Goal: Task Accomplishment & Management: Manage account settings

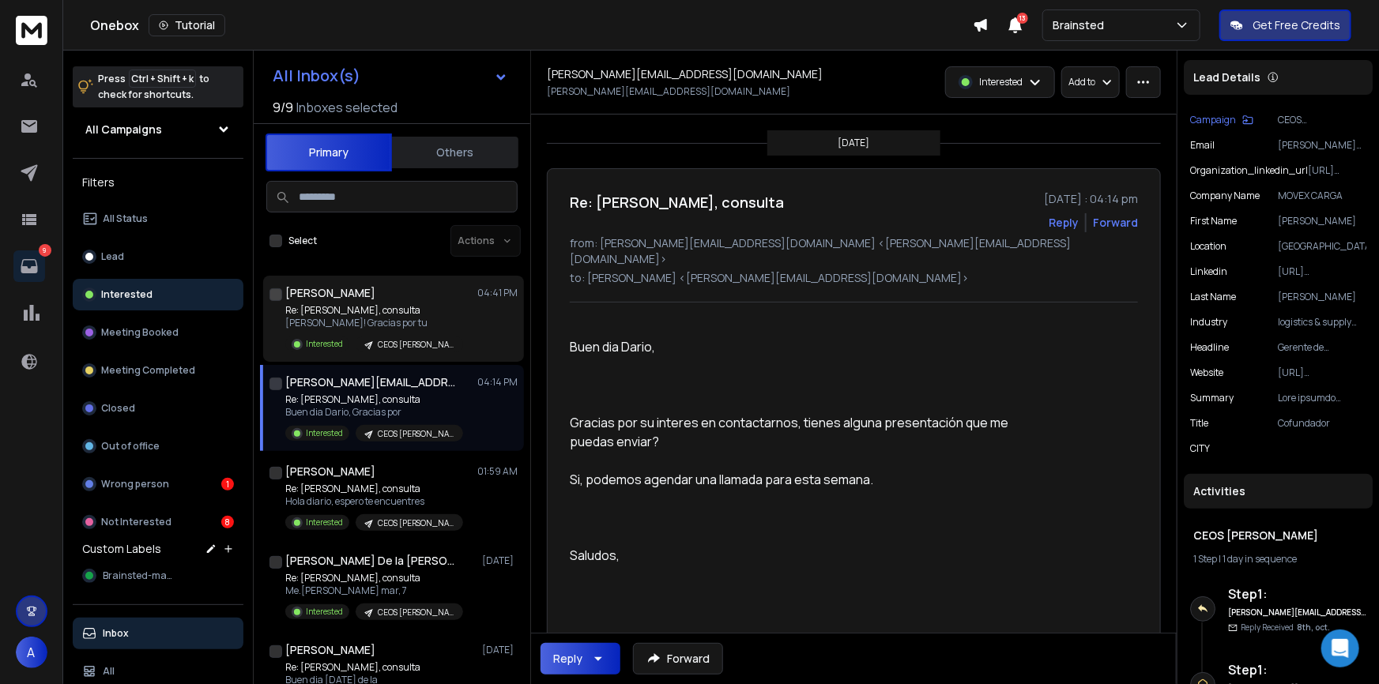
click at [380, 339] on p "CEOS RAJ" at bounding box center [416, 345] width 76 height 12
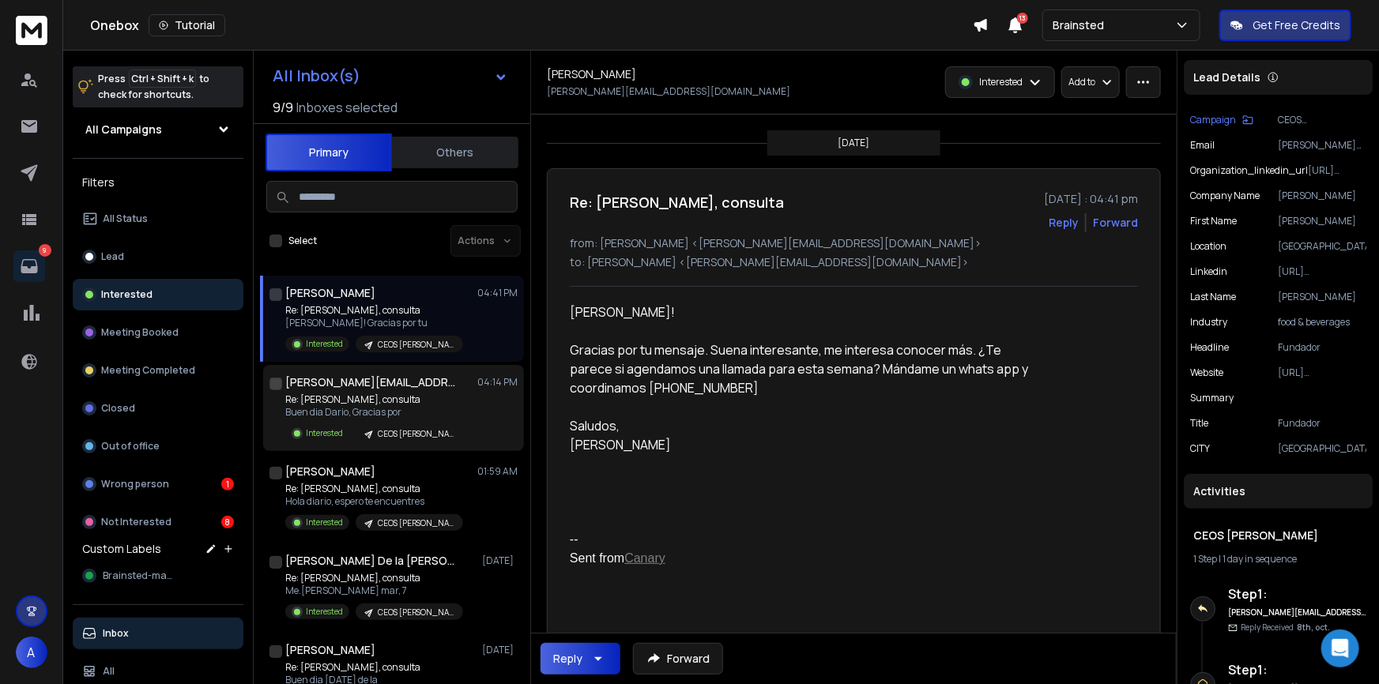
click at [394, 414] on p "﻿Buen dia Dario, Gracias por" at bounding box center [374, 412] width 178 height 13
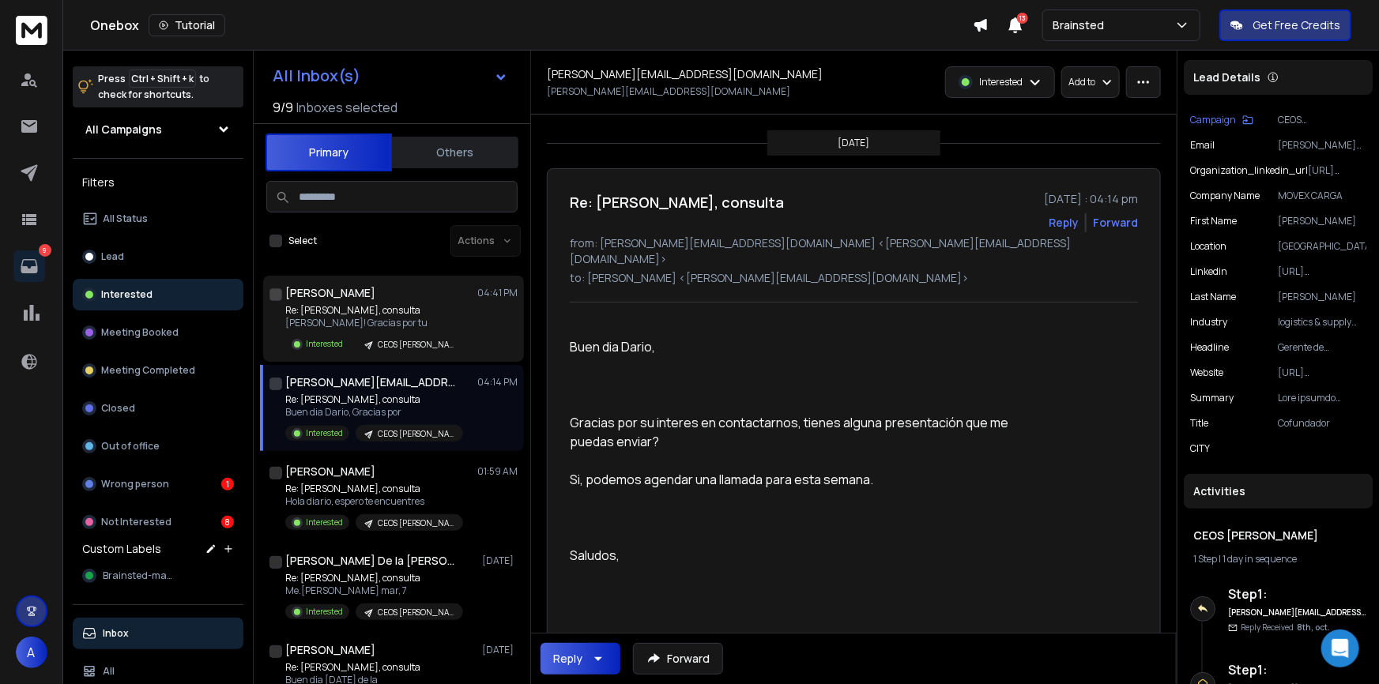
click at [378, 325] on p "Hola Dario! Gracias por tu" at bounding box center [374, 323] width 178 height 13
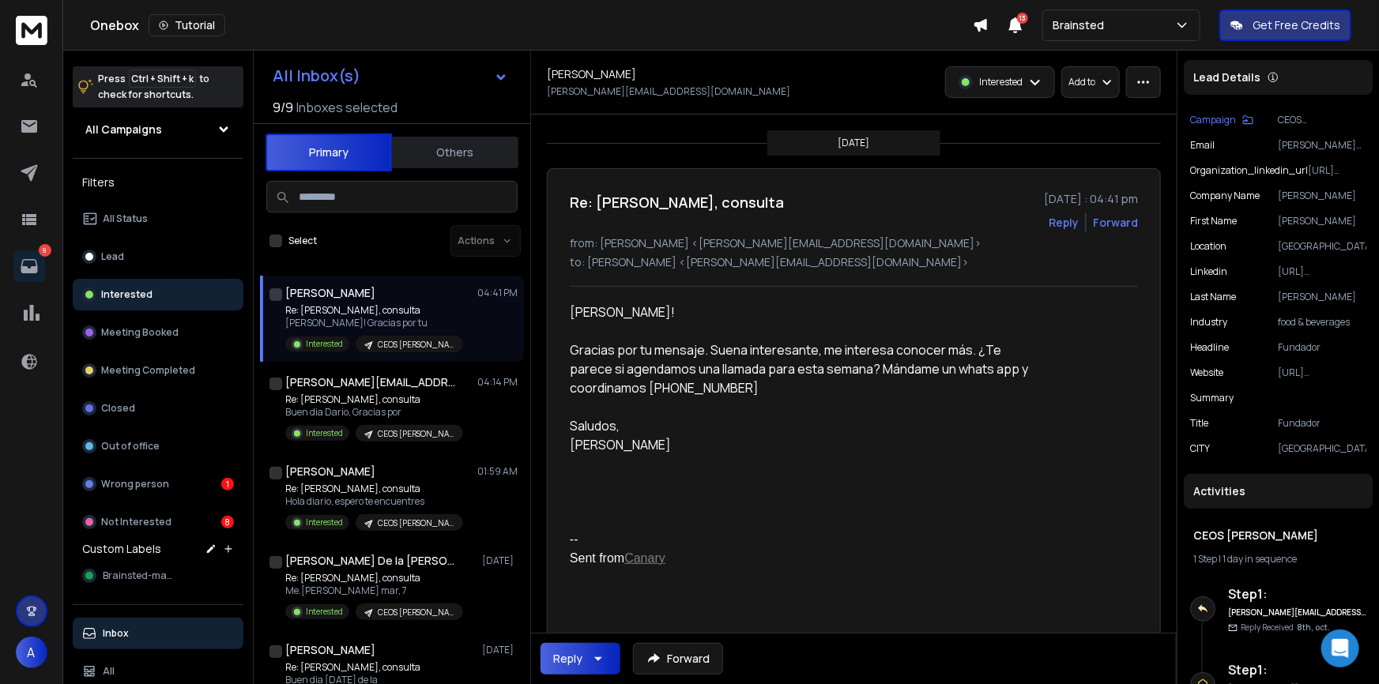
click at [532, 31] on div "Onebox Tutorial" at bounding box center [531, 25] width 883 height 22
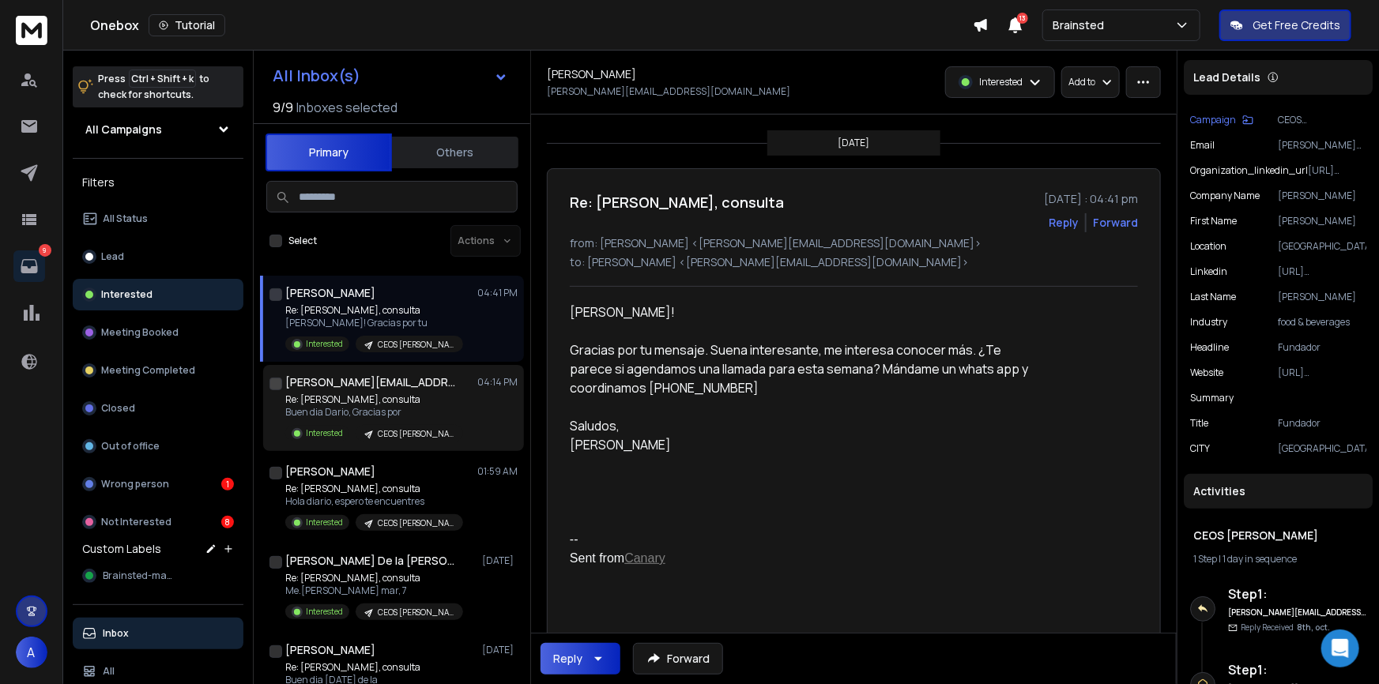
click at [460, 414] on div "Re: Daniel, consulta ﻿Buen dia Dario, Gracias por Interested CEOS RAJ" at bounding box center [401, 418] width 232 height 48
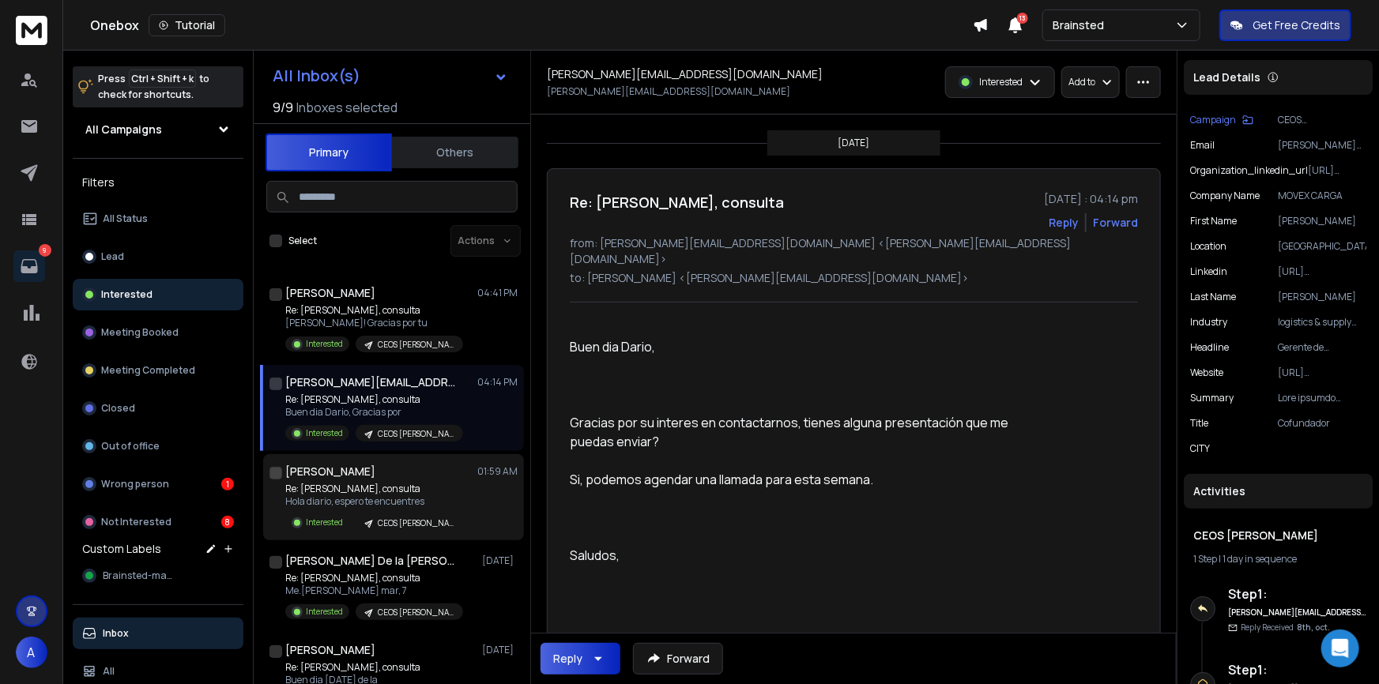
click at [443, 492] on div "Re: Pedro, consulta Hola diario, espero te encuentres Interested CEOS RAJ" at bounding box center [401, 507] width 232 height 48
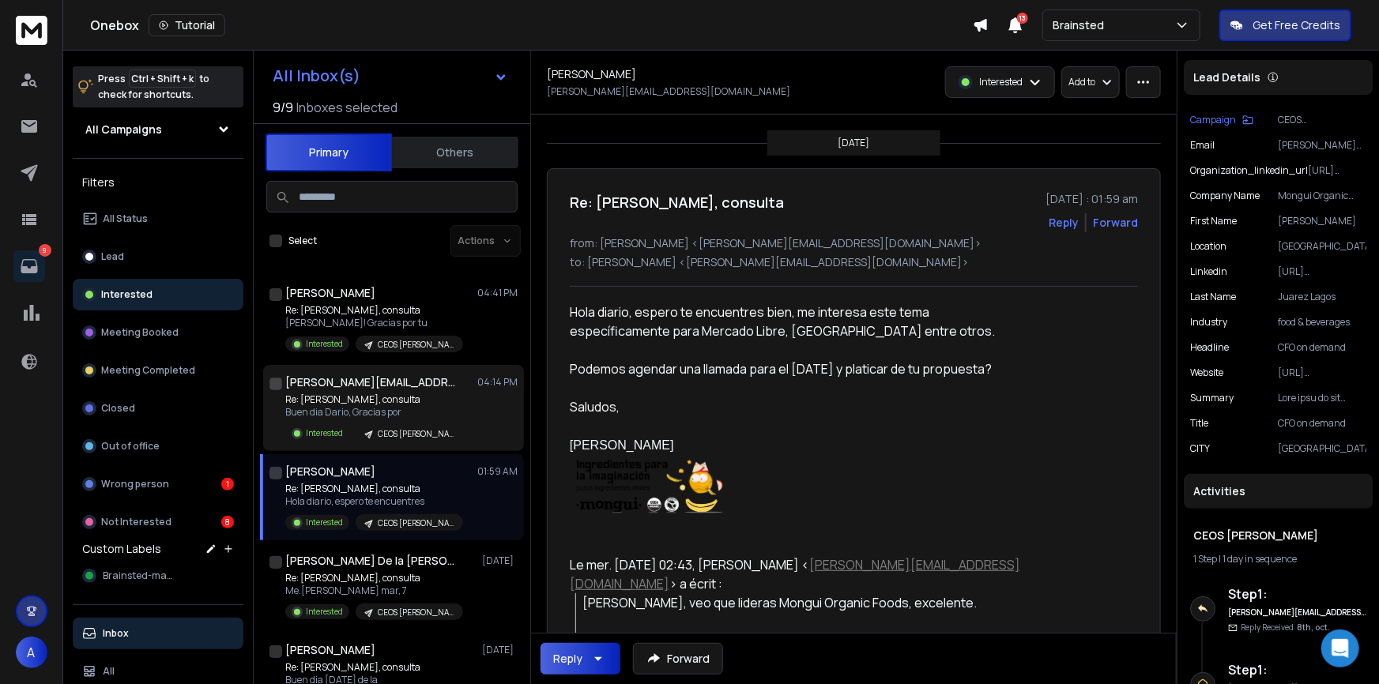
click at [441, 415] on div "Re: Daniel, consulta ﻿Buen dia Dario, Gracias por Interested CEOS RAJ" at bounding box center [401, 418] width 232 height 48
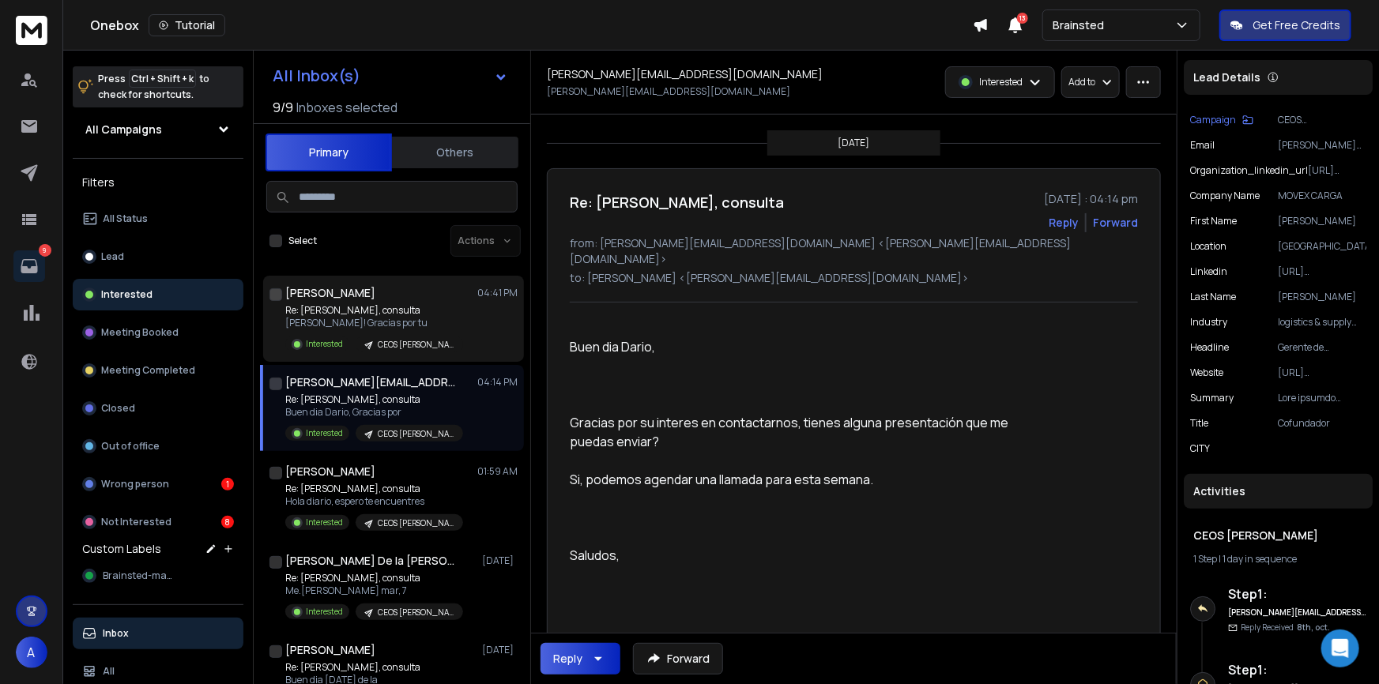
click at [427, 305] on div "Re: Esteban, consulta Hola Dario! Gracias por tu Interested CEOS RAJ" at bounding box center [401, 328] width 232 height 48
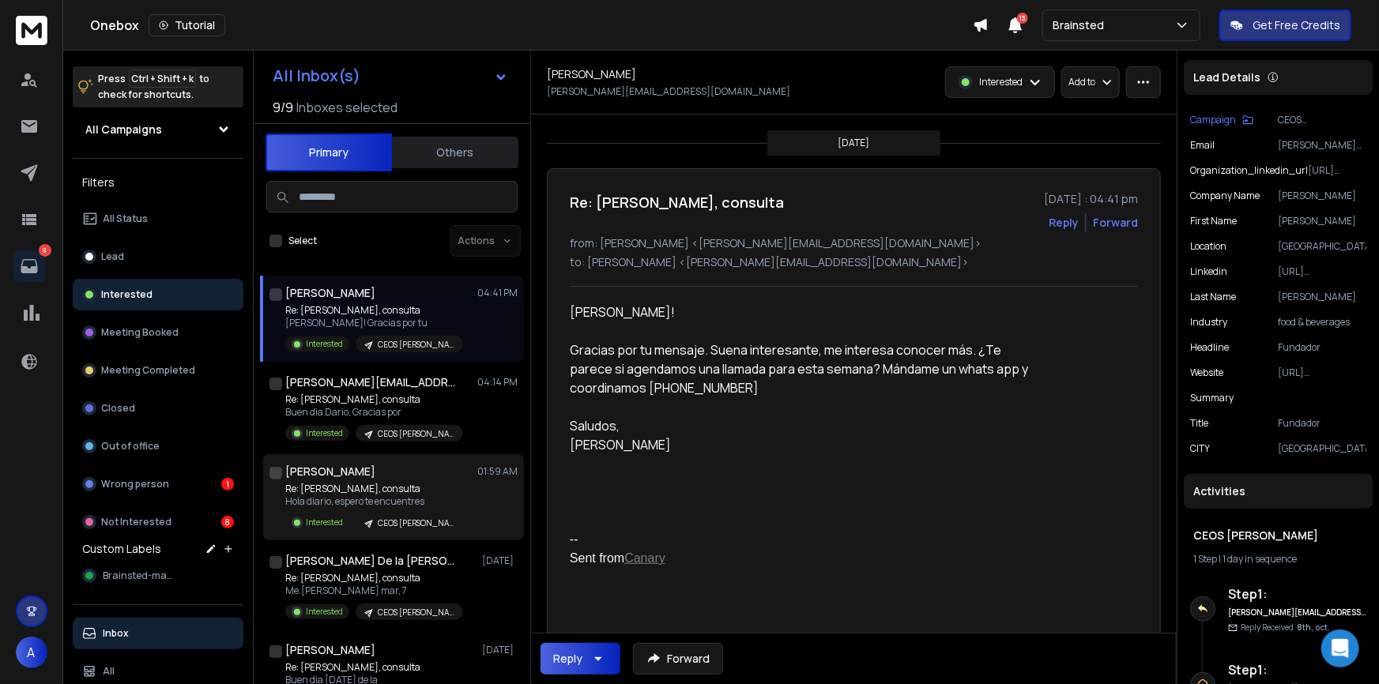
click at [416, 490] on p "Re: Pedro, consulta" at bounding box center [374, 489] width 178 height 13
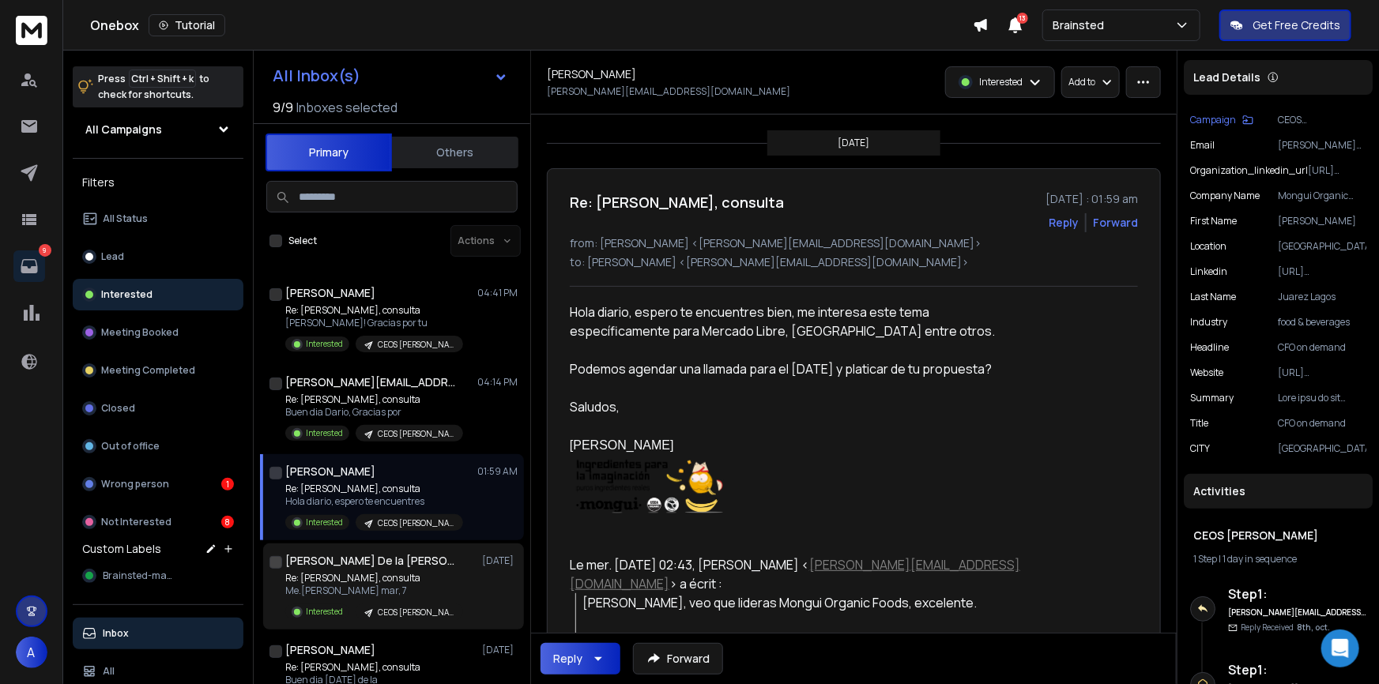
click at [411, 576] on p "Re: Miguel, consulta" at bounding box center [374, 578] width 178 height 13
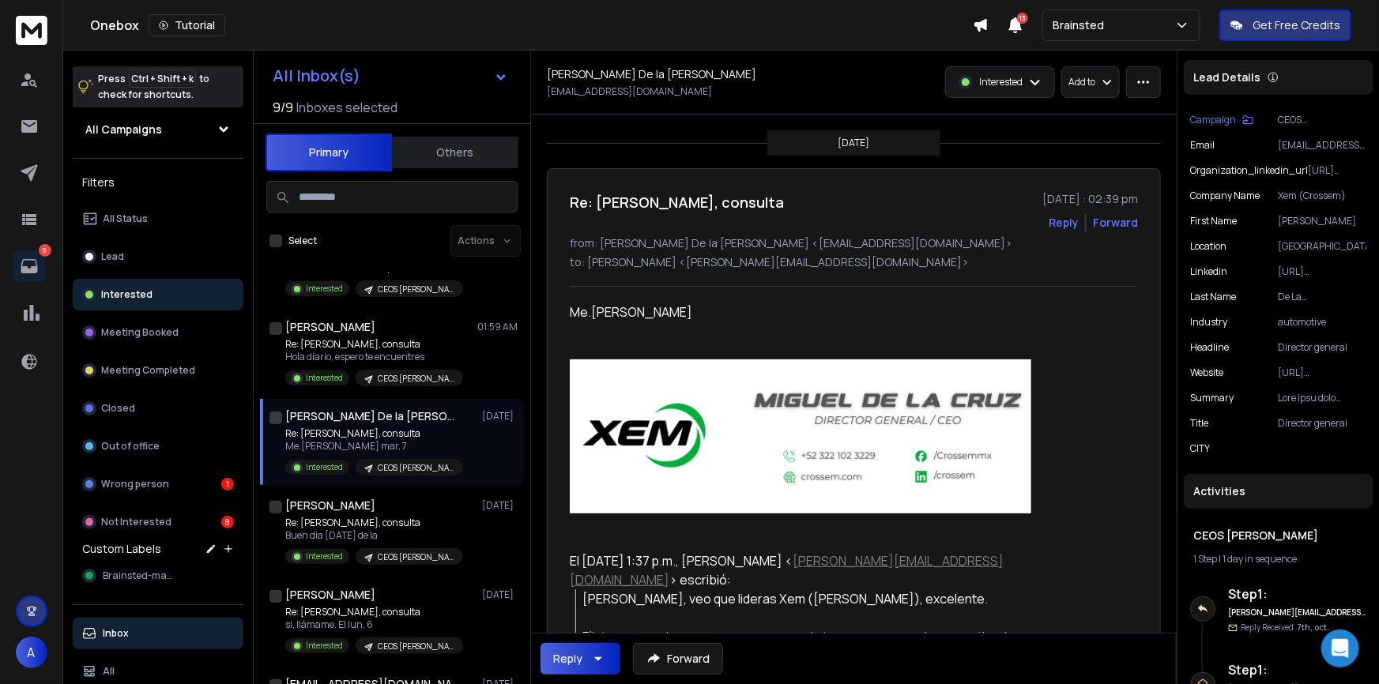
scroll to position [224, 0]
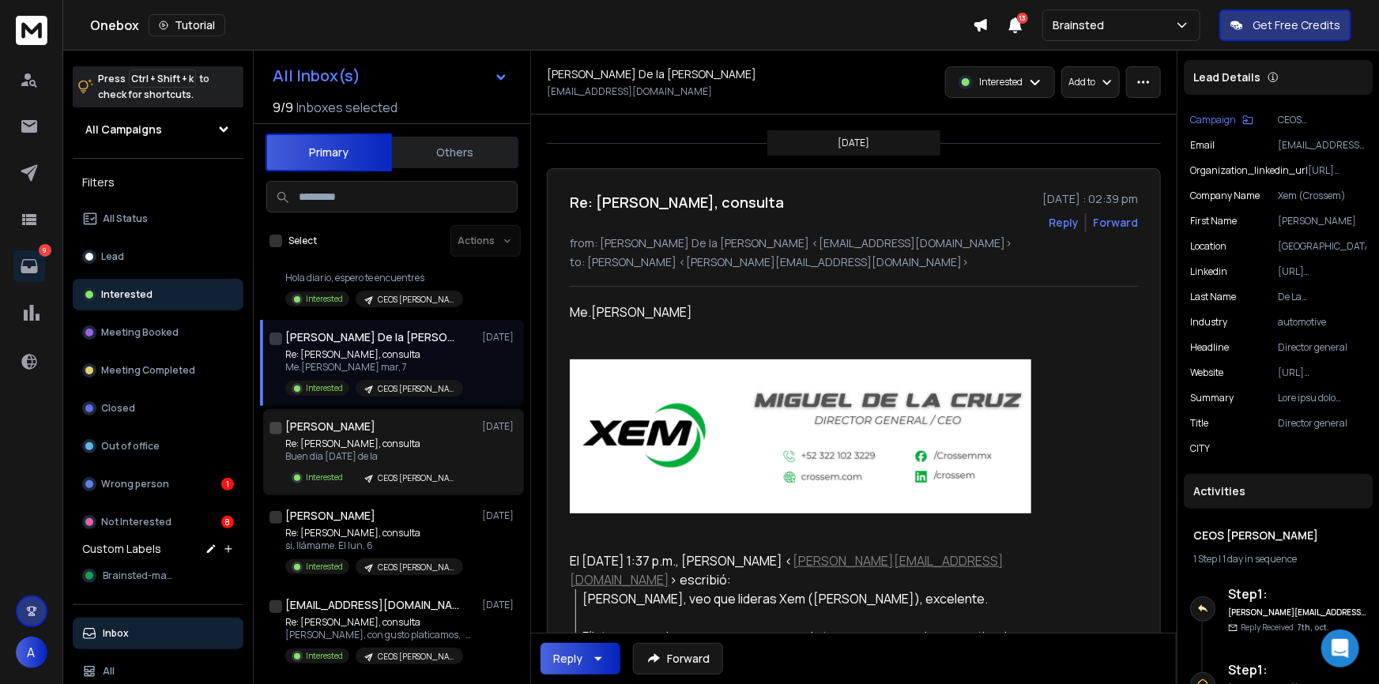
click at [465, 424] on div "Gerardo Torres 07 Oct" at bounding box center [401, 427] width 232 height 16
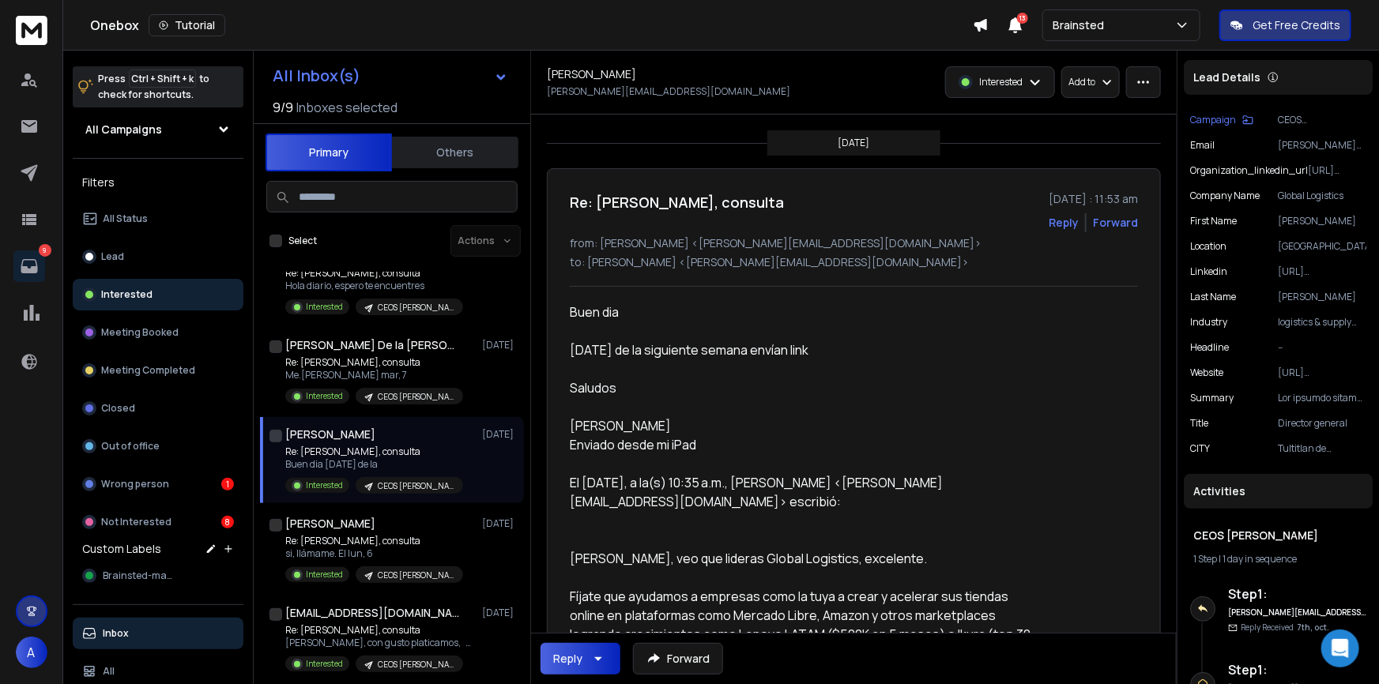
scroll to position [228, 0]
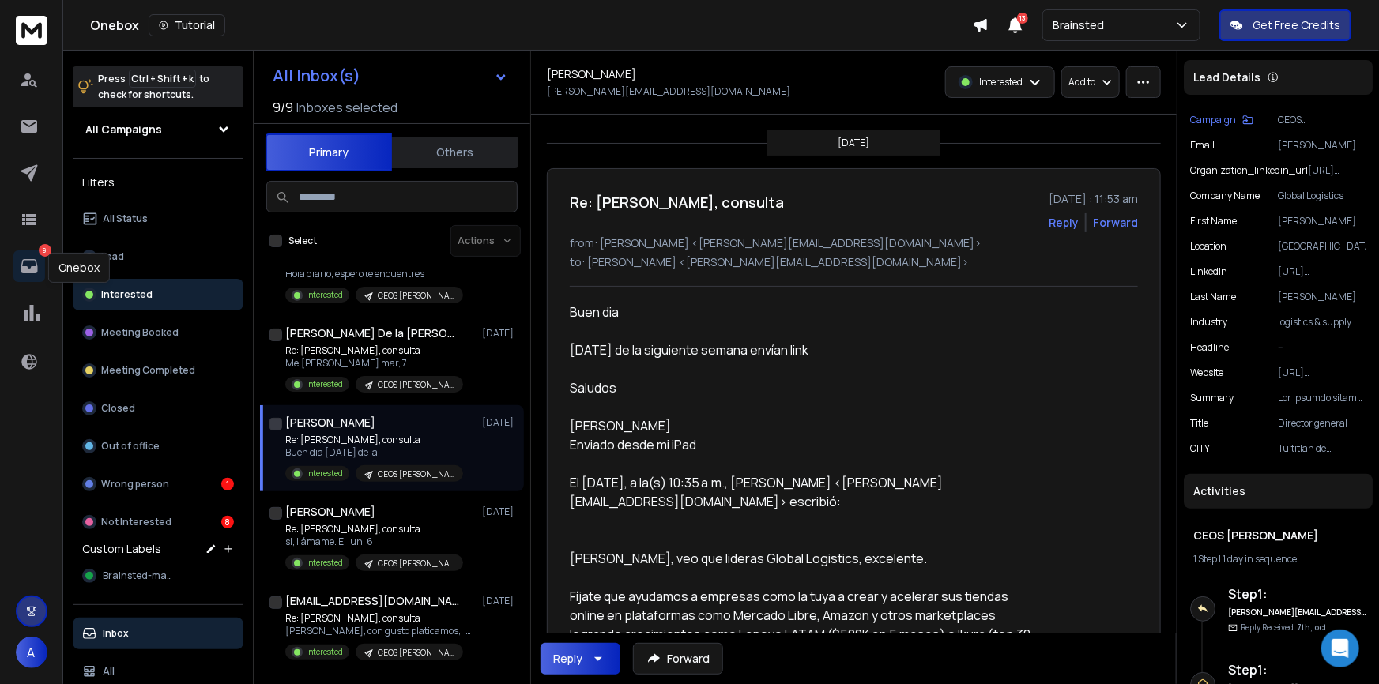
click at [32, 273] on icon at bounding box center [29, 266] width 17 height 14
click at [32, 173] on icon at bounding box center [29, 173] width 17 height 17
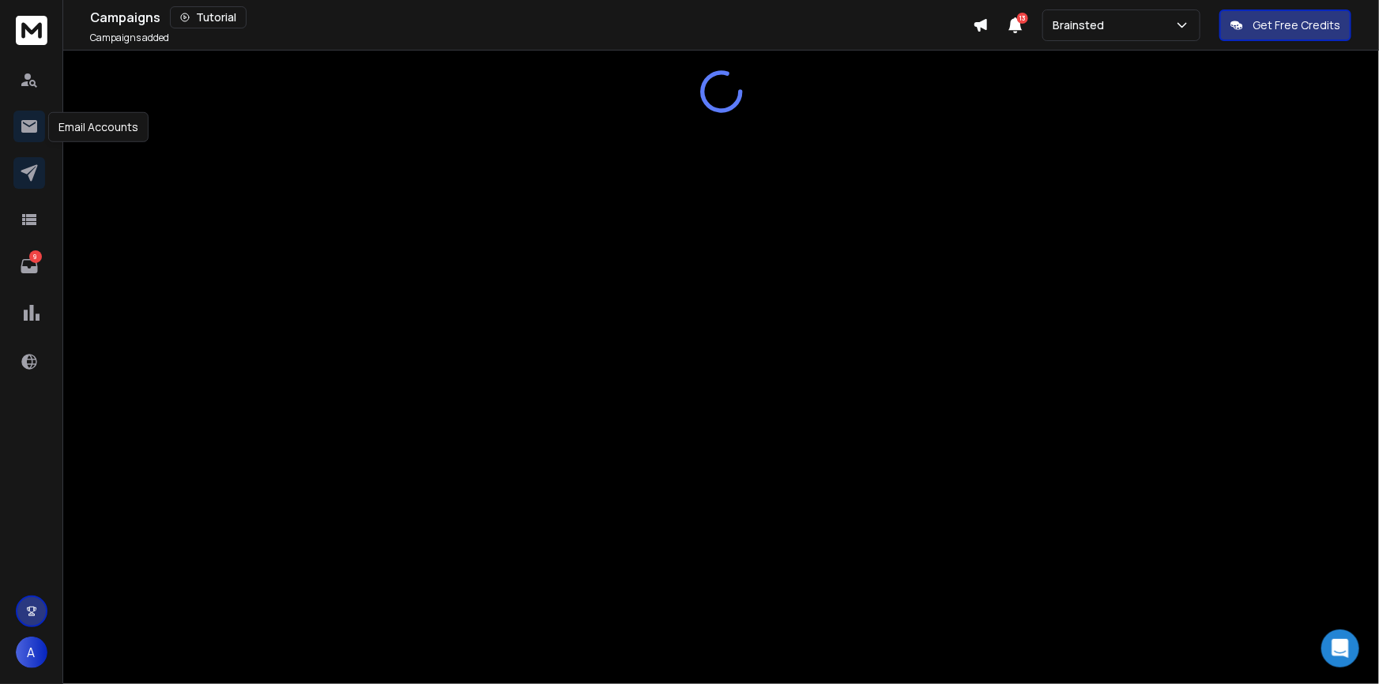
click at [32, 121] on icon at bounding box center [29, 126] width 16 height 13
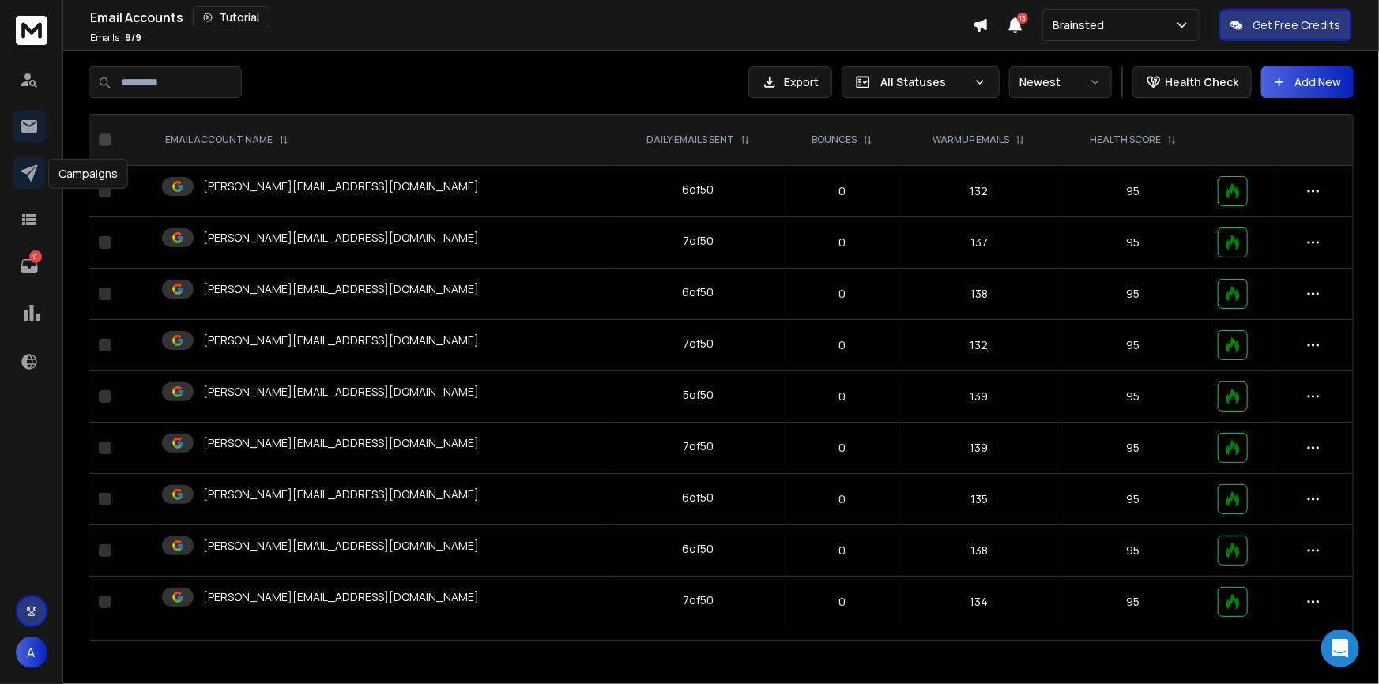
click at [28, 169] on icon at bounding box center [29, 173] width 17 height 17
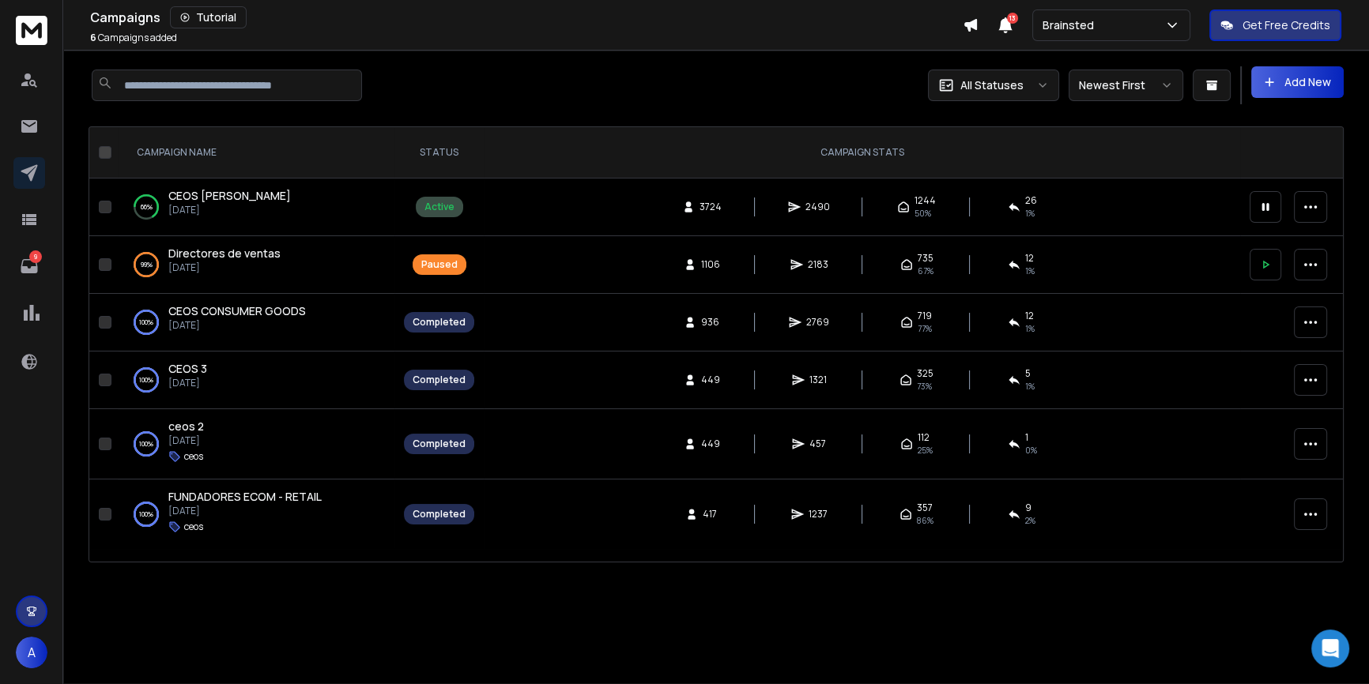
click at [567, 102] on div at bounding box center [402, 85] width 627 height 38
click at [213, 258] on span "Directores de ventas" at bounding box center [224, 253] width 112 height 15
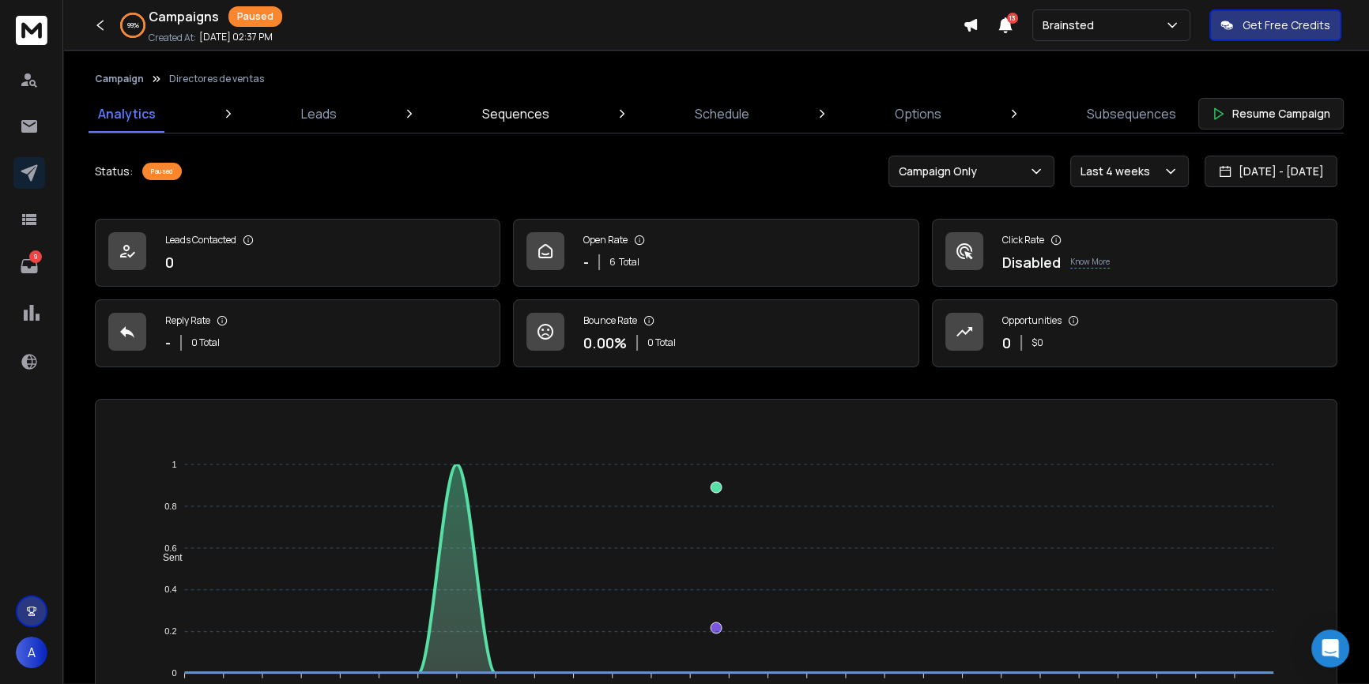
click at [522, 111] on p "Sequences" at bounding box center [515, 113] width 67 height 19
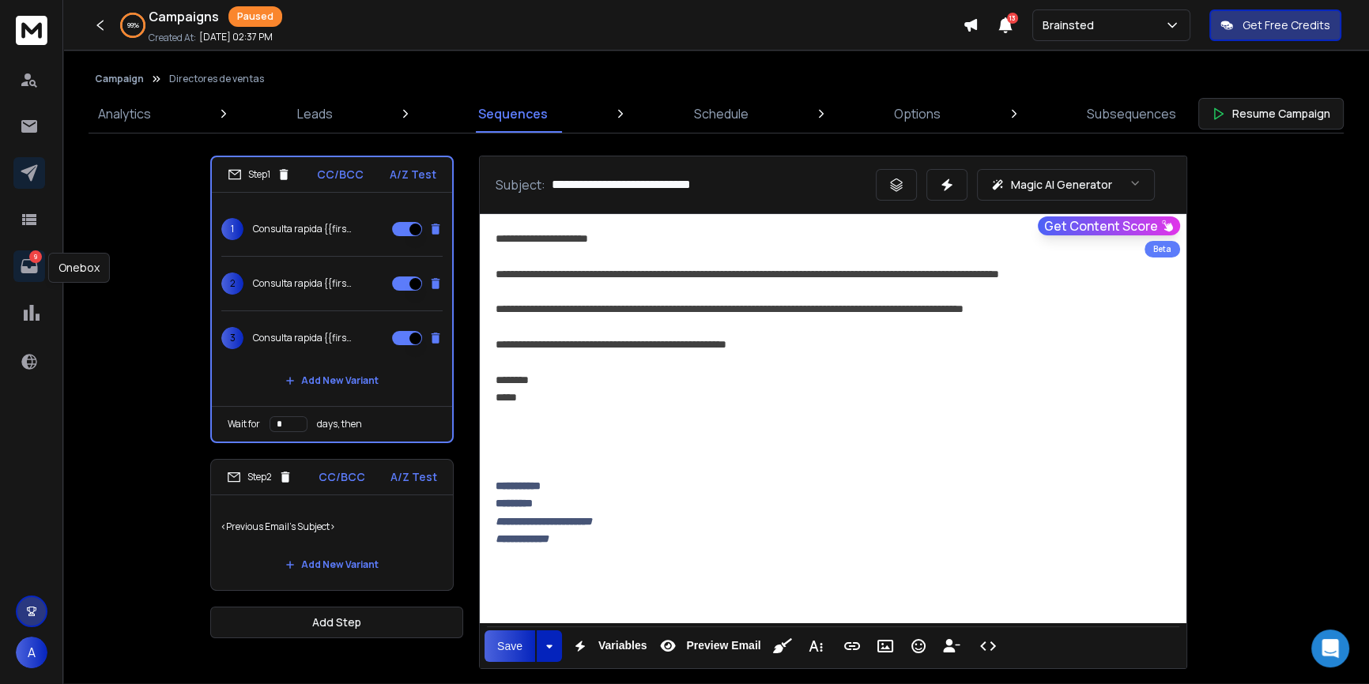
click at [29, 258] on p "9" at bounding box center [35, 257] width 13 height 13
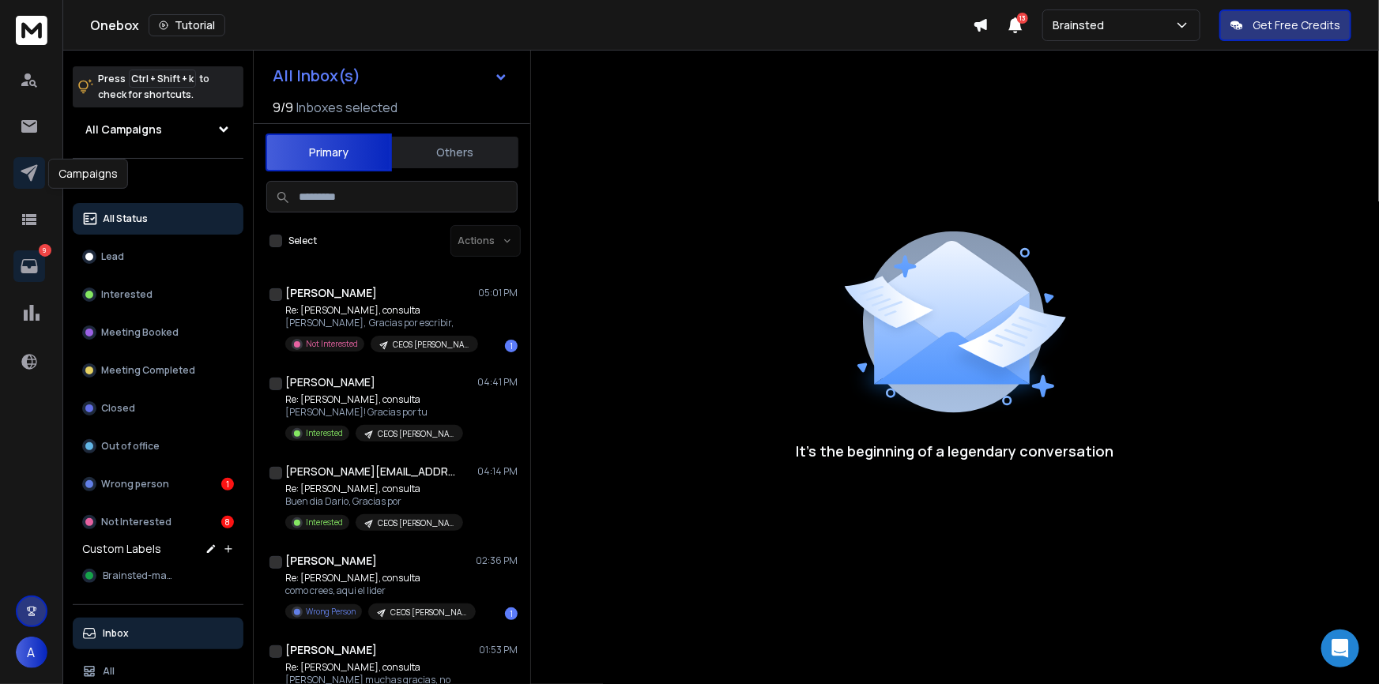
click at [27, 169] on icon at bounding box center [29, 173] width 17 height 17
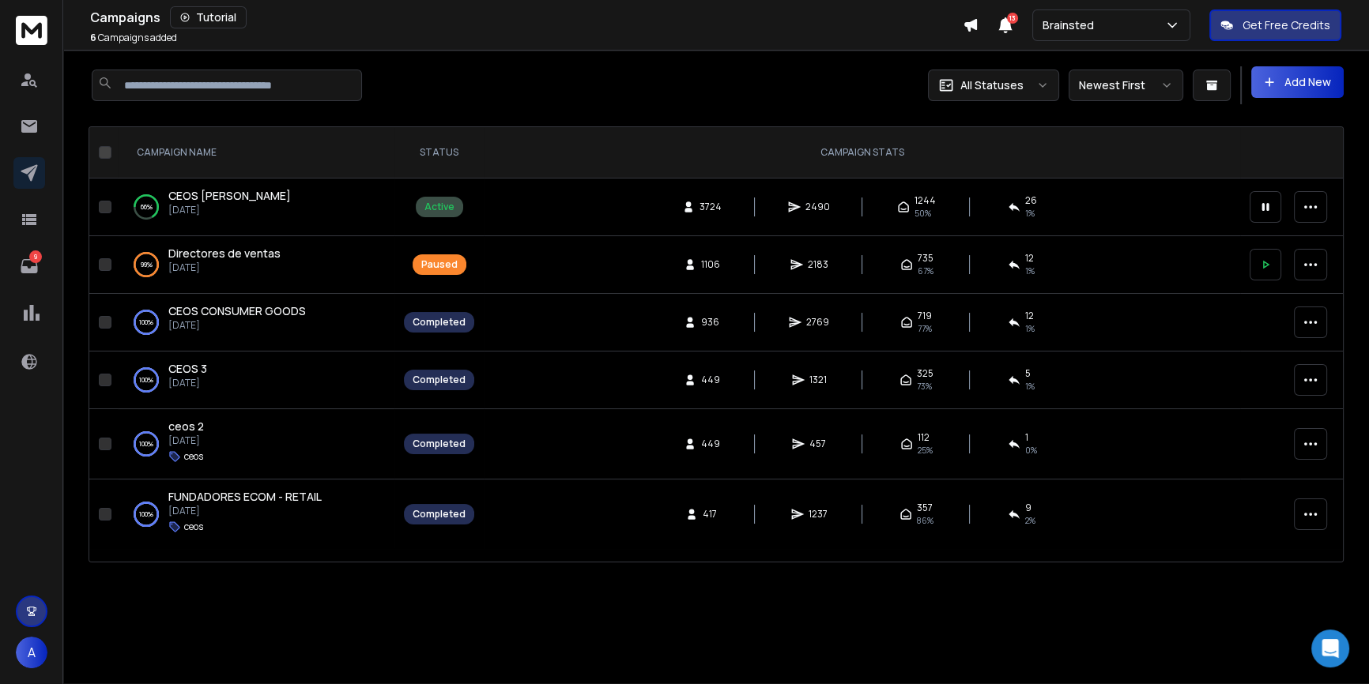
click at [198, 194] on span "CEOS RAJ" at bounding box center [229, 195] width 122 height 15
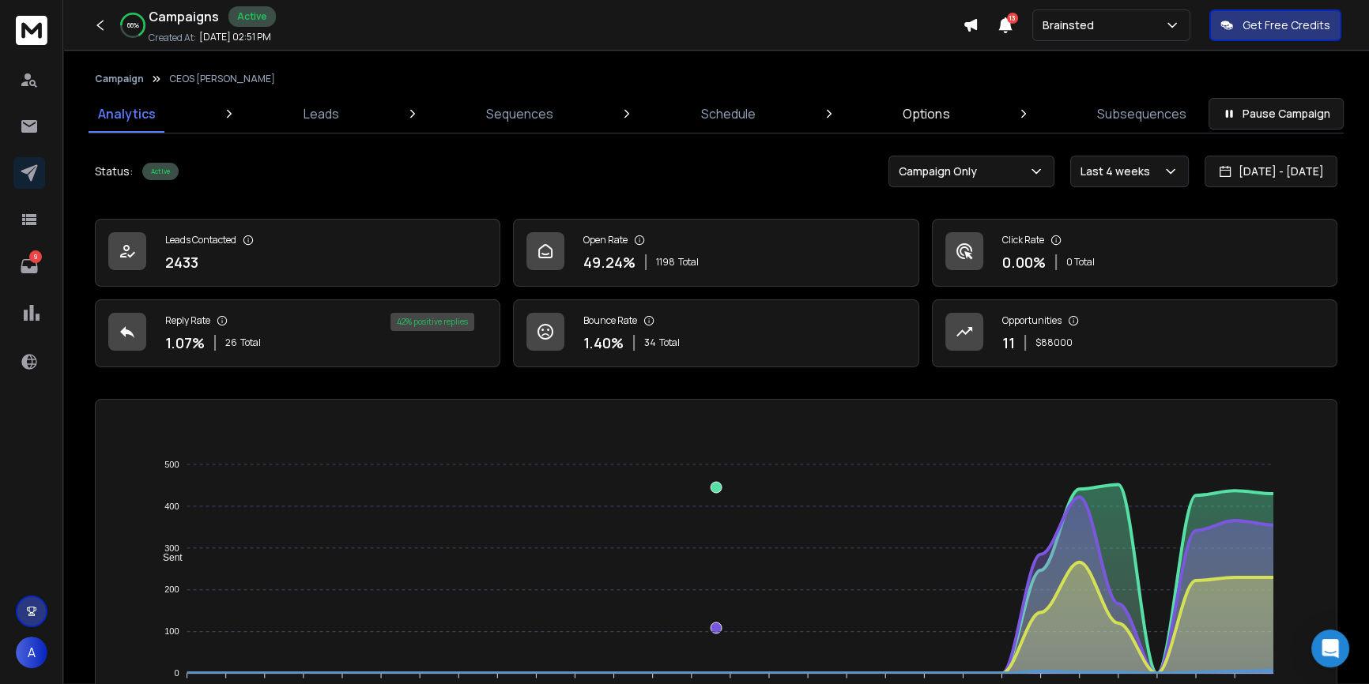
click at [938, 112] on p "Options" at bounding box center [926, 113] width 47 height 19
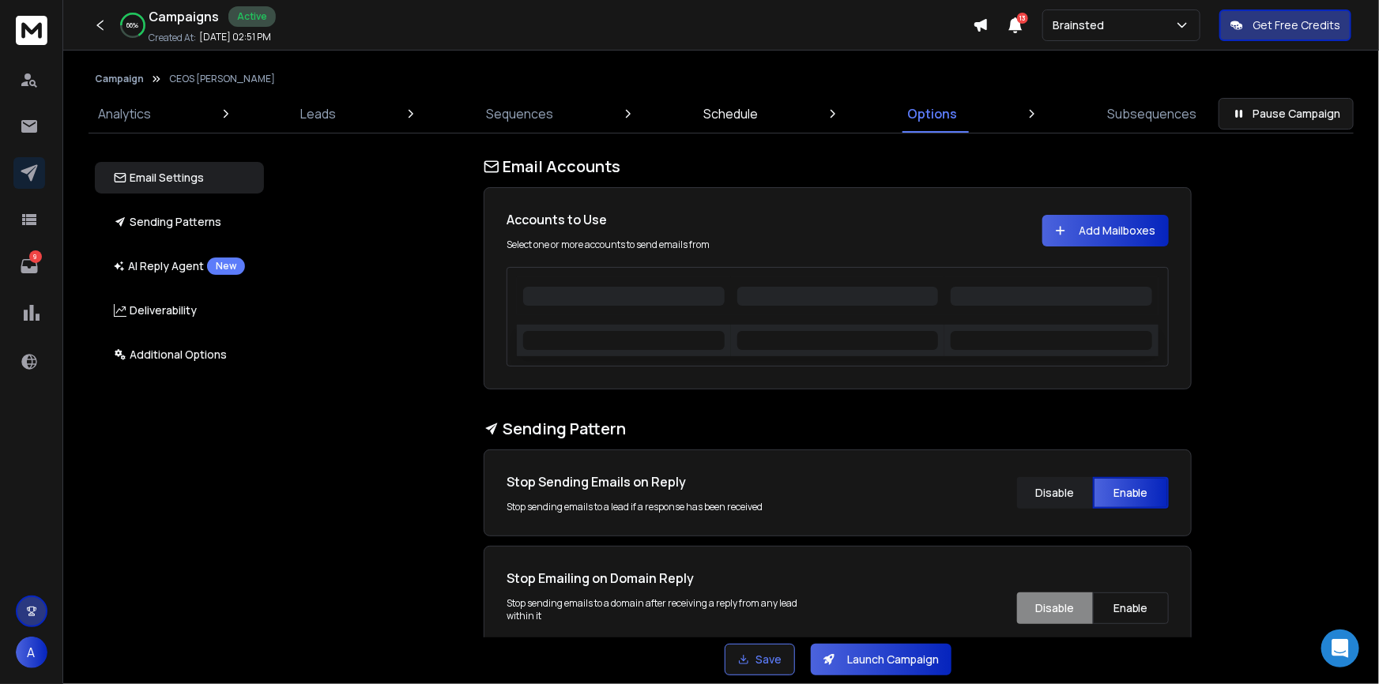
click at [743, 107] on p "Schedule" at bounding box center [730, 113] width 55 height 19
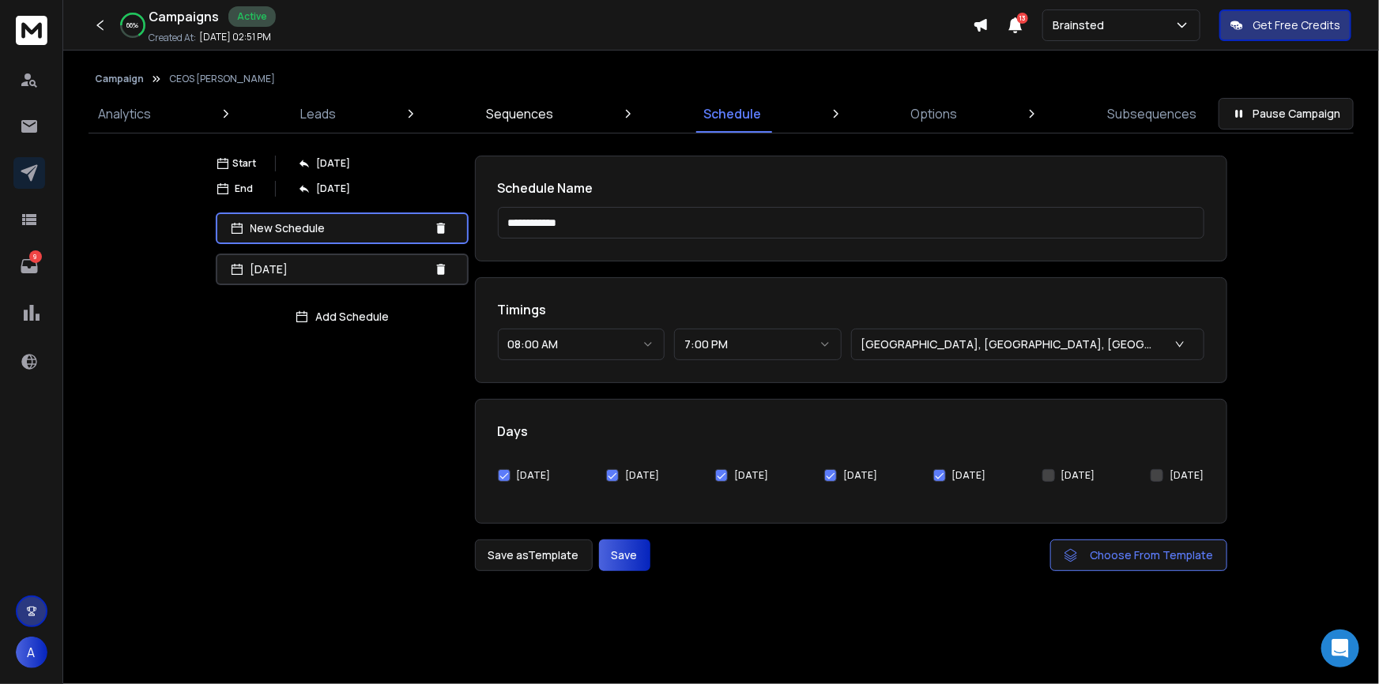
click at [526, 104] on p "Sequences" at bounding box center [519, 113] width 67 height 19
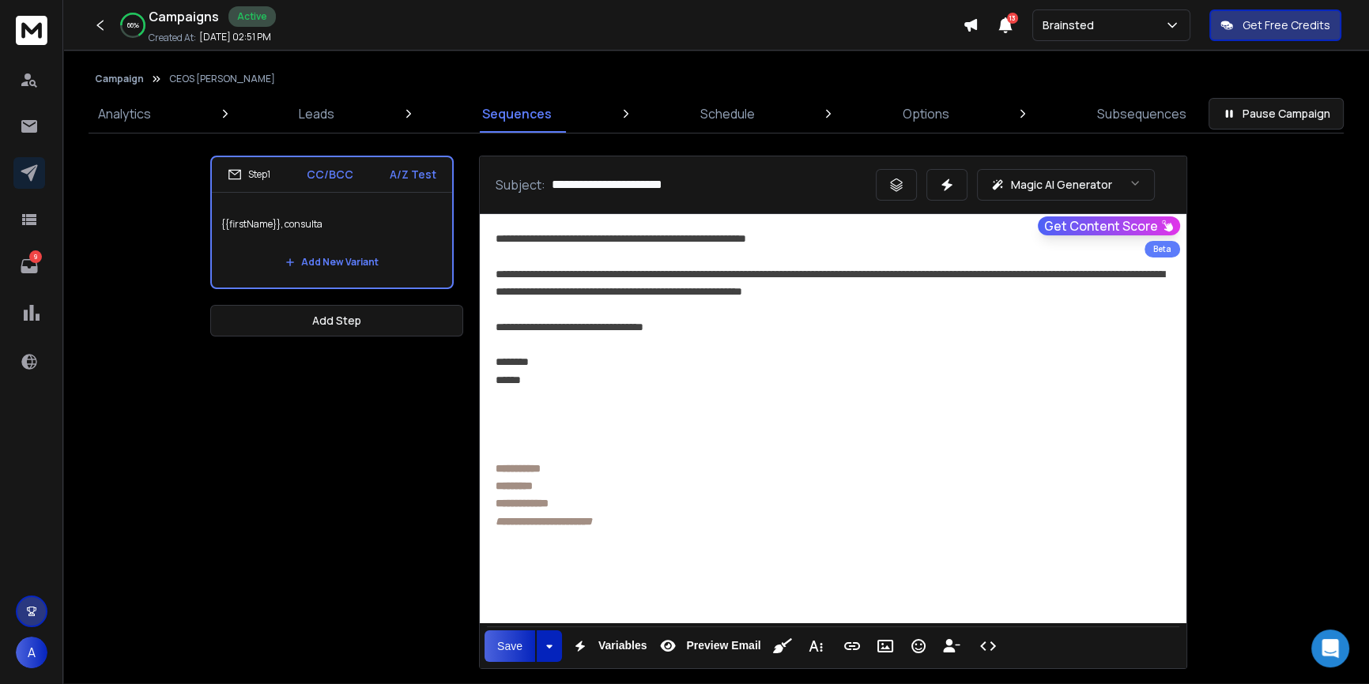
click at [701, 186] on input "**********" at bounding box center [706, 184] width 308 height 19
click at [24, 264] on icon at bounding box center [29, 266] width 19 height 19
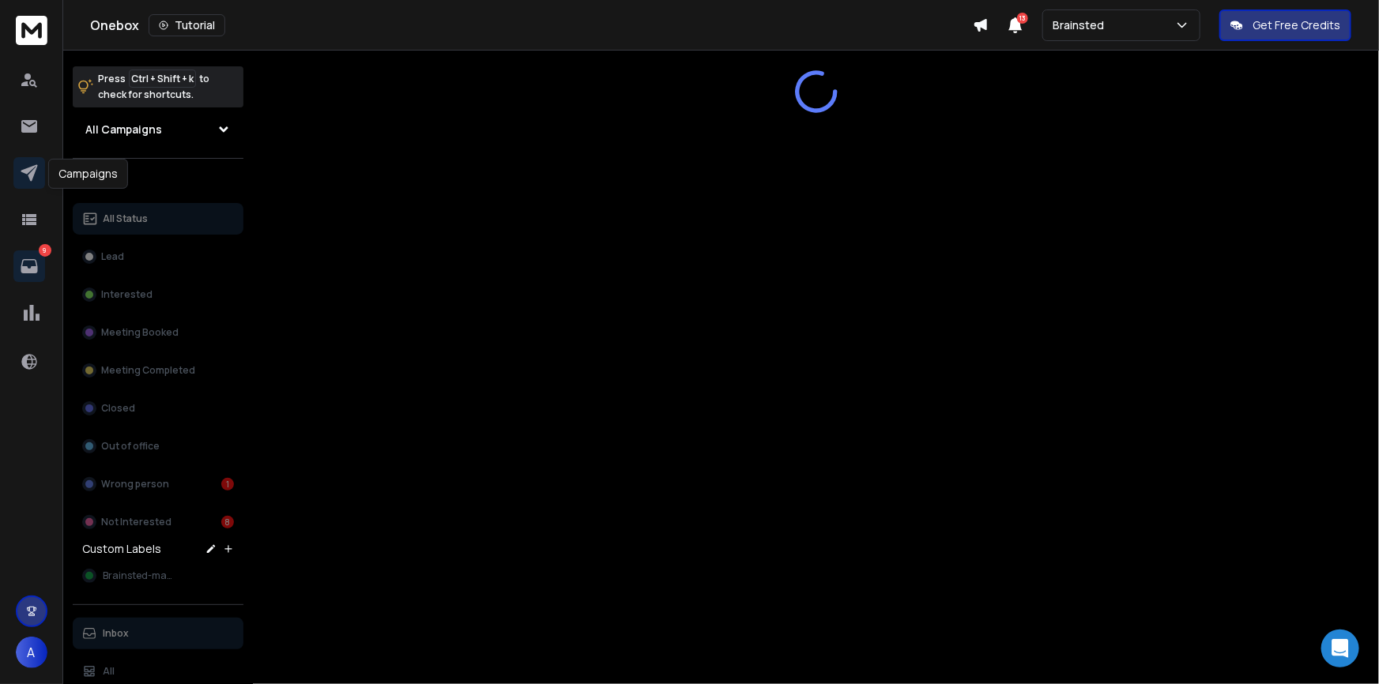
click at [20, 168] on icon at bounding box center [29, 173] width 19 height 19
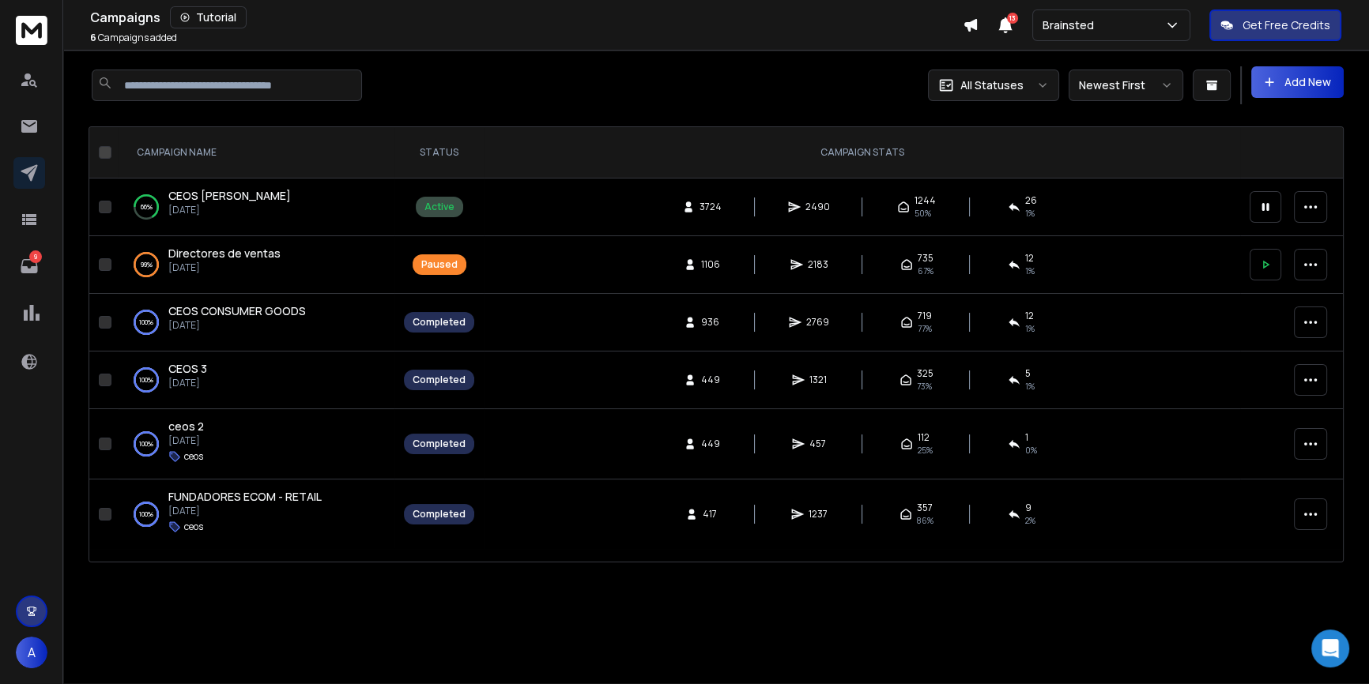
click at [217, 262] on p "2 months ago" at bounding box center [224, 268] width 112 height 13
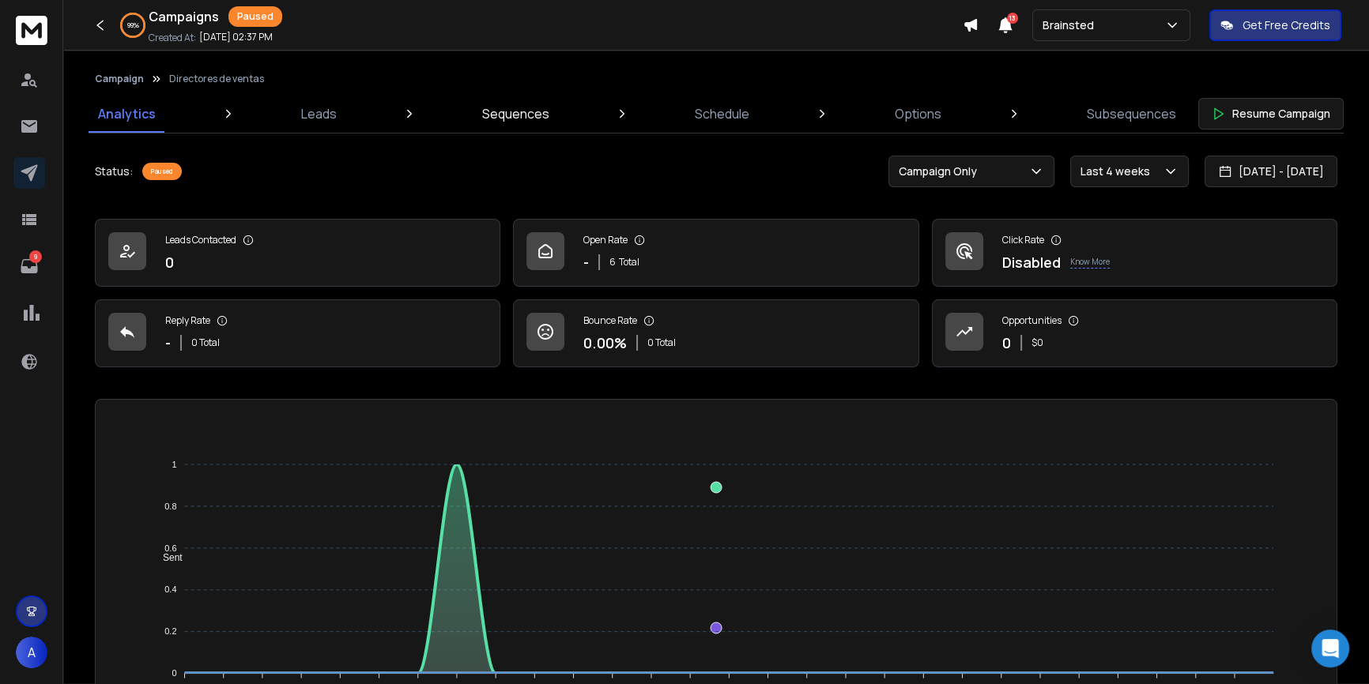
click at [511, 101] on link "Sequences" at bounding box center [516, 114] width 86 height 38
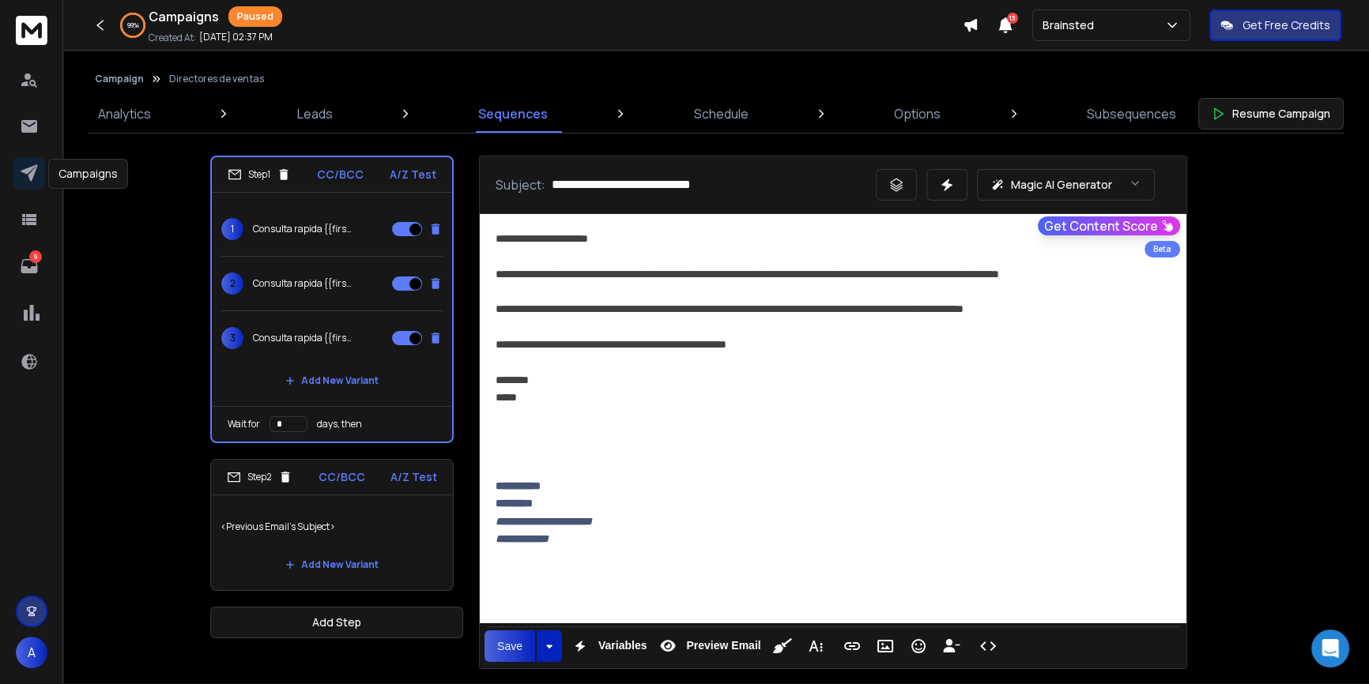
click at [18, 175] on link at bounding box center [29, 173] width 32 height 32
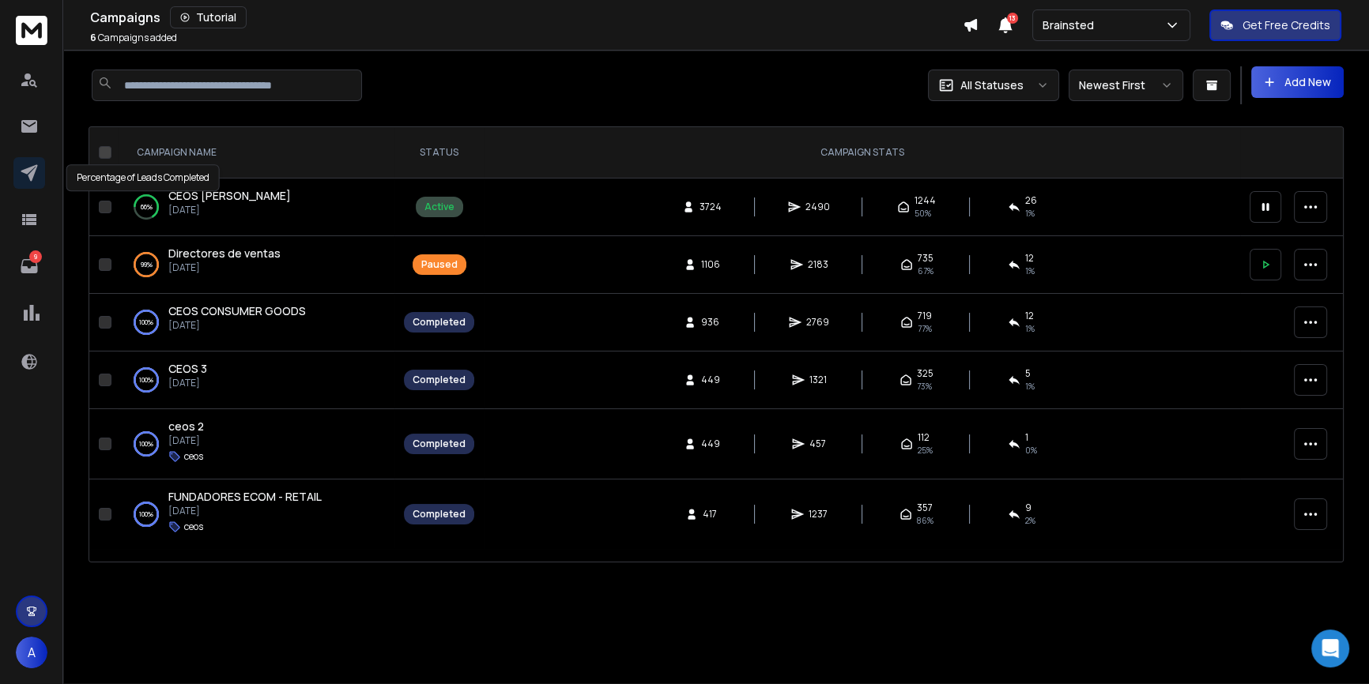
click at [209, 188] on div "Percentage of Leads Completed" at bounding box center [142, 177] width 153 height 27
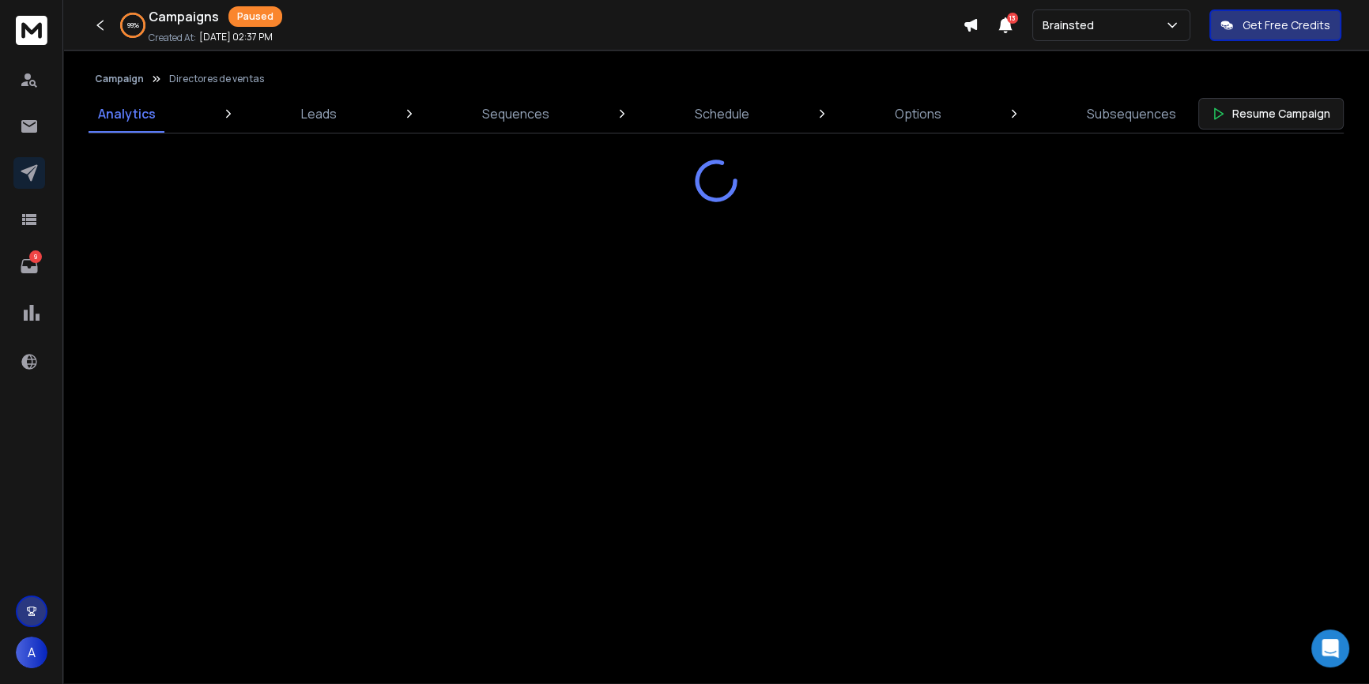
click at [205, 199] on div at bounding box center [716, 181] width 1242 height 51
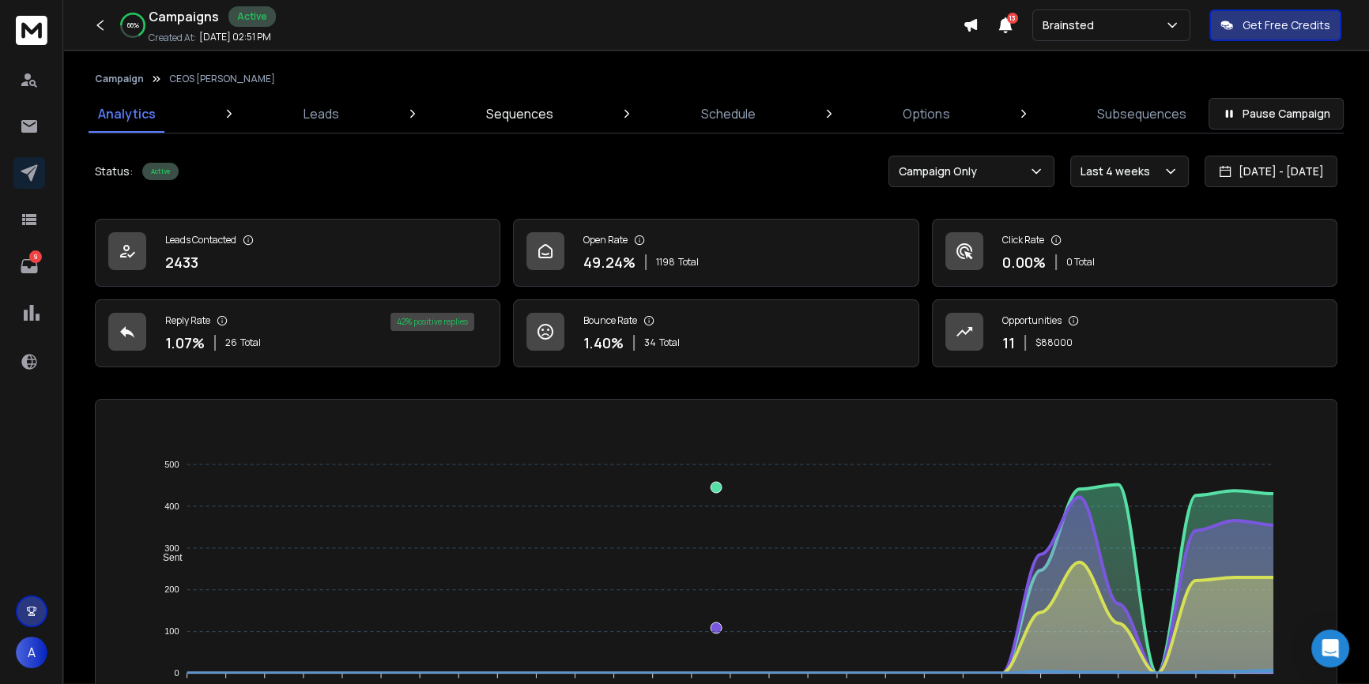
click at [526, 119] on p "Sequences" at bounding box center [519, 113] width 67 height 19
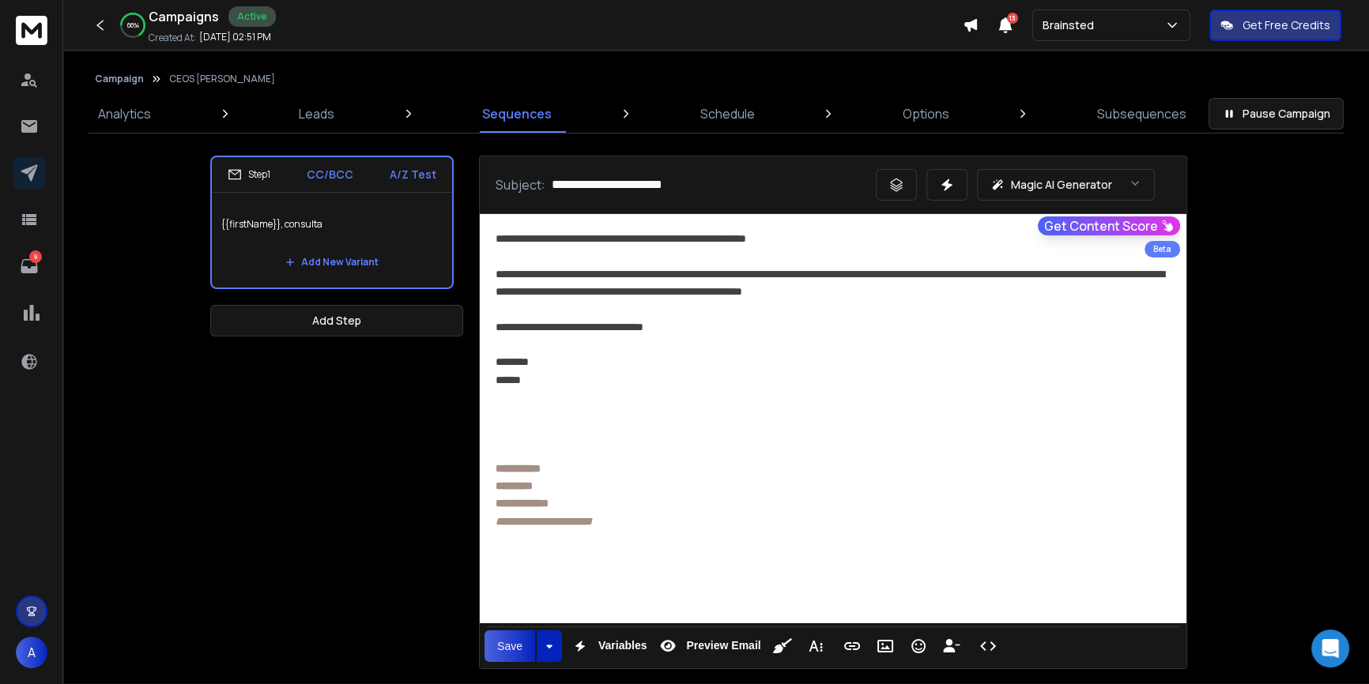
drag, startPoint x: 629, startPoint y: 190, endPoint x: 511, endPoint y: 200, distance: 118.9
click at [511, 200] on div "**********" at bounding box center [833, 185] width 707 height 58
click at [667, 190] on input "********" at bounding box center [706, 184] width 308 height 19
paste input "**********"
type input "**********"
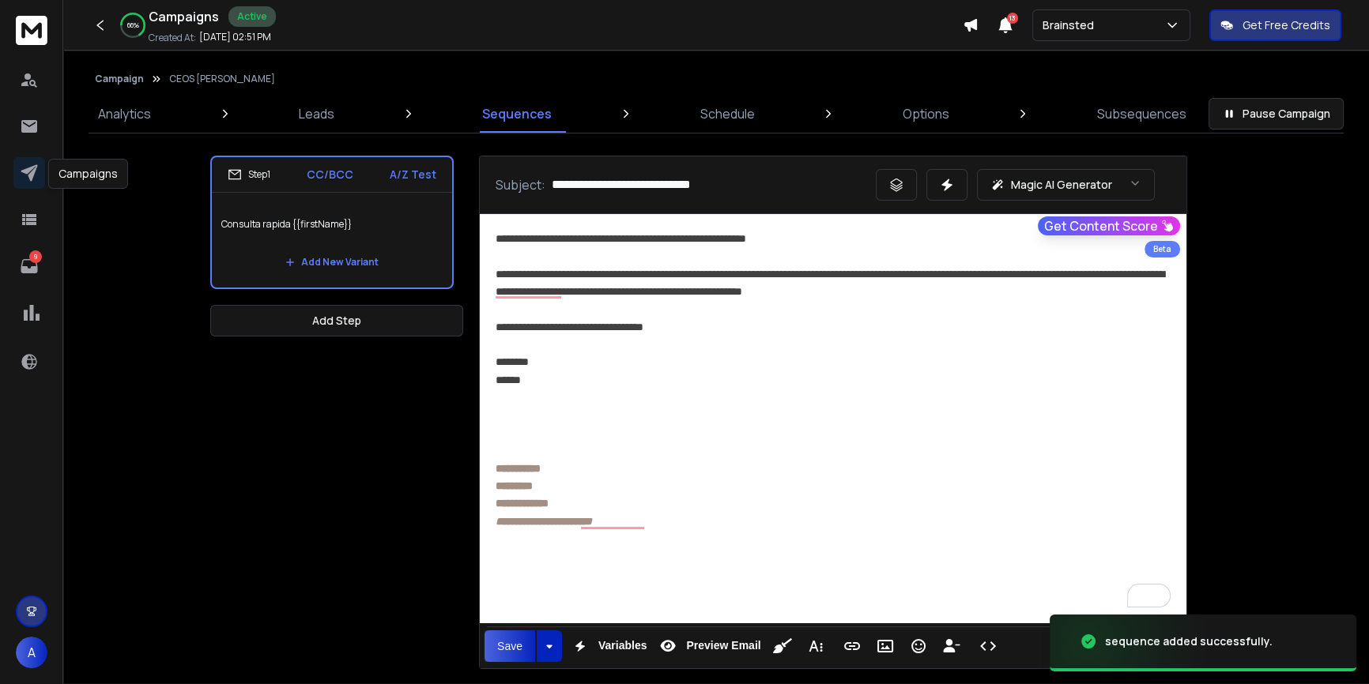
click at [36, 180] on icon at bounding box center [29, 173] width 19 height 19
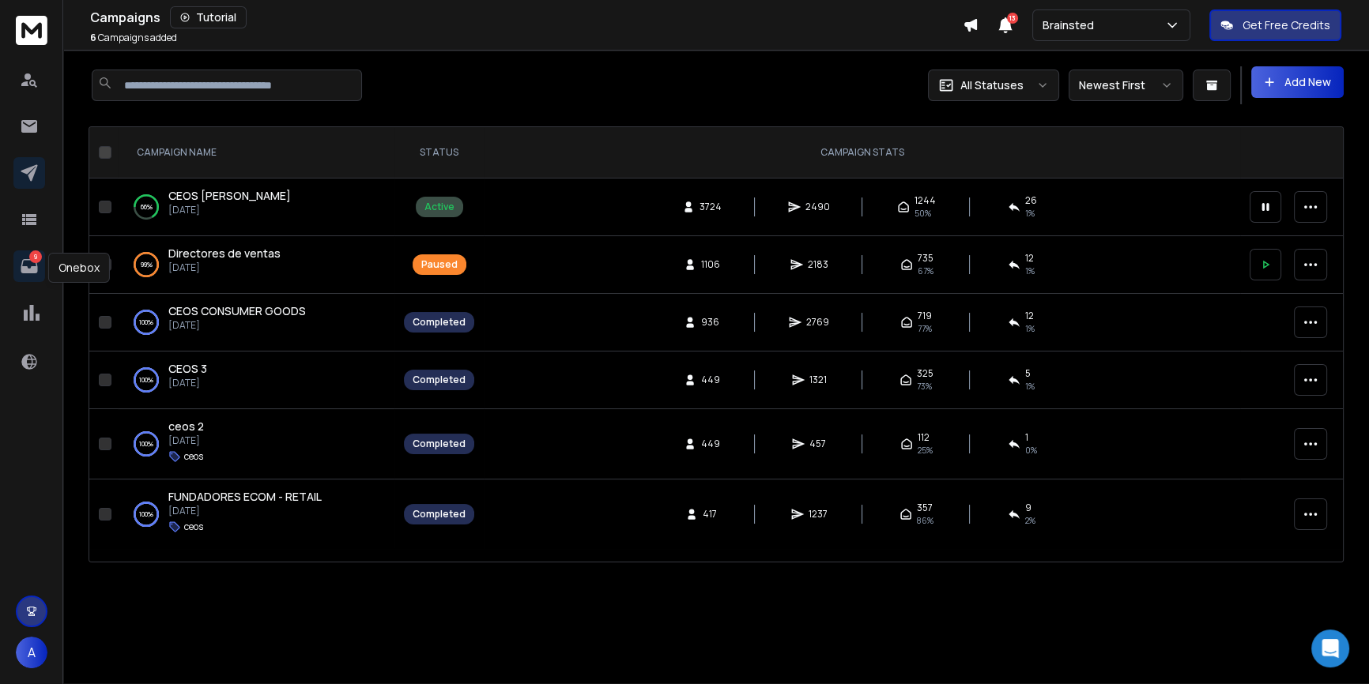
click at [29, 262] on icon at bounding box center [29, 266] width 19 height 19
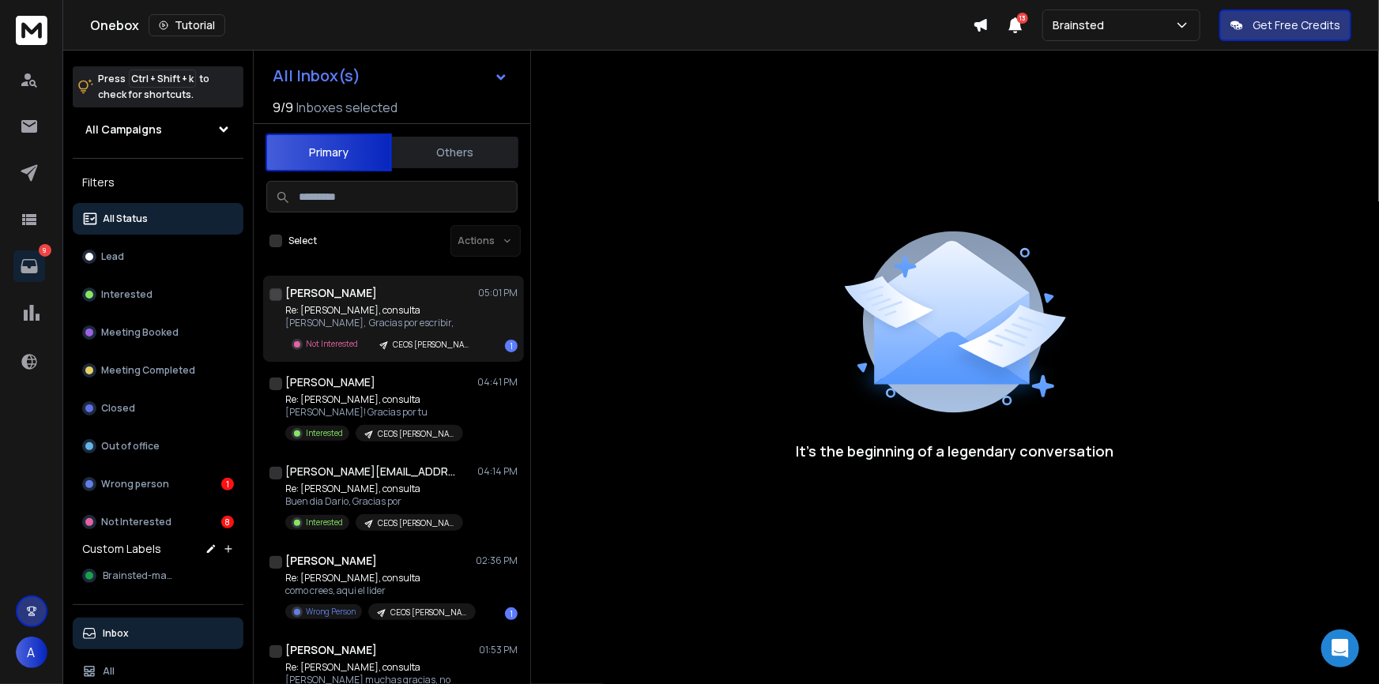
click at [432, 301] on div "Alberto Magos 05:01 PM Re: Alberto, consulta Hola Dario, Gracias por escribir, …" at bounding box center [401, 318] width 232 height 67
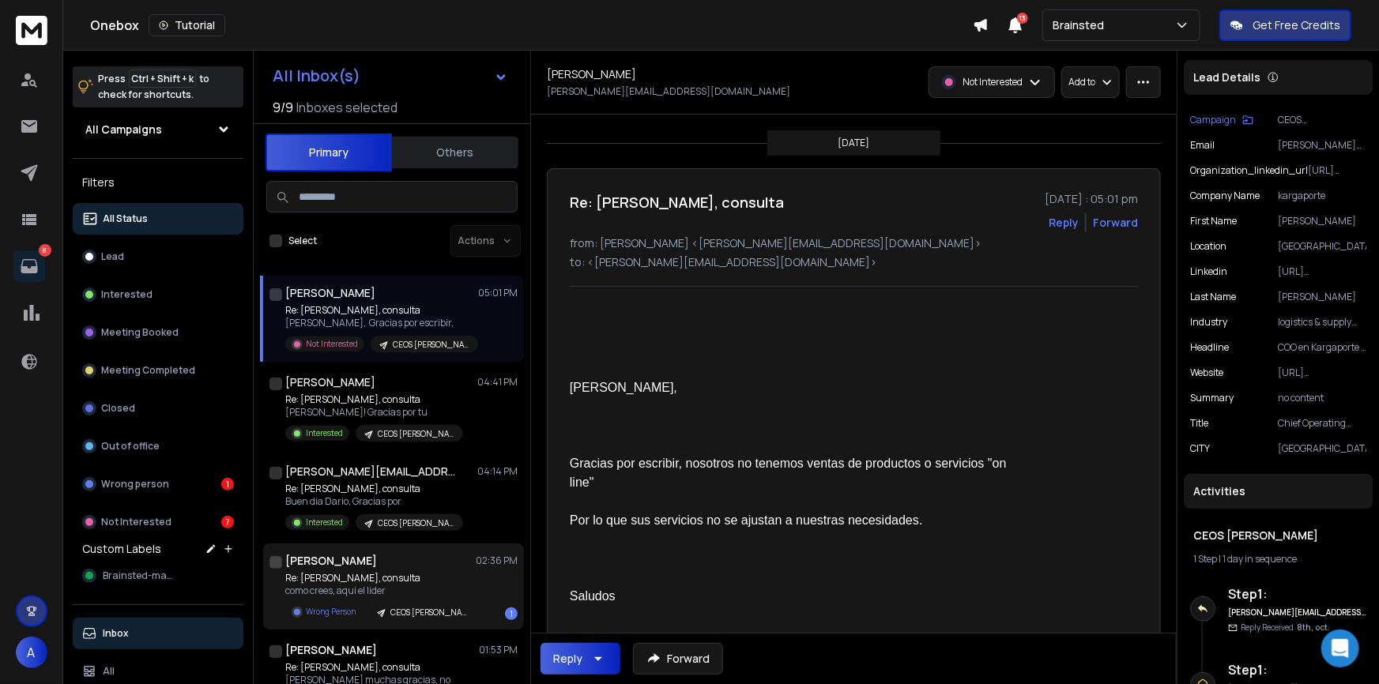
click at [455, 594] on div "Re: Elpidio, consulta como crees, aqui el lider Wrong Person CEOS RAJ 1" at bounding box center [401, 596] width 232 height 48
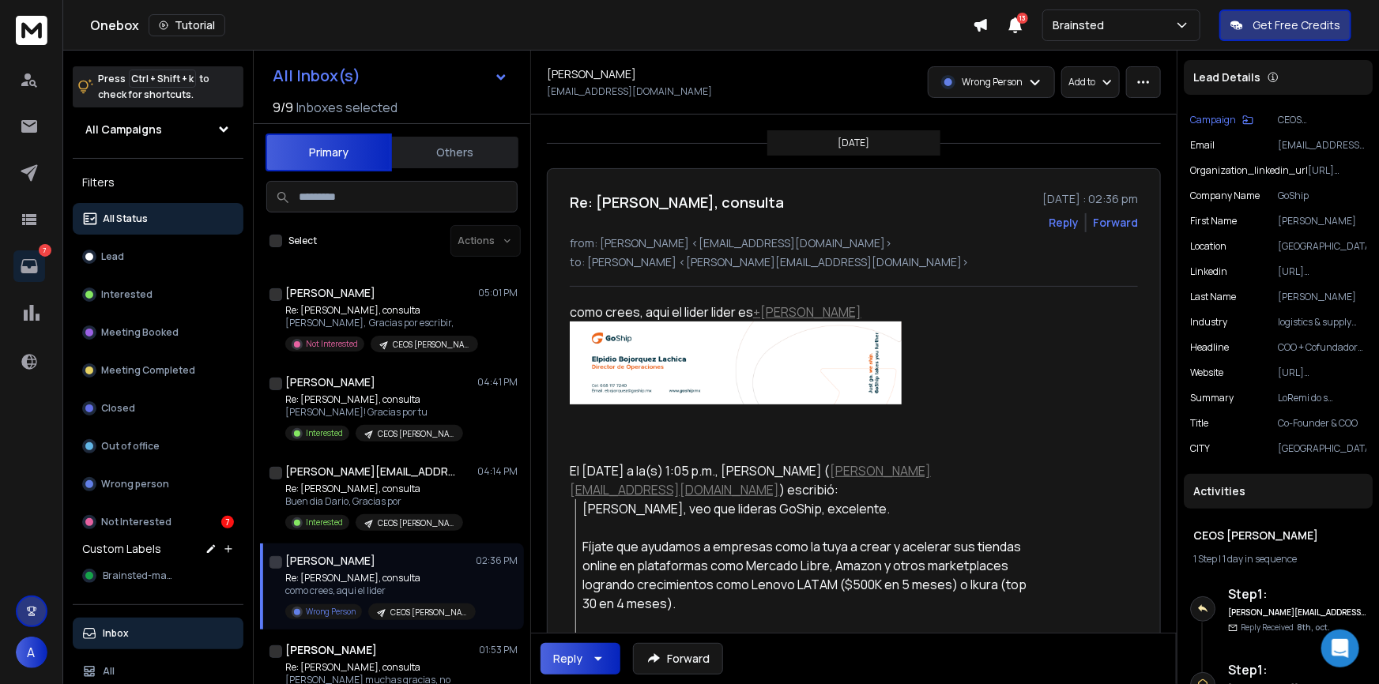
click at [815, 315] on link "+Diego Victor Aguilar Rangel" at bounding box center [807, 311] width 108 height 17
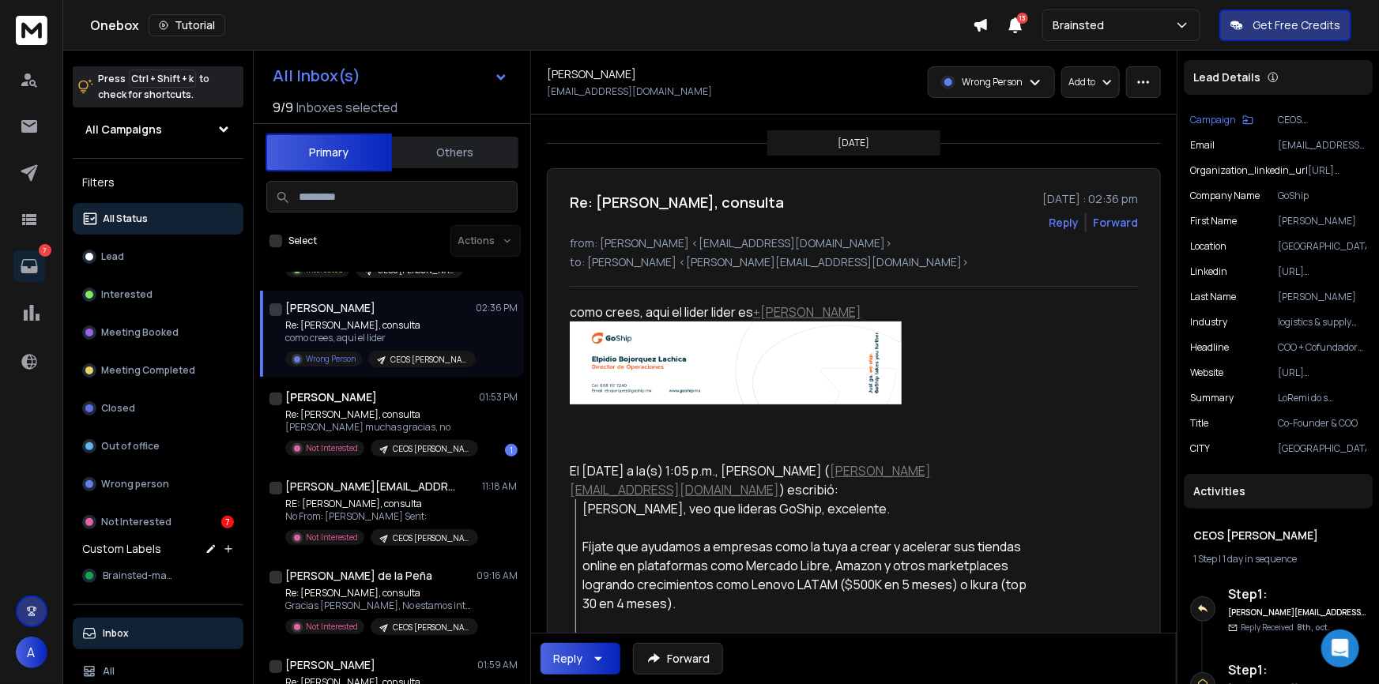
scroll to position [298, 0]
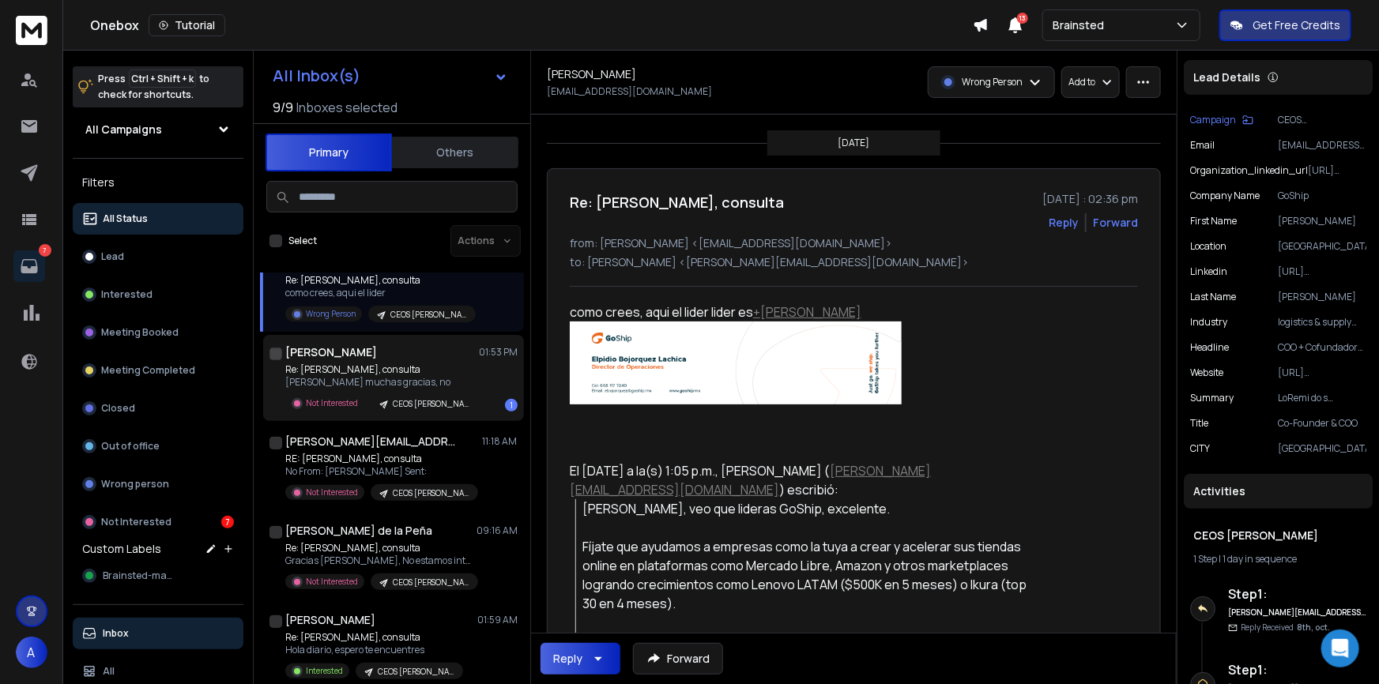
click at [473, 356] on div "Carla Escobedo Jalife 01:53 PM" at bounding box center [401, 353] width 232 height 16
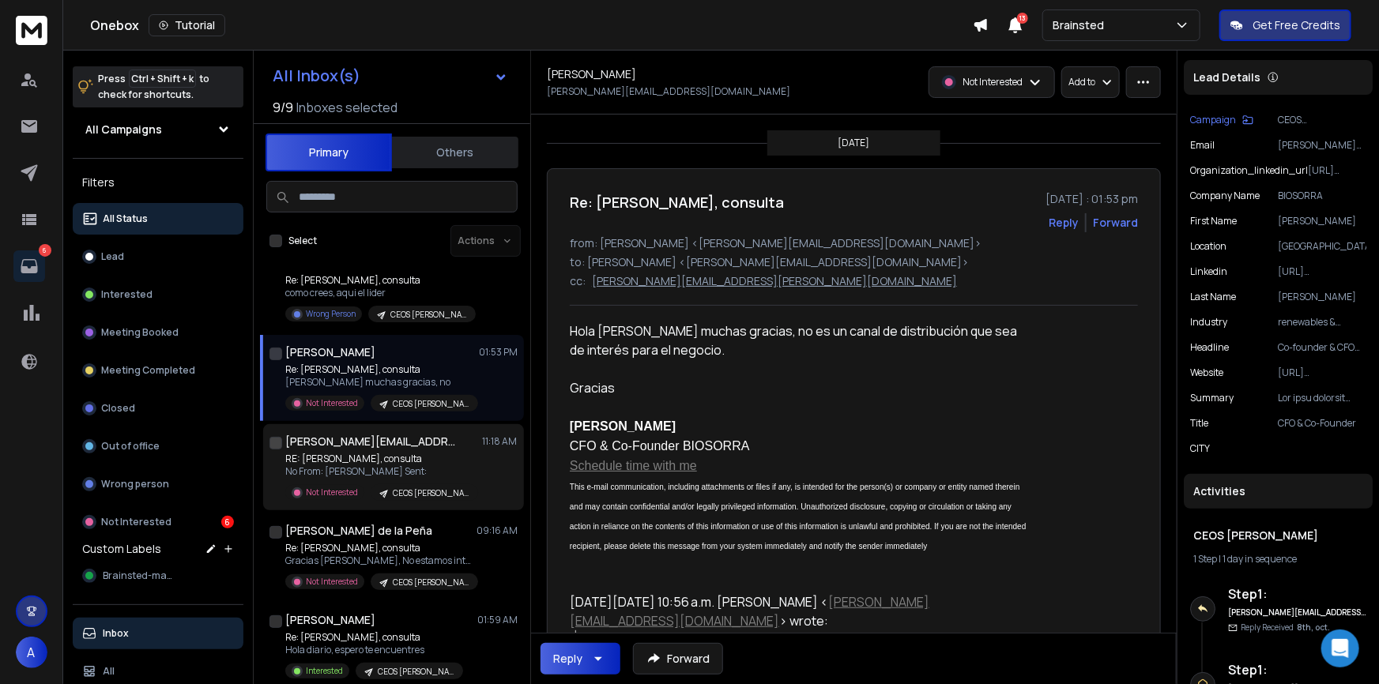
click at [469, 454] on div "RE: Ricardo, consulta No From: Dario Conti Sent: Not Interested CEOS RAJ" at bounding box center [401, 477] width 232 height 48
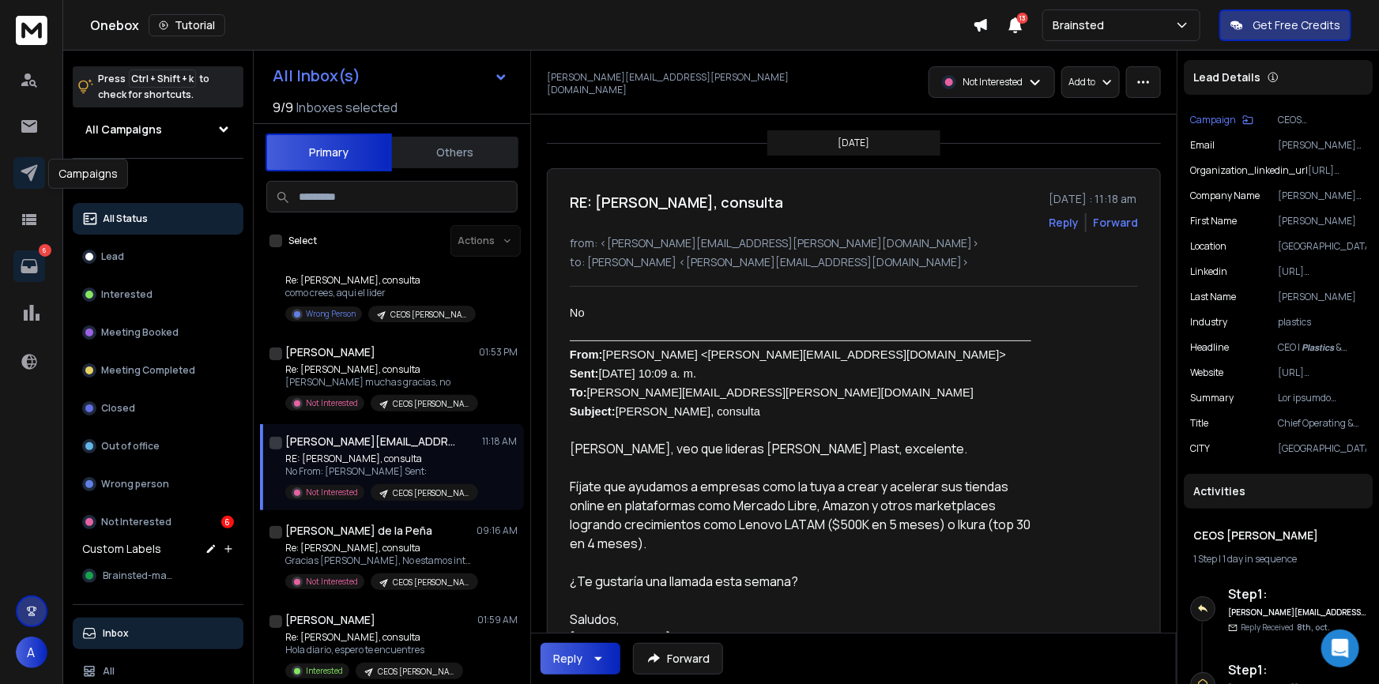
click at [25, 171] on icon at bounding box center [29, 173] width 17 height 17
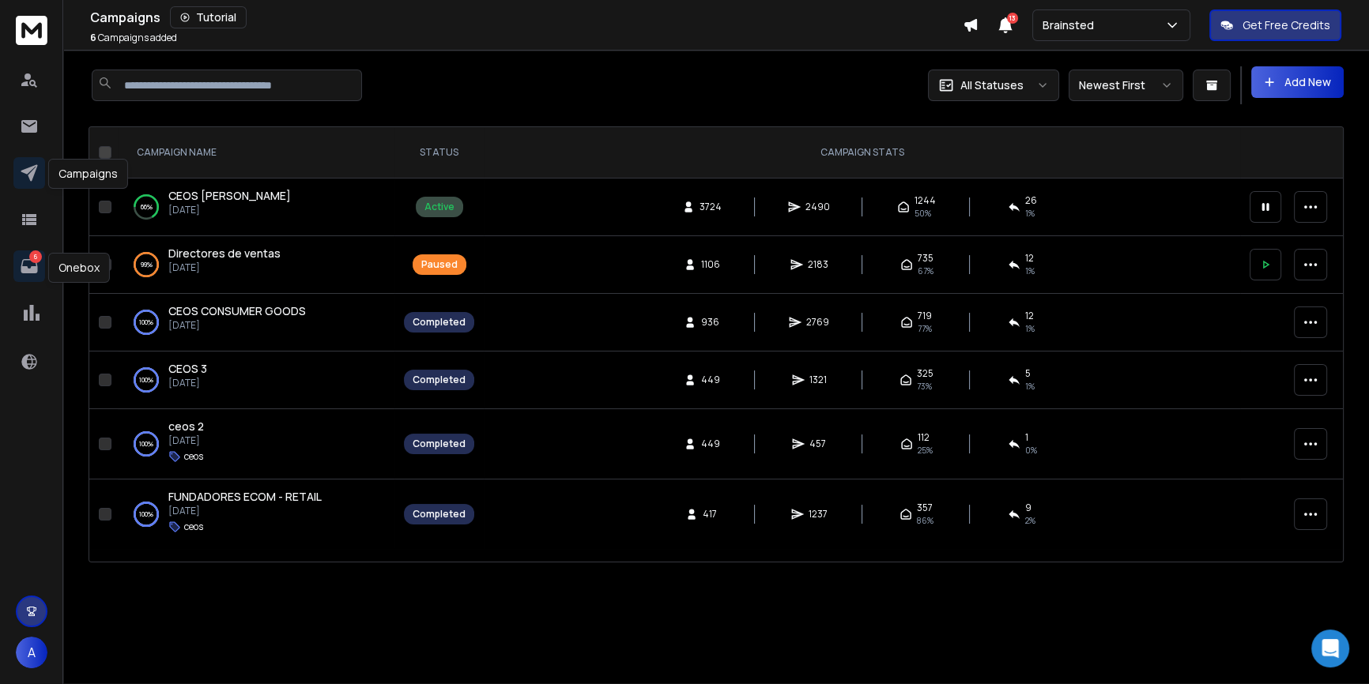
click at [32, 262] on p "6" at bounding box center [35, 257] width 13 height 13
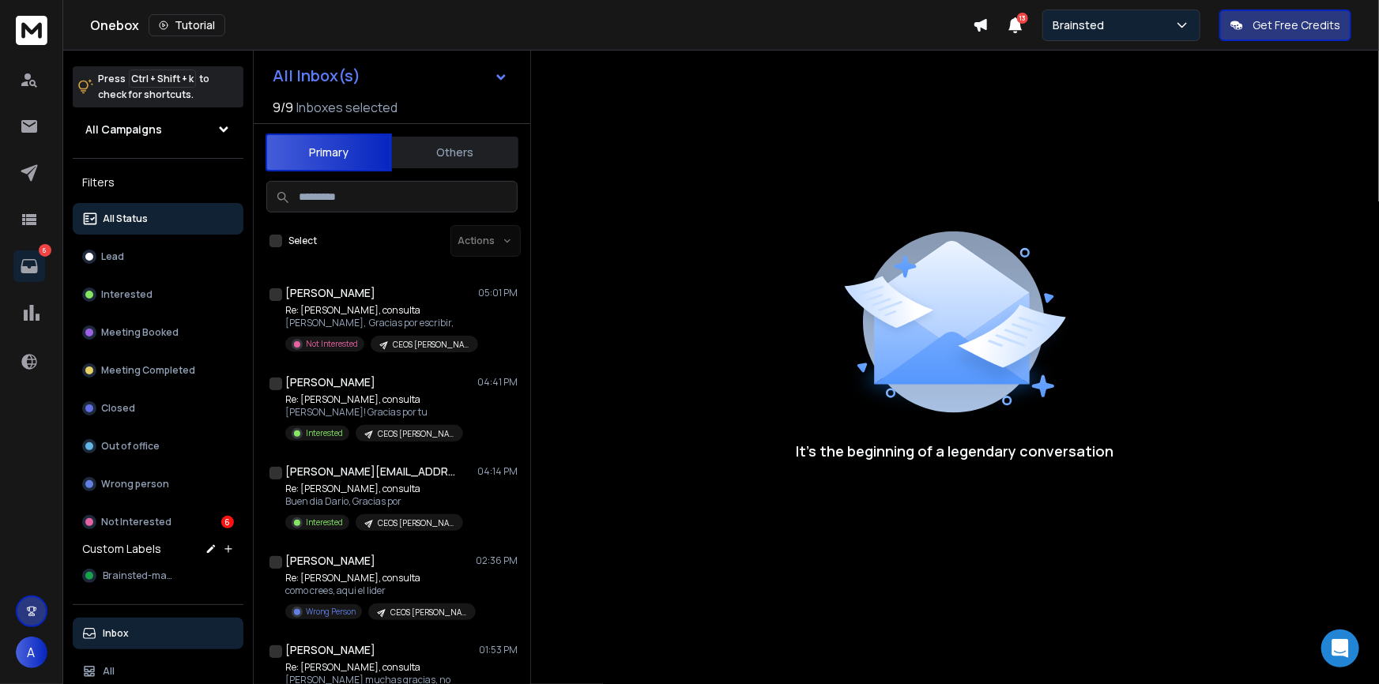
click at [1160, 34] on button "Brainsted" at bounding box center [1121, 25] width 158 height 32
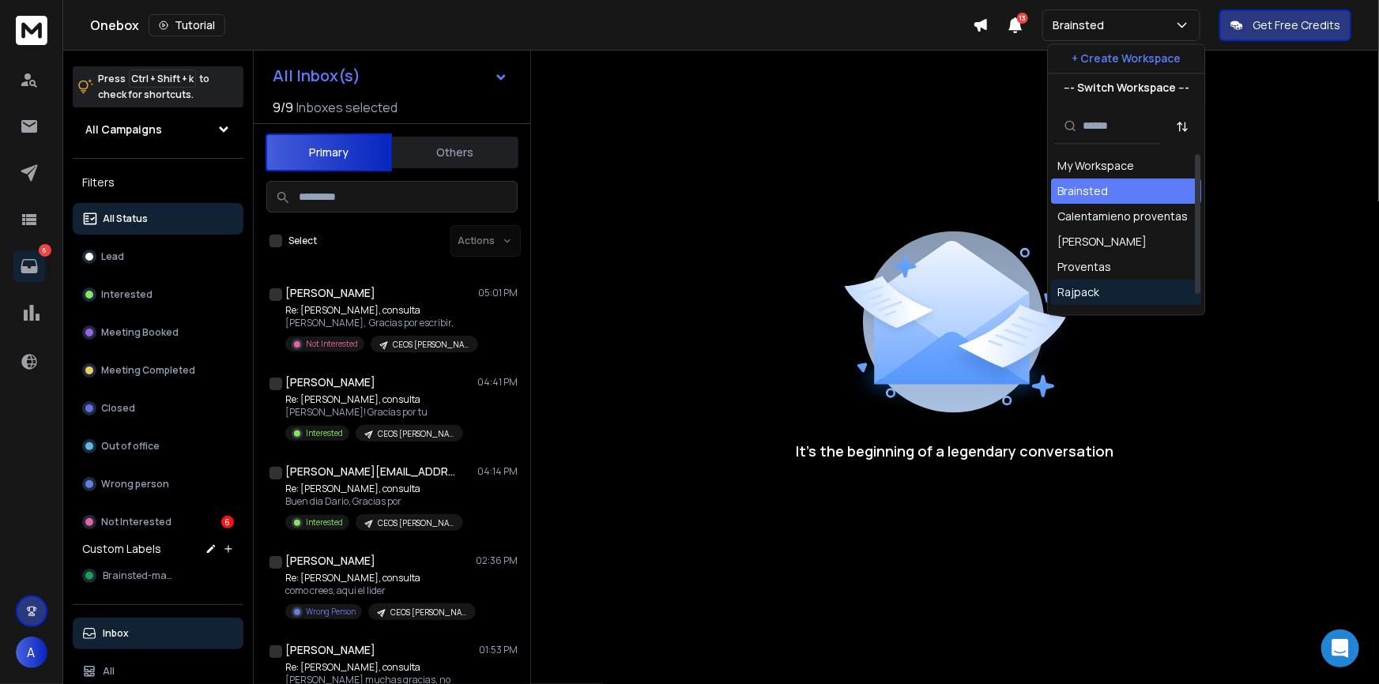
scroll to position [18, 0]
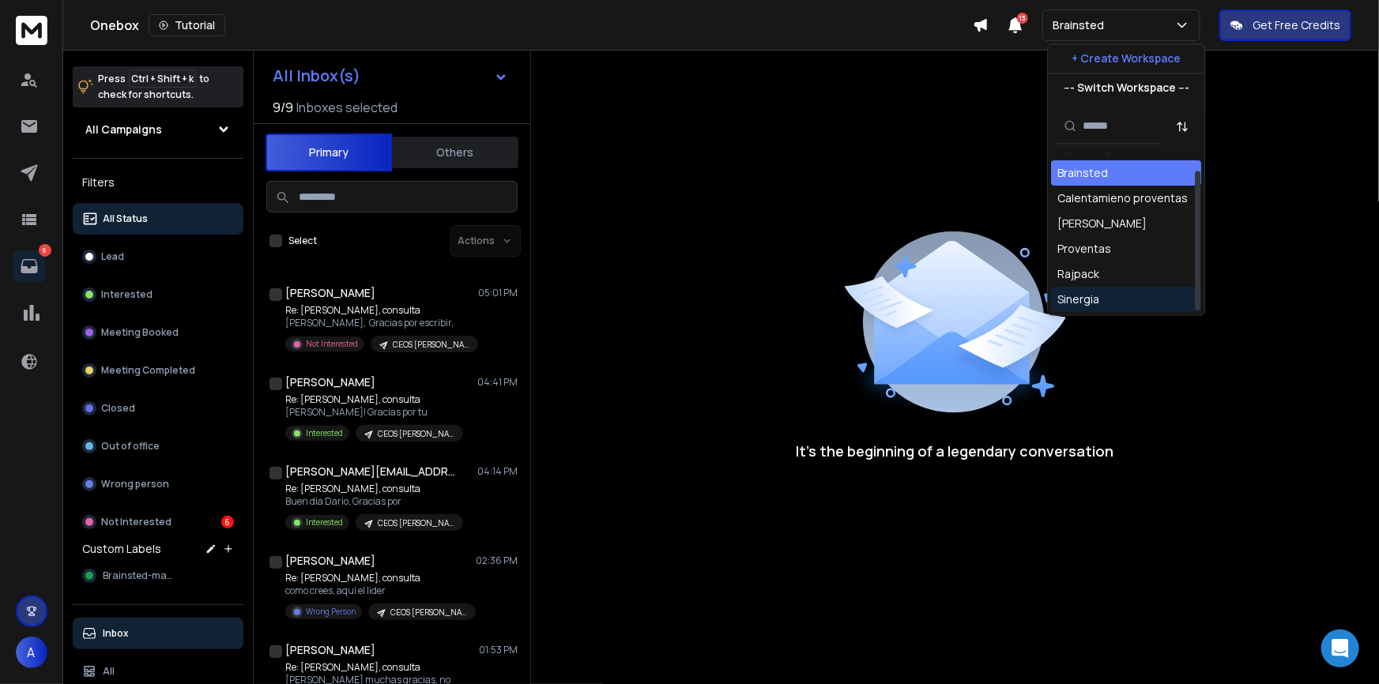
click at [1100, 296] on div "Sinergia" at bounding box center [1126, 299] width 150 height 25
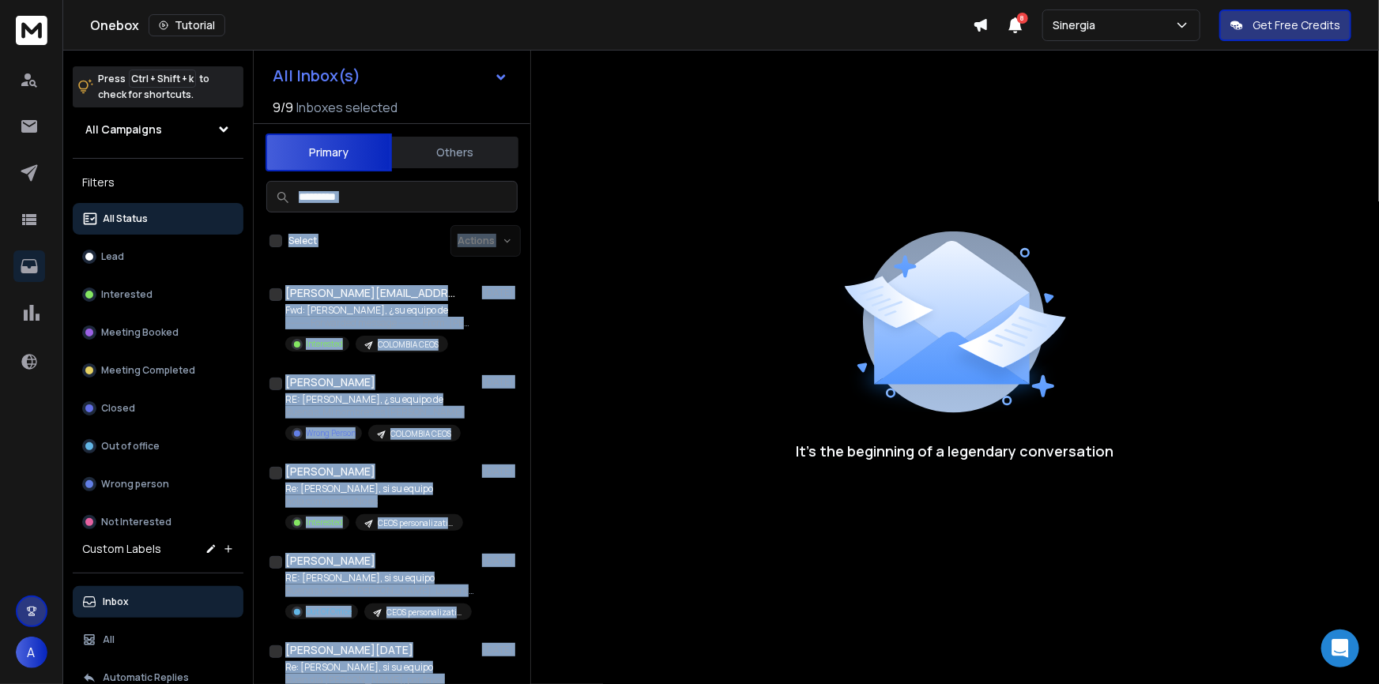
drag, startPoint x: 563, startPoint y: 119, endPoint x: 492, endPoint y: 138, distance: 74.6
click at [492, 138] on div "All Inbox(s) 9 / 9 Inboxes selected Primary Others Select Actions [PERSON_NAME]…" at bounding box center [816, 393] width 1126 height 684
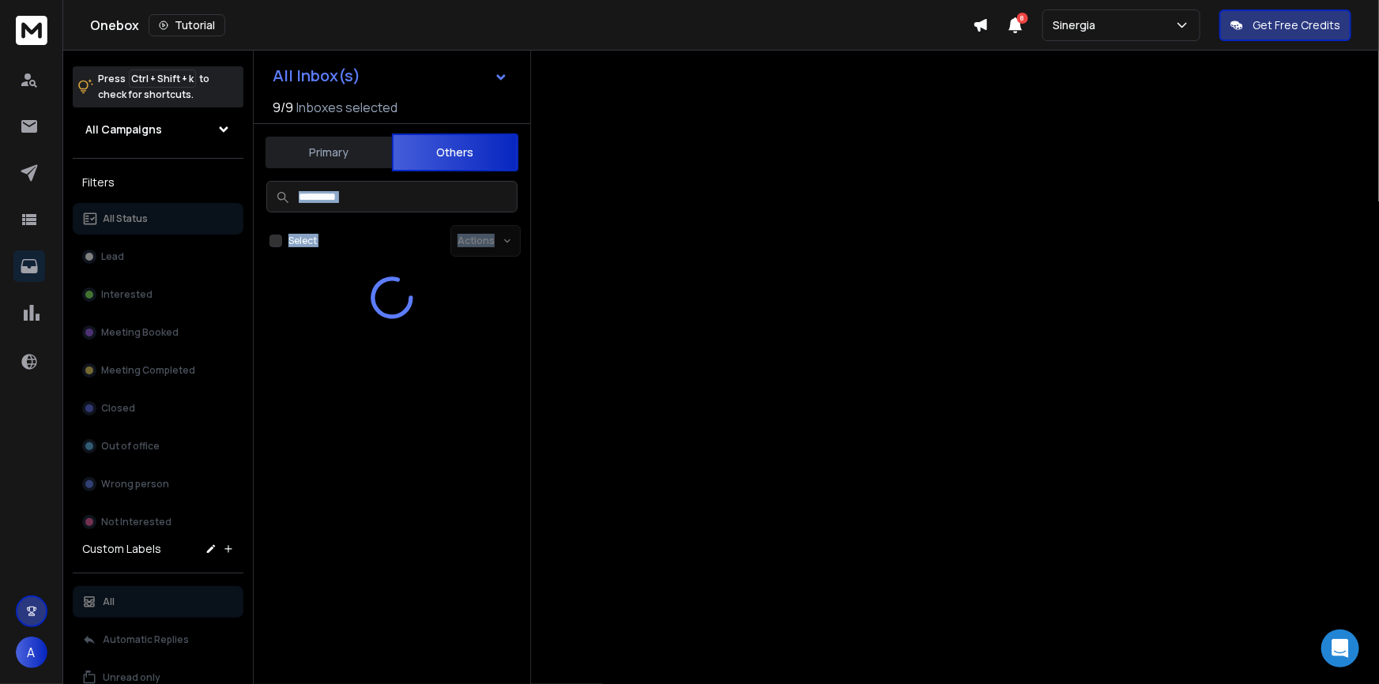
click at [492, 138] on button "Others" at bounding box center [455, 153] width 126 height 38
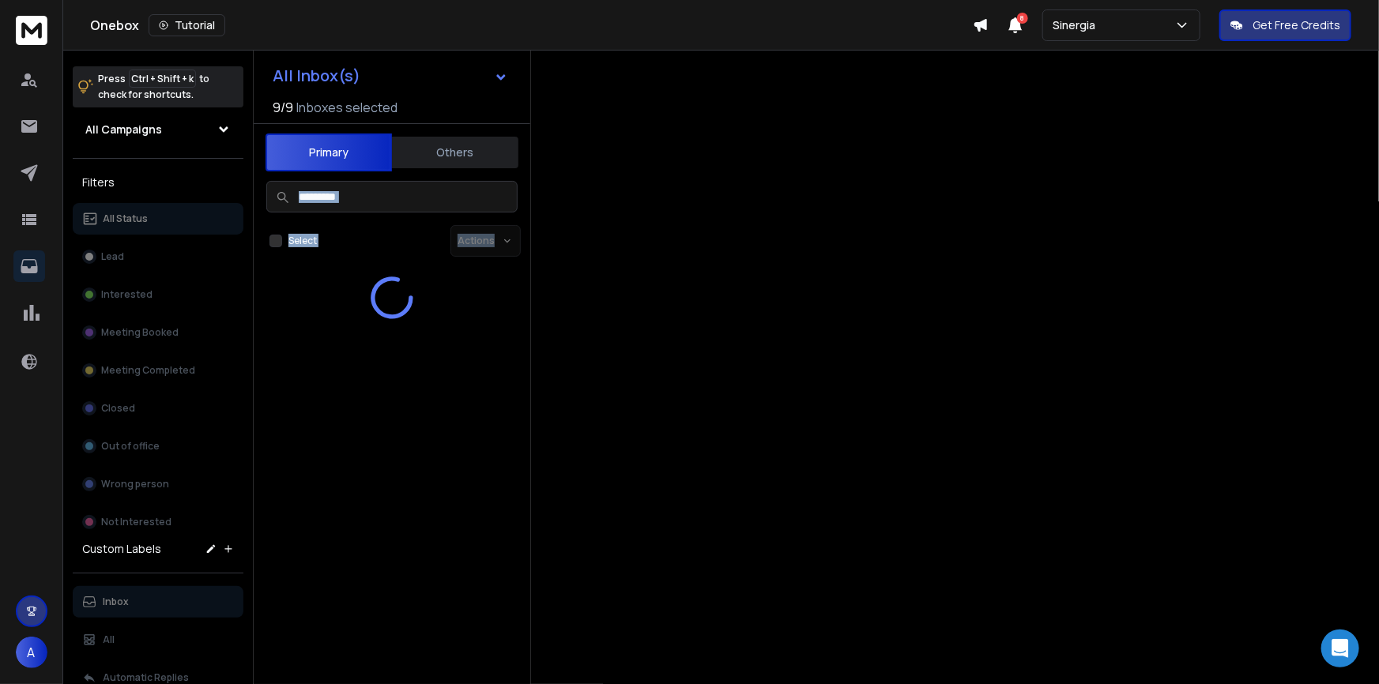
click at [335, 158] on button "Primary" at bounding box center [329, 153] width 126 height 38
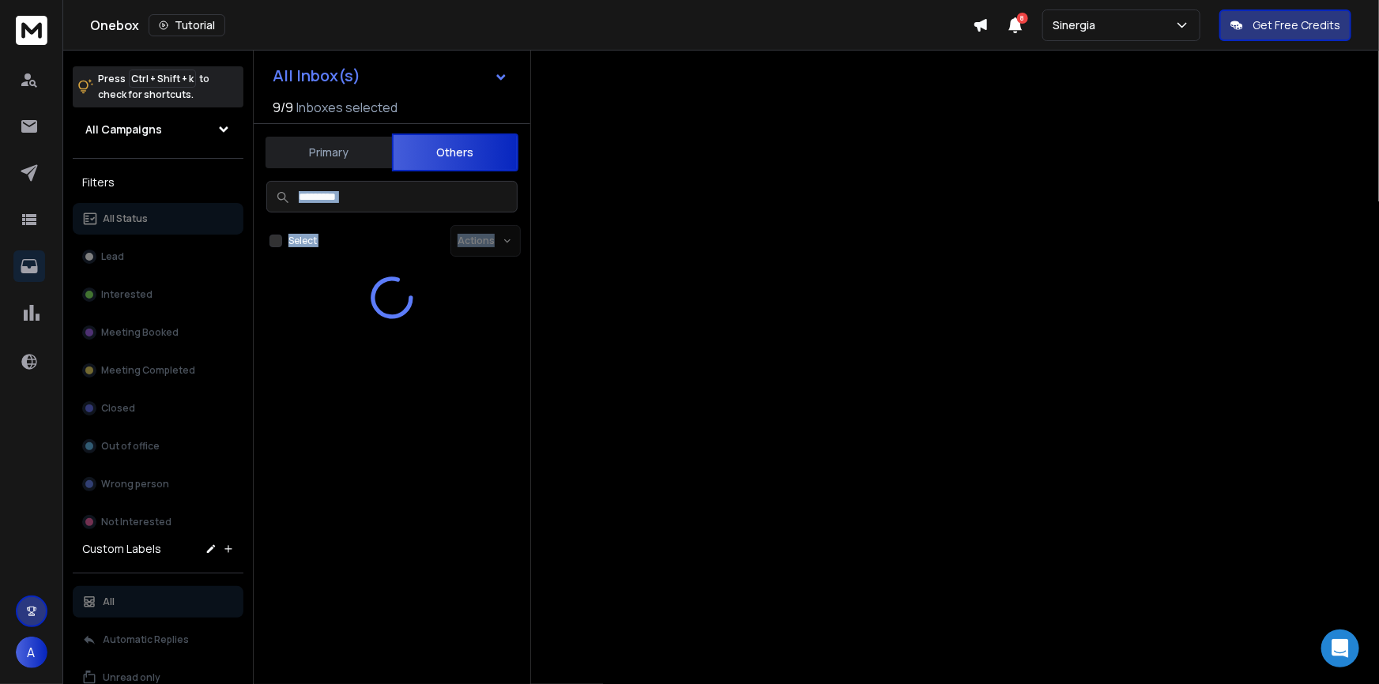
click at [469, 153] on button "Others" at bounding box center [455, 153] width 126 height 38
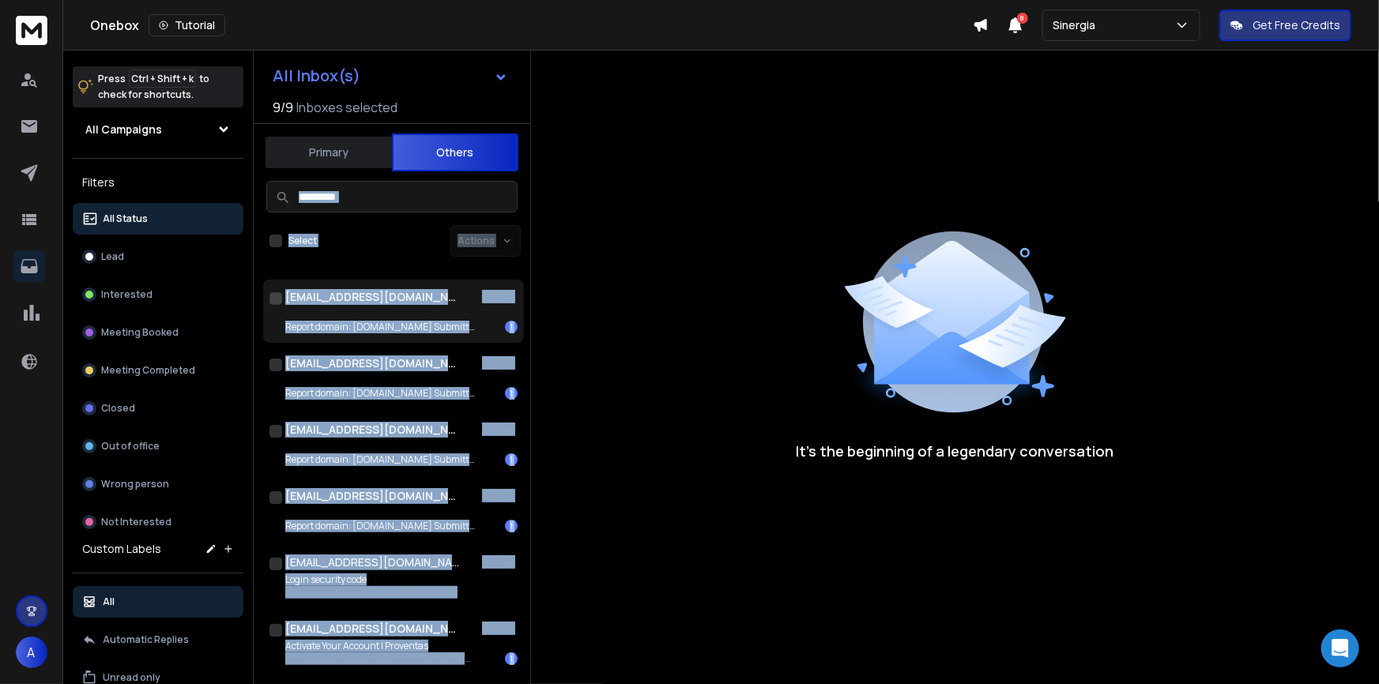
scroll to position [330, 0]
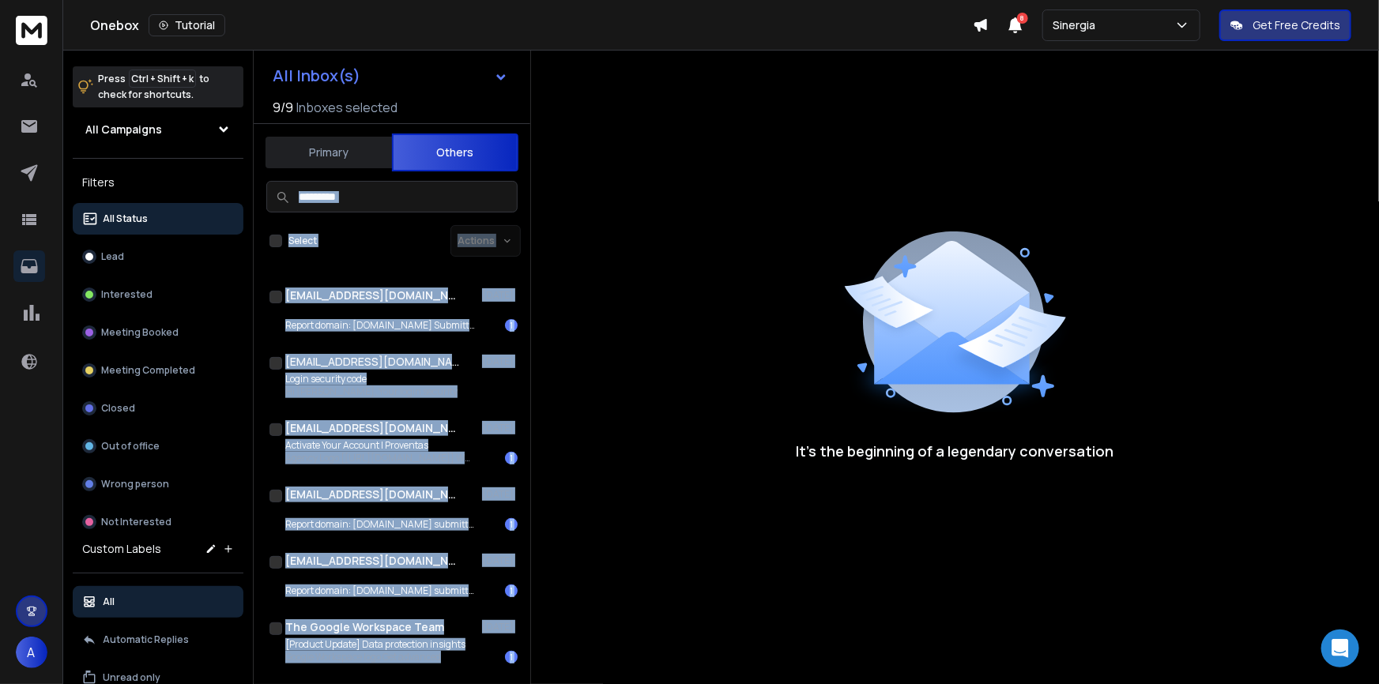
click at [657, 497] on div "It’s the beginning of a legendary conversation" at bounding box center [955, 342] width 848 height 582
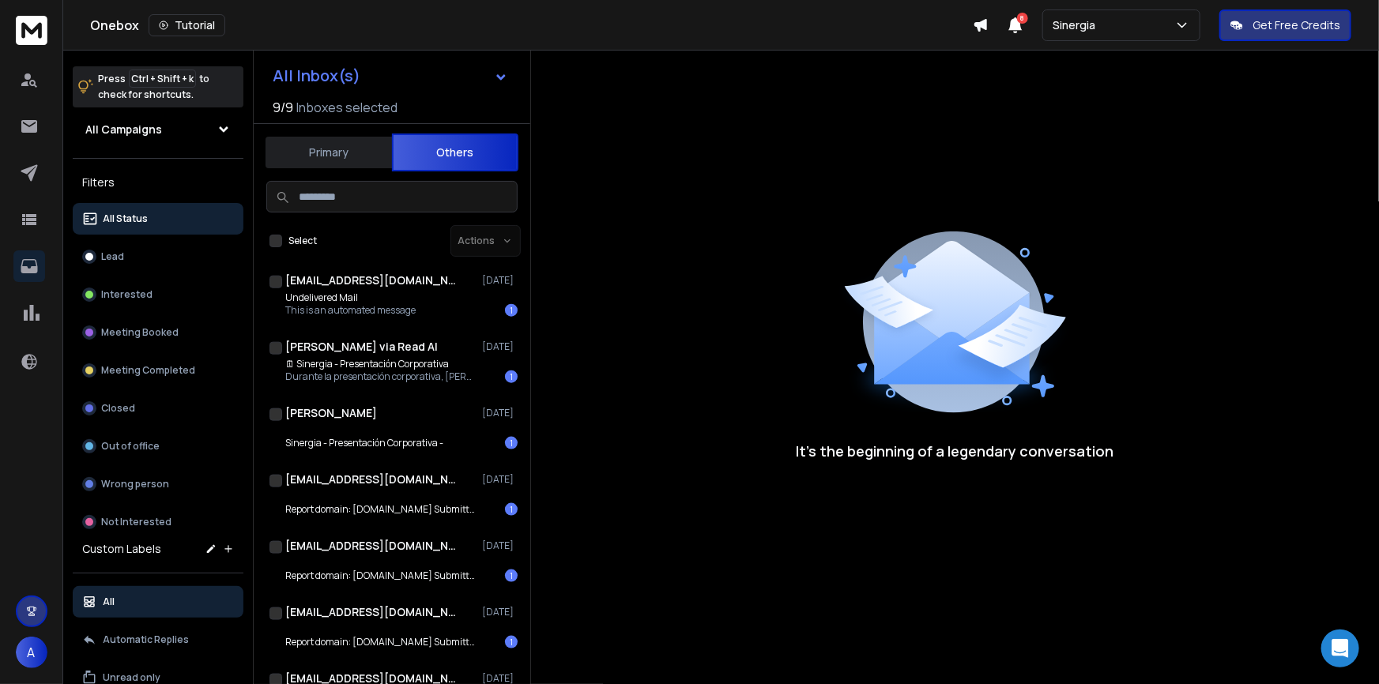
scroll to position [1008, 0]
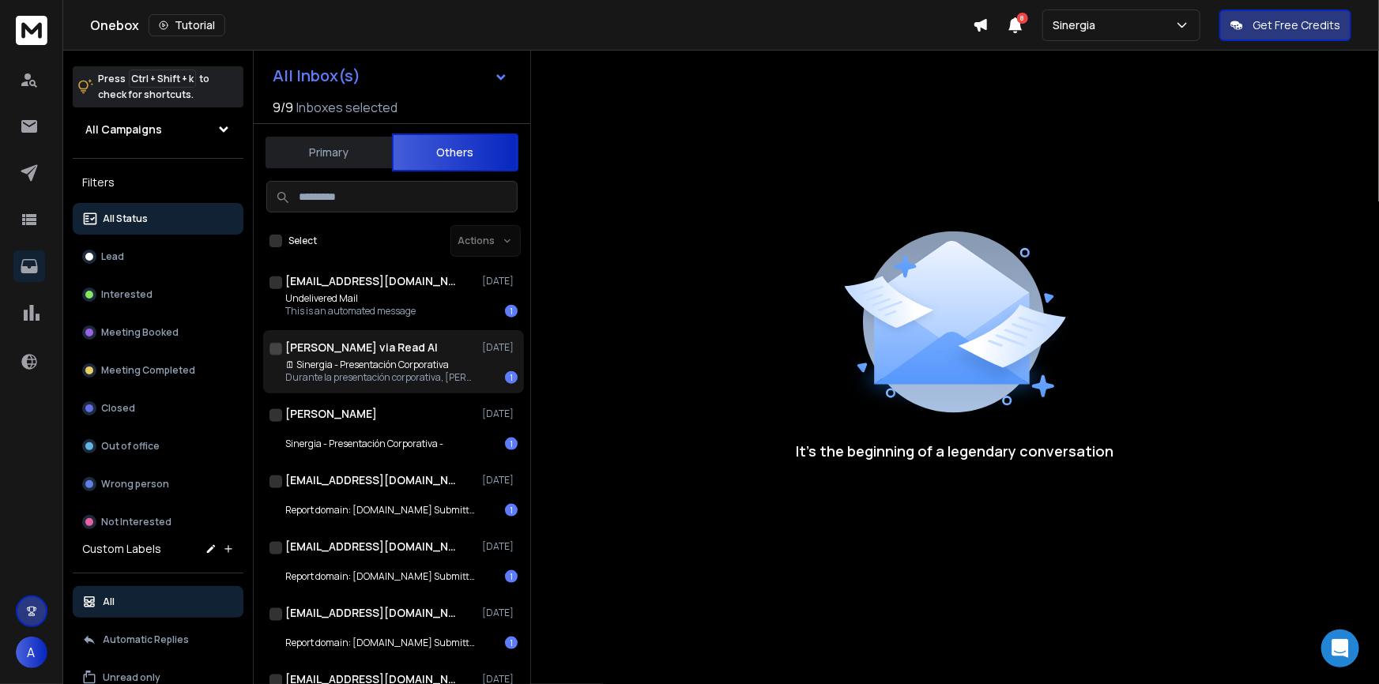
click at [413, 345] on h1 "[PERSON_NAME] via Read AI" at bounding box center [361, 348] width 153 height 16
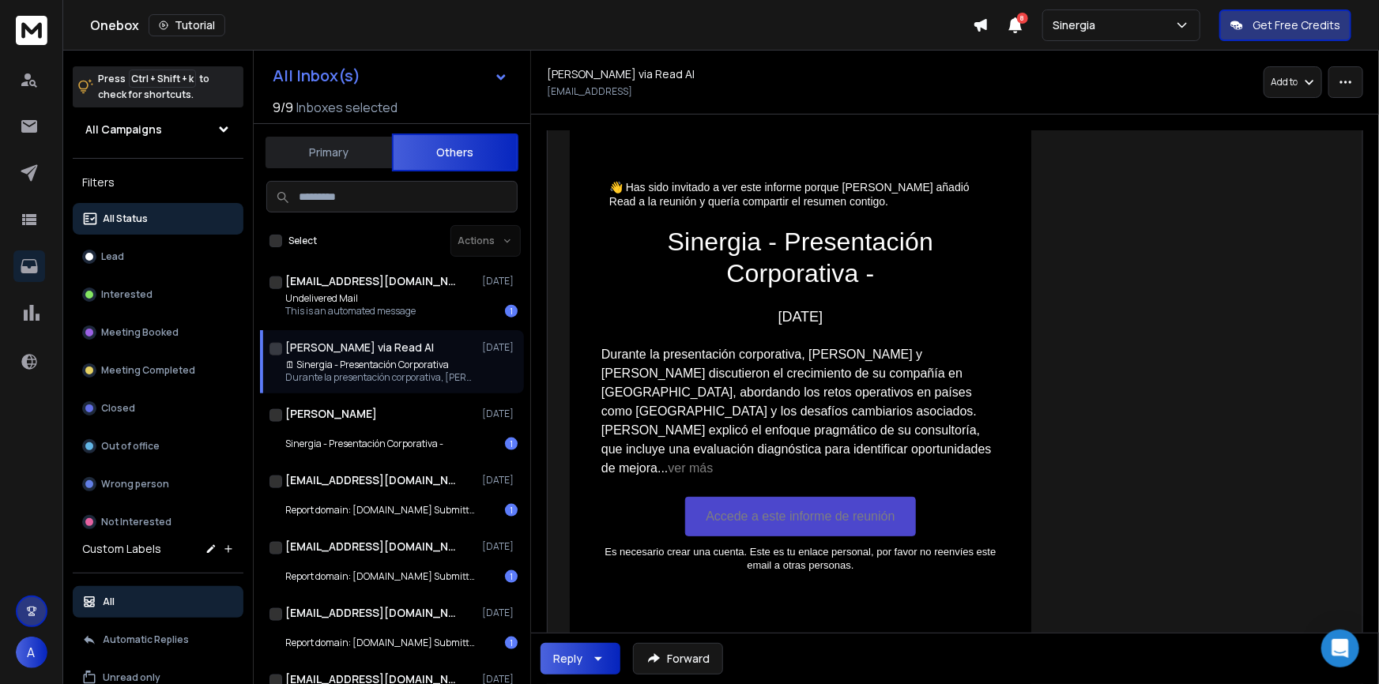
scroll to position [668, 0]
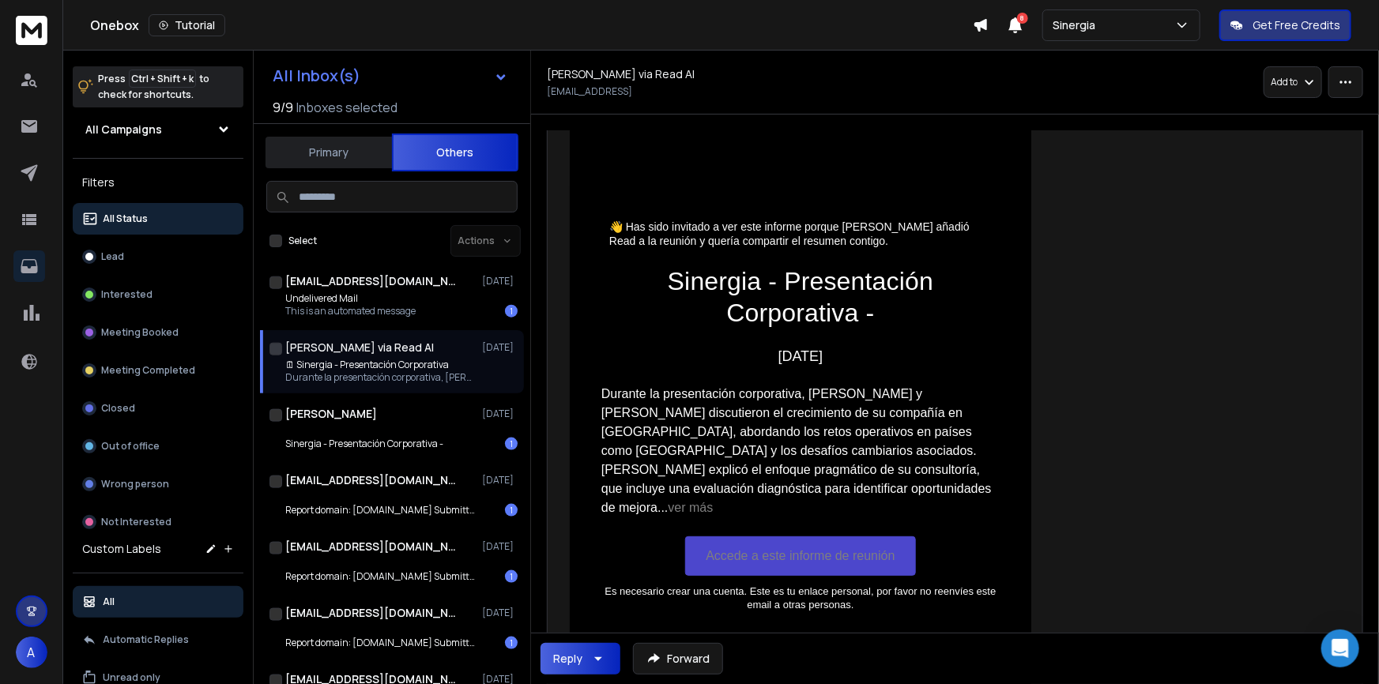
drag, startPoint x: 1370, startPoint y: 266, endPoint x: 1378, endPoint y: 217, distance: 49.8
click at [1378, 217] on div "[DATE] 🗓 [PERSON_NAME] - Presentación Corporativa - en [DATE] | Read Informe de…" at bounding box center [955, 432] width 848 height 605
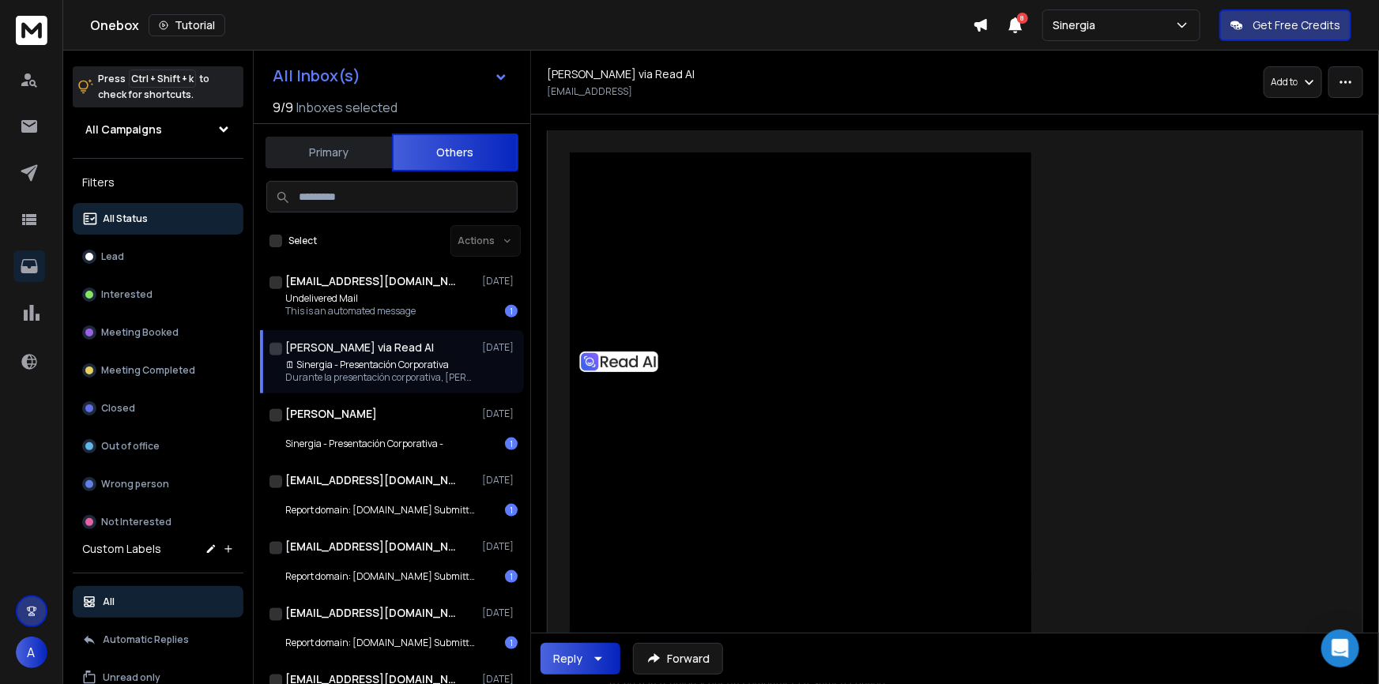
scroll to position [204, 0]
drag, startPoint x: 1371, startPoint y: 159, endPoint x: 1378, endPoint y: 54, distance: 105.3
click at [1378, 54] on div "[PERSON_NAME] via Read AI WMVRA [EMAIL_ADDRESS] Add to [DATE] 🗓 Sinergia - Pres…" at bounding box center [955, 393] width 848 height 684
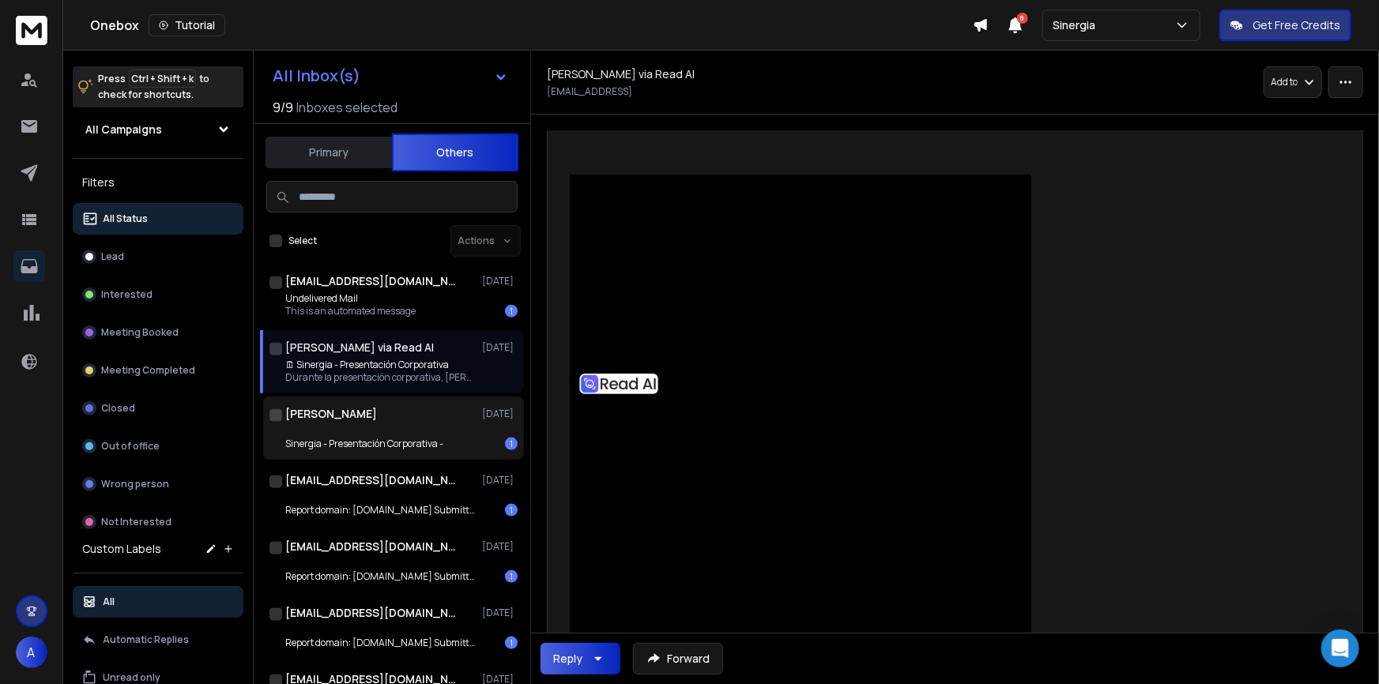
click at [434, 422] on div "[PERSON_NAME] de la Paz [DATE] Sinergia - Presentación Corporativa - 1" at bounding box center [401, 428] width 232 height 44
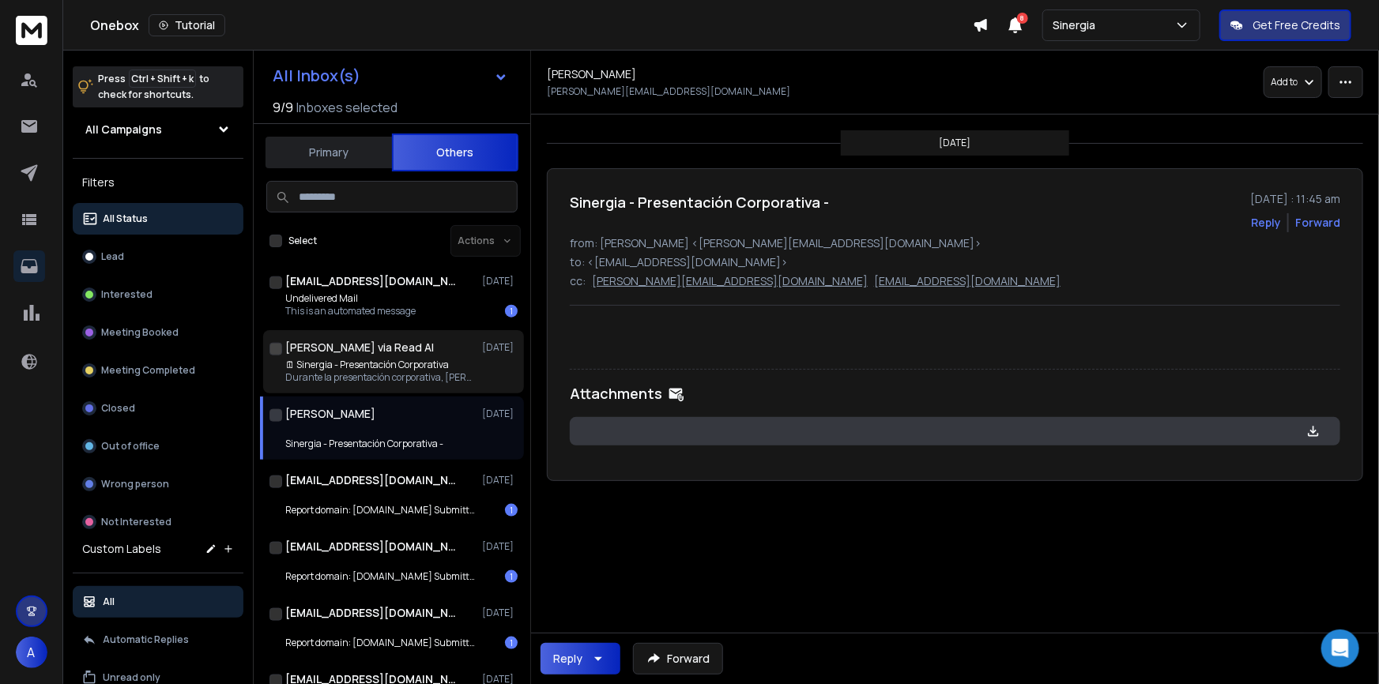
click at [406, 374] on p "Durante la presentación corporativa, [PERSON_NAME]" at bounding box center [380, 377] width 190 height 13
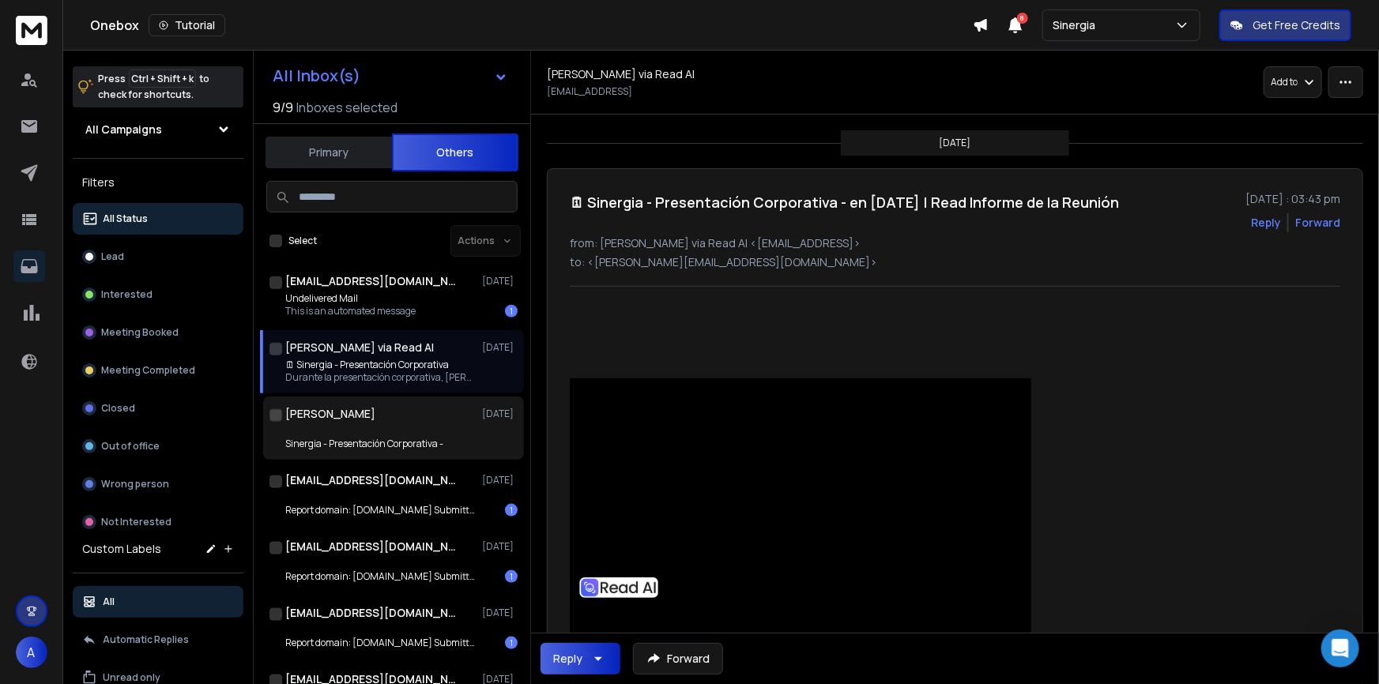
click at [397, 410] on div "[PERSON_NAME] de la Paz [DATE]" at bounding box center [401, 414] width 232 height 16
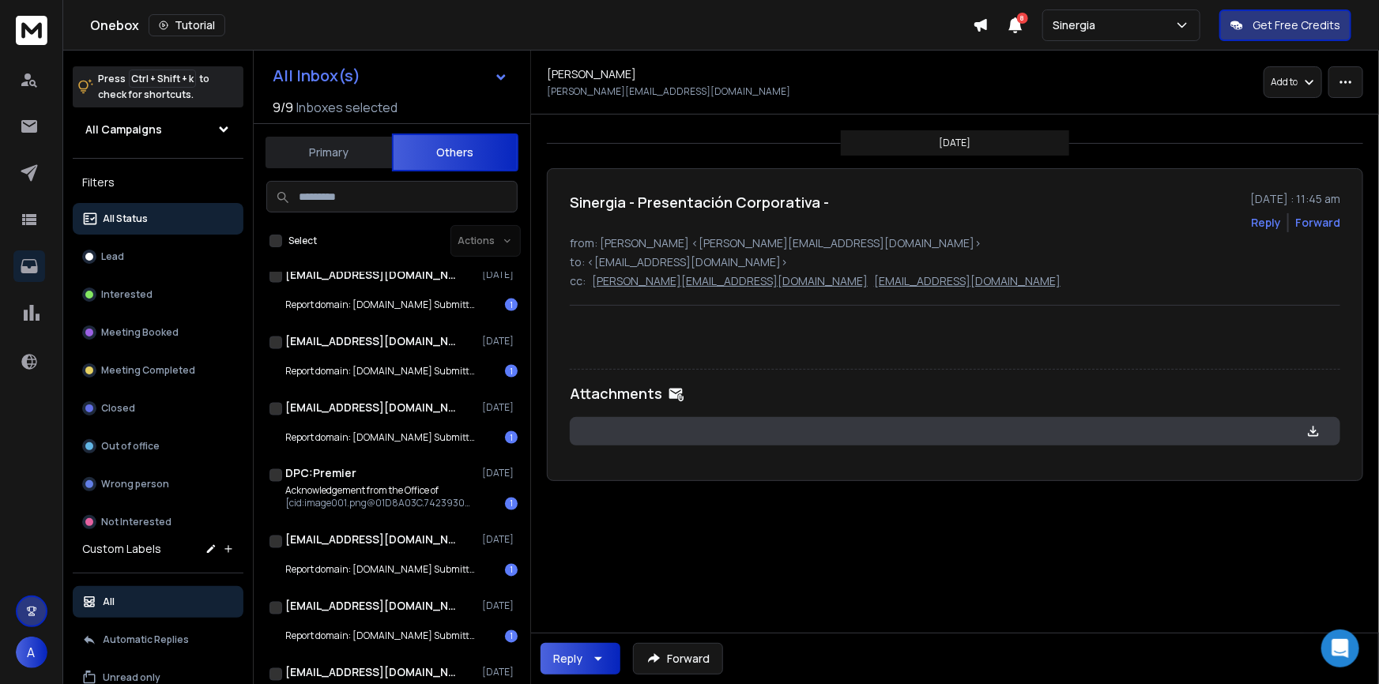
scroll to position [0, 0]
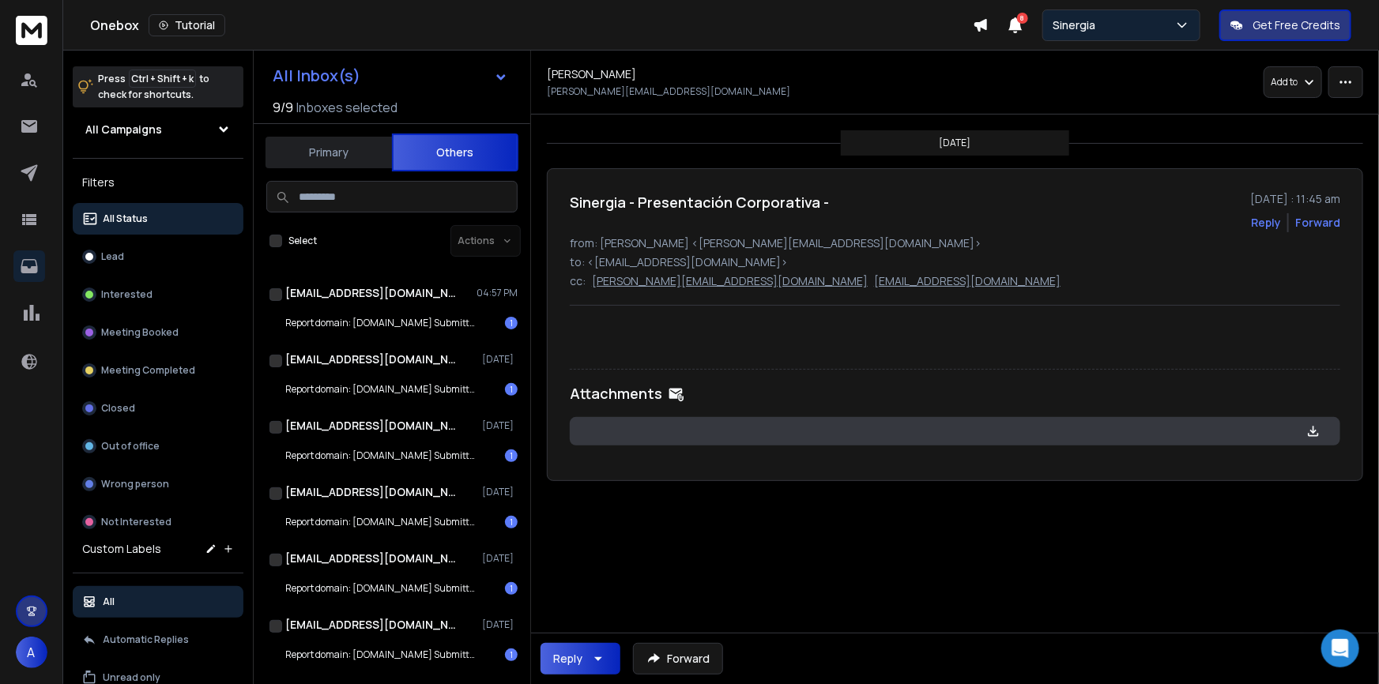
click at [1107, 22] on div "Sinergia" at bounding box center [1122, 25] width 138 height 16
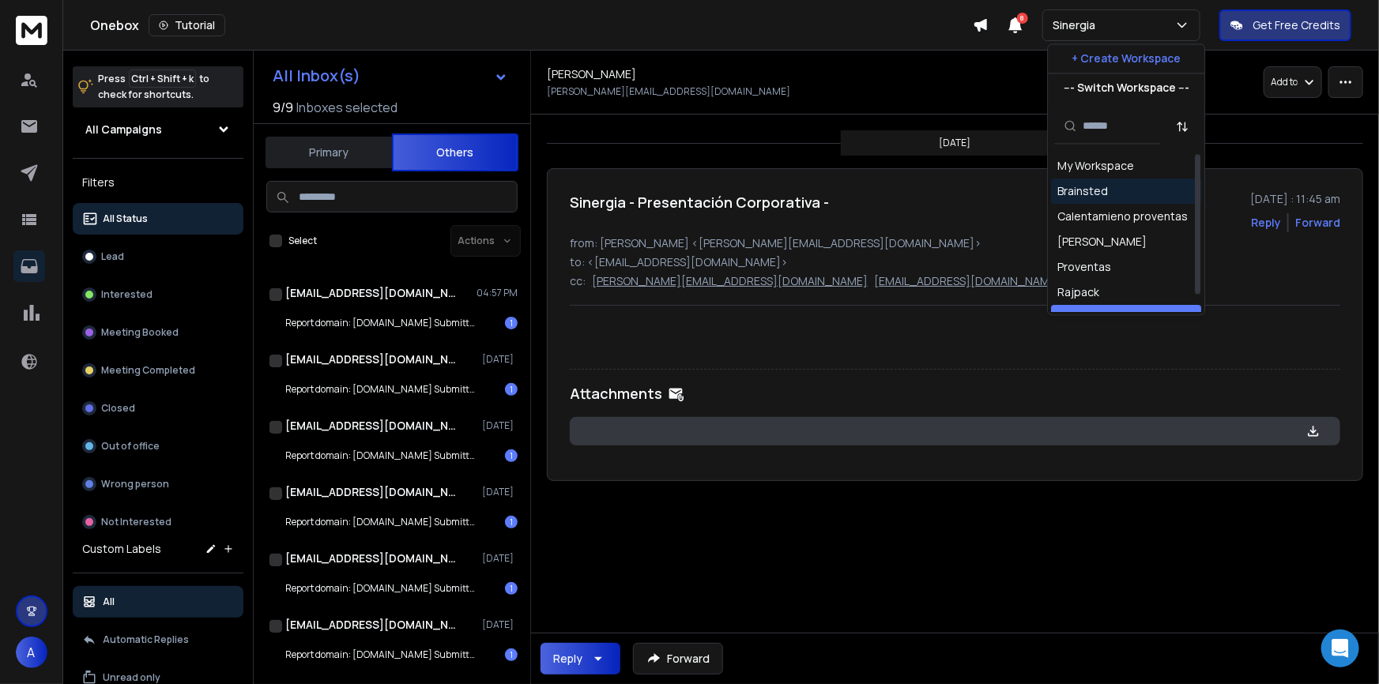
click at [1096, 189] on div "Brainsted" at bounding box center [1082, 191] width 51 height 16
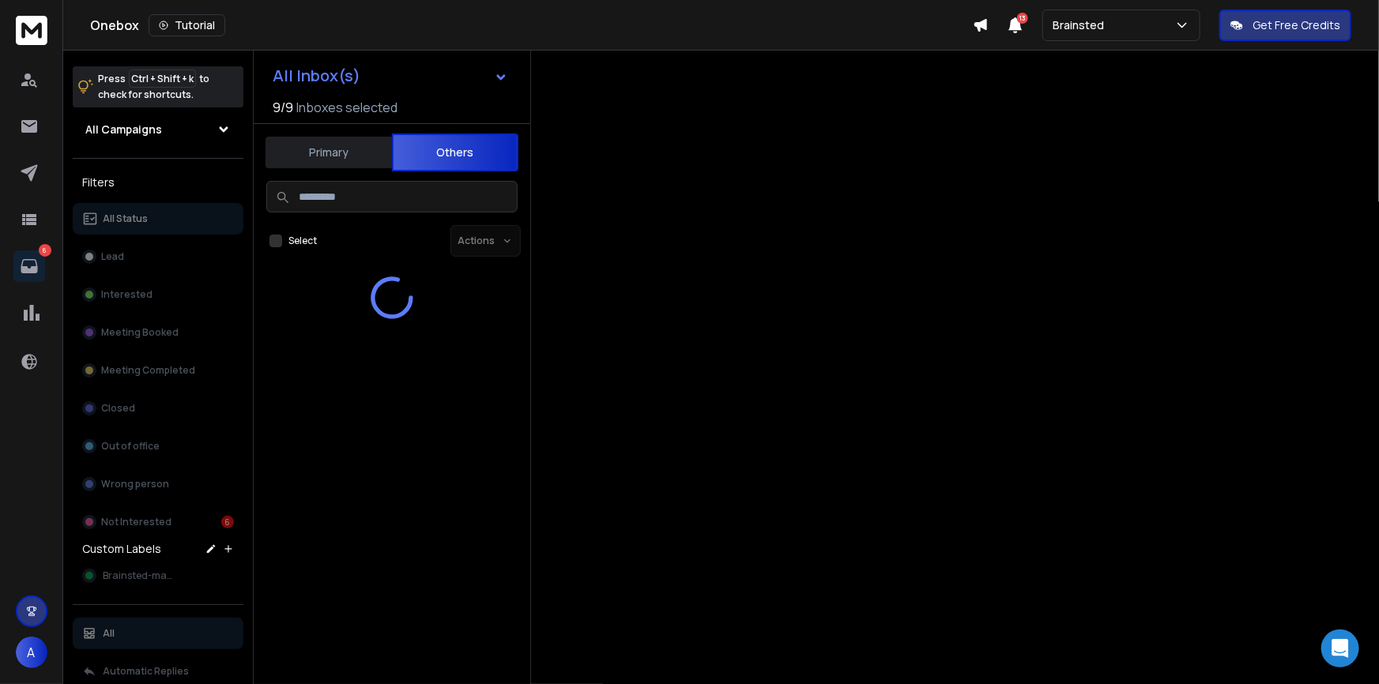
click at [471, 156] on button "Others" at bounding box center [455, 153] width 126 height 38
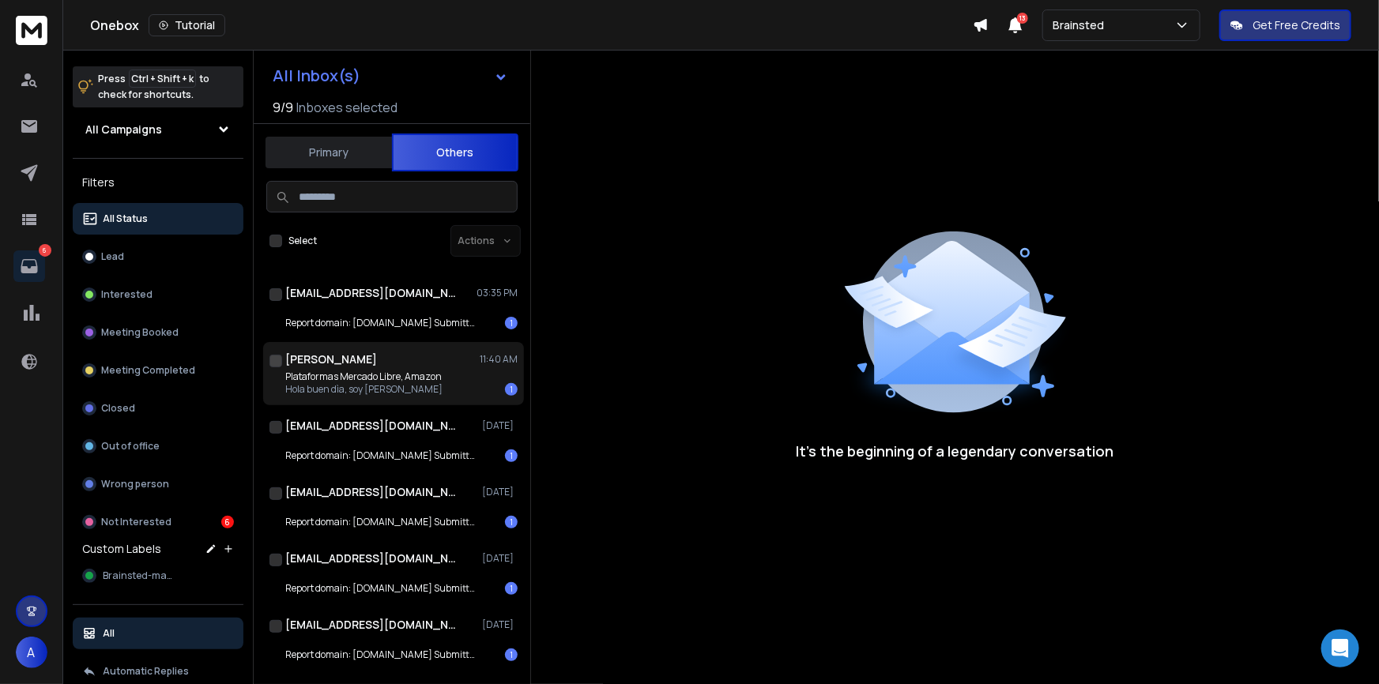
click at [411, 369] on div "zulem Montoya 11:40 AM Plataformas Mercado Libre, Amazon Hola buen dìa, soy Gab…" at bounding box center [401, 374] width 232 height 44
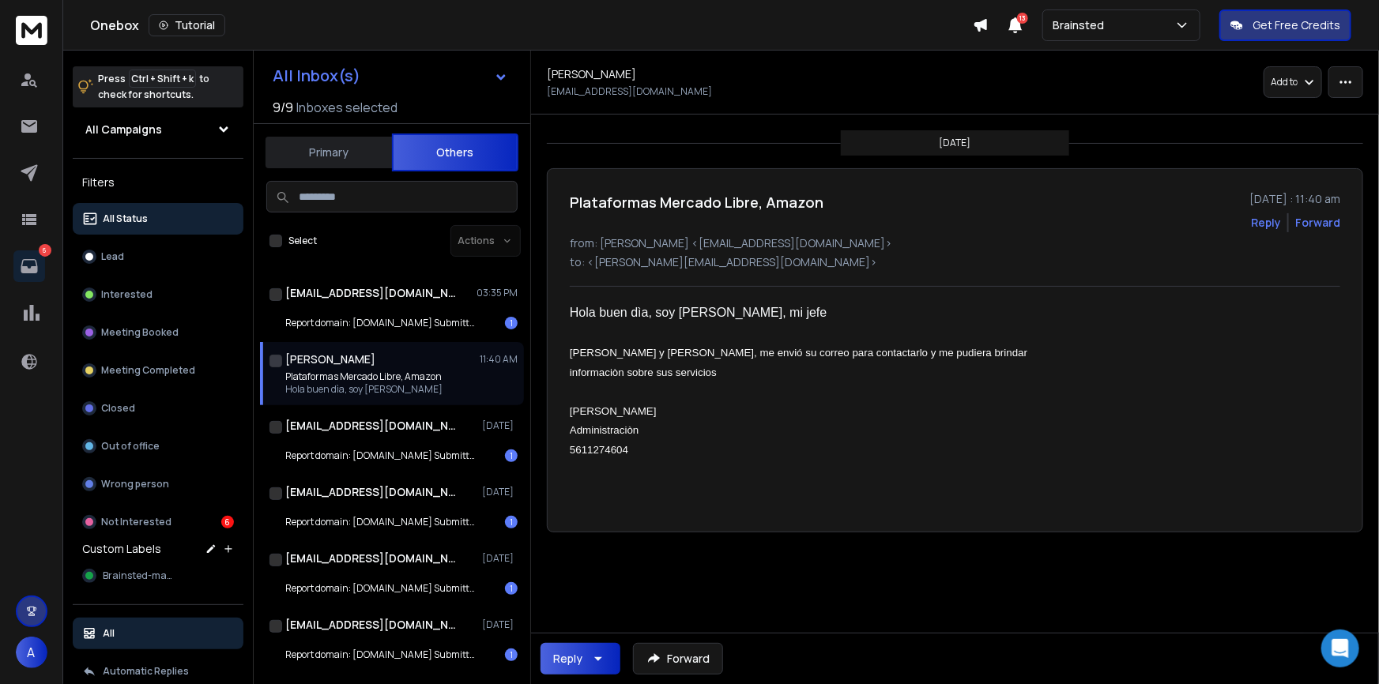
drag, startPoint x: 718, startPoint y: 463, endPoint x: 569, endPoint y: 311, distance: 212.9
click at [570, 311] on div "Hola buen dìa, soy Gabriela Montoya, mi jefe Luis Antonio Gonzalez y Cortina, m…" at bounding box center [807, 406] width 474 height 207
click at [707, 409] on div "Gabriela Montoya" at bounding box center [801, 410] width 462 height 19
drag, startPoint x: 684, startPoint y: 246, endPoint x: 820, endPoint y: 240, distance: 136.0
click at [820, 240] on p "from: zulem Montoya <zulemcontable@gmail.com>" at bounding box center [955, 244] width 771 height 16
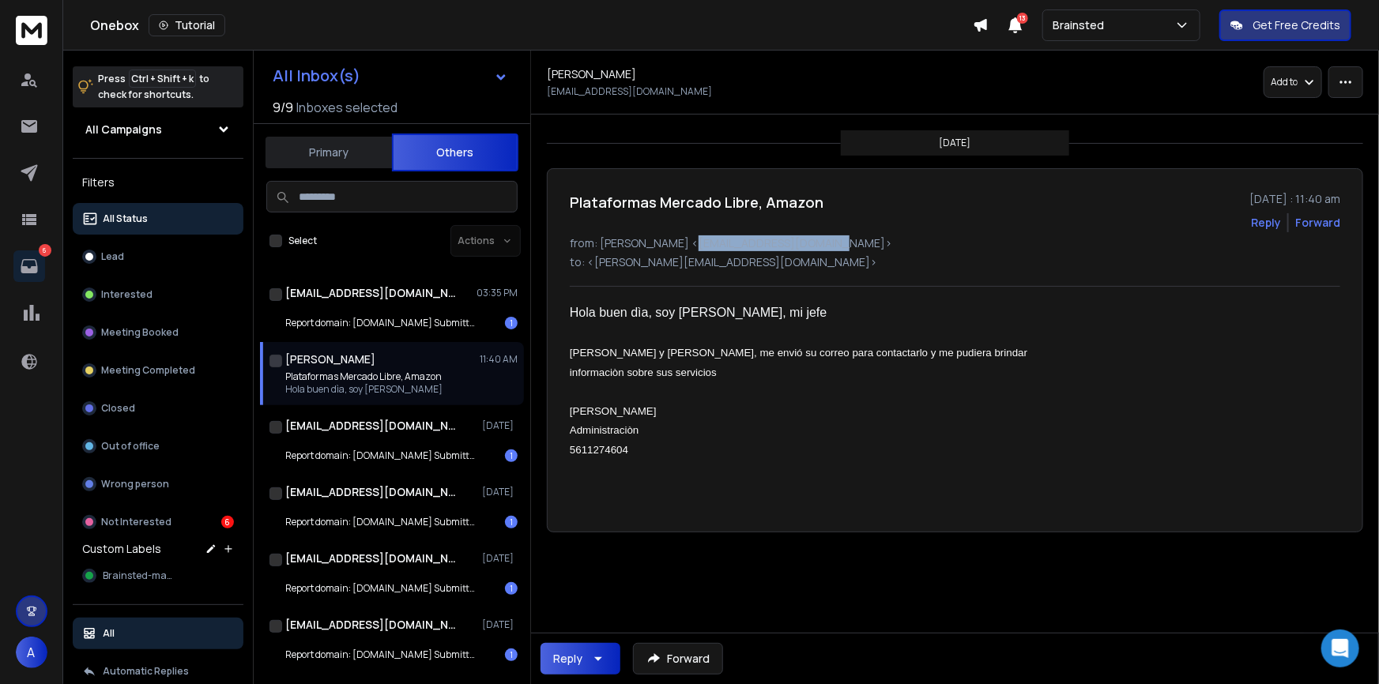
click at [1293, 81] on p "Add to" at bounding box center [1284, 82] width 27 height 13
click at [1304, 115] on div "Campaign" at bounding box center [1309, 118] width 72 height 16
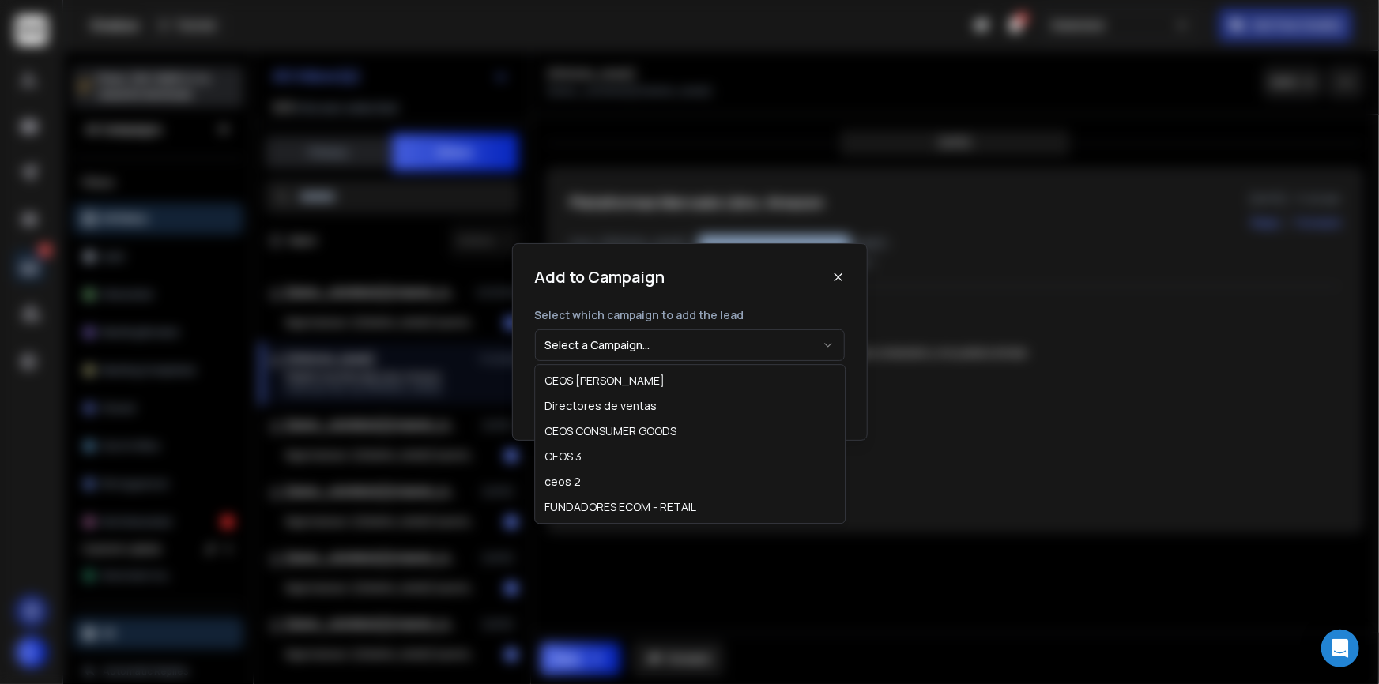
click at [673, 330] on button "Select a Campaign..." at bounding box center [690, 346] width 310 height 32
click at [841, 279] on icon at bounding box center [838, 277] width 13 height 13
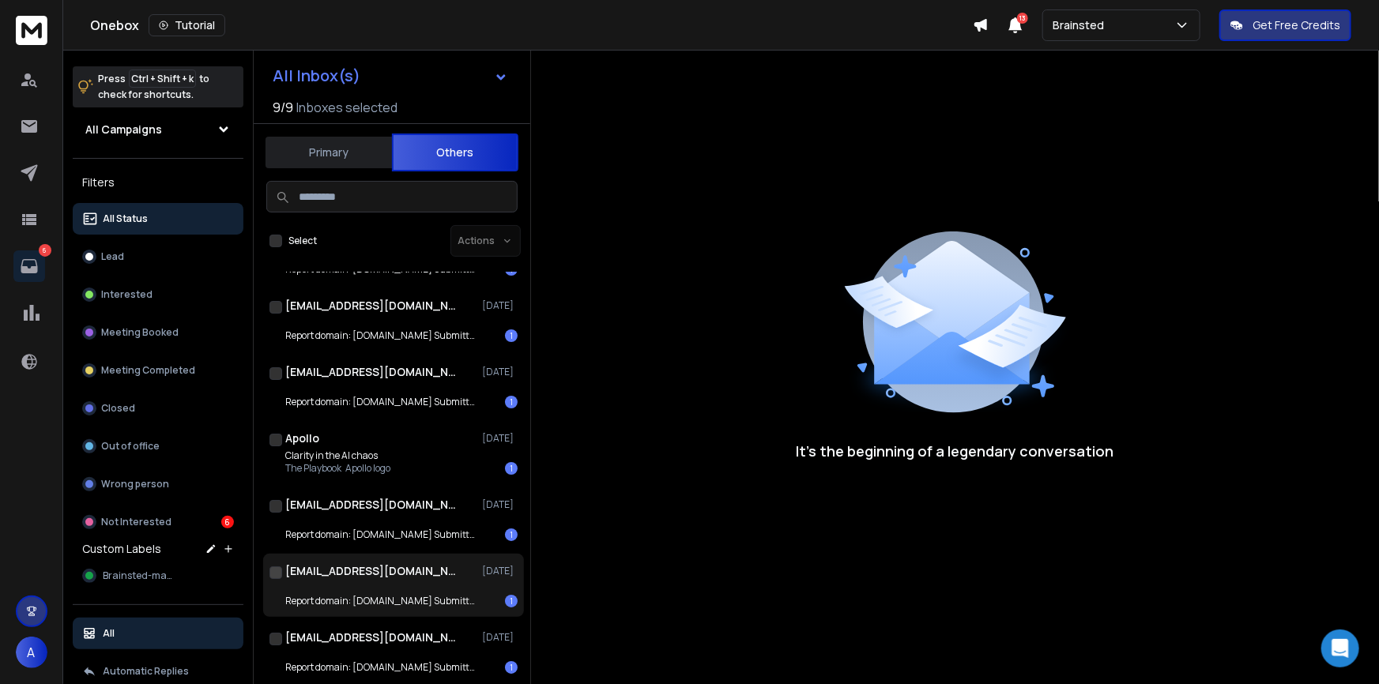
scroll to position [2916, 0]
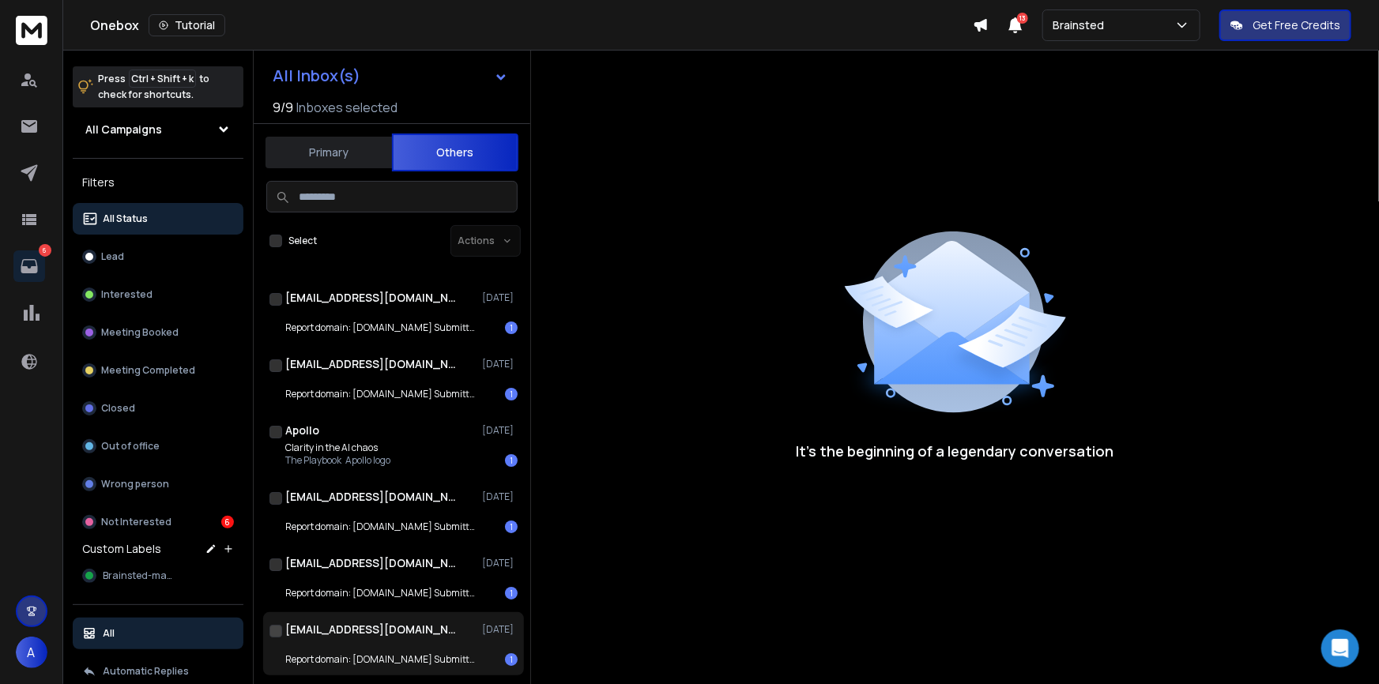
click at [411, 631] on h1 "[EMAIL_ADDRESS][DOMAIN_NAME]" at bounding box center [372, 630] width 174 height 16
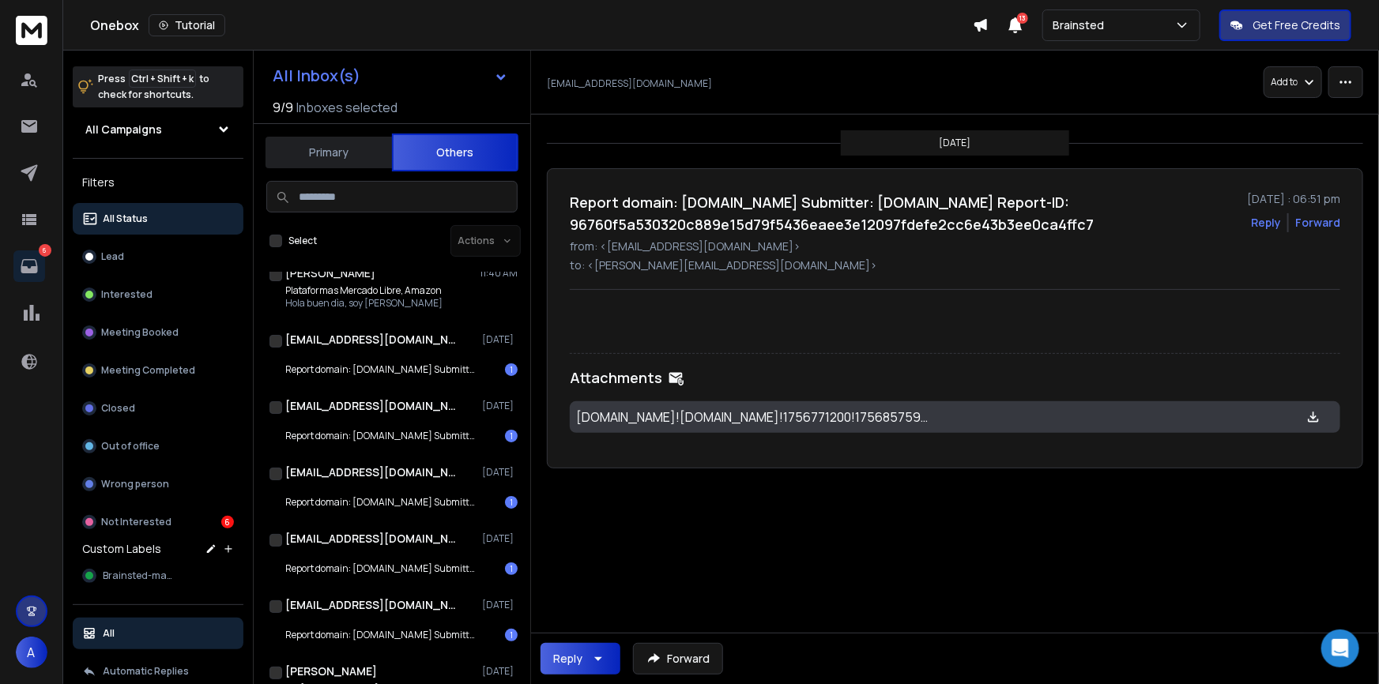
scroll to position [0, 0]
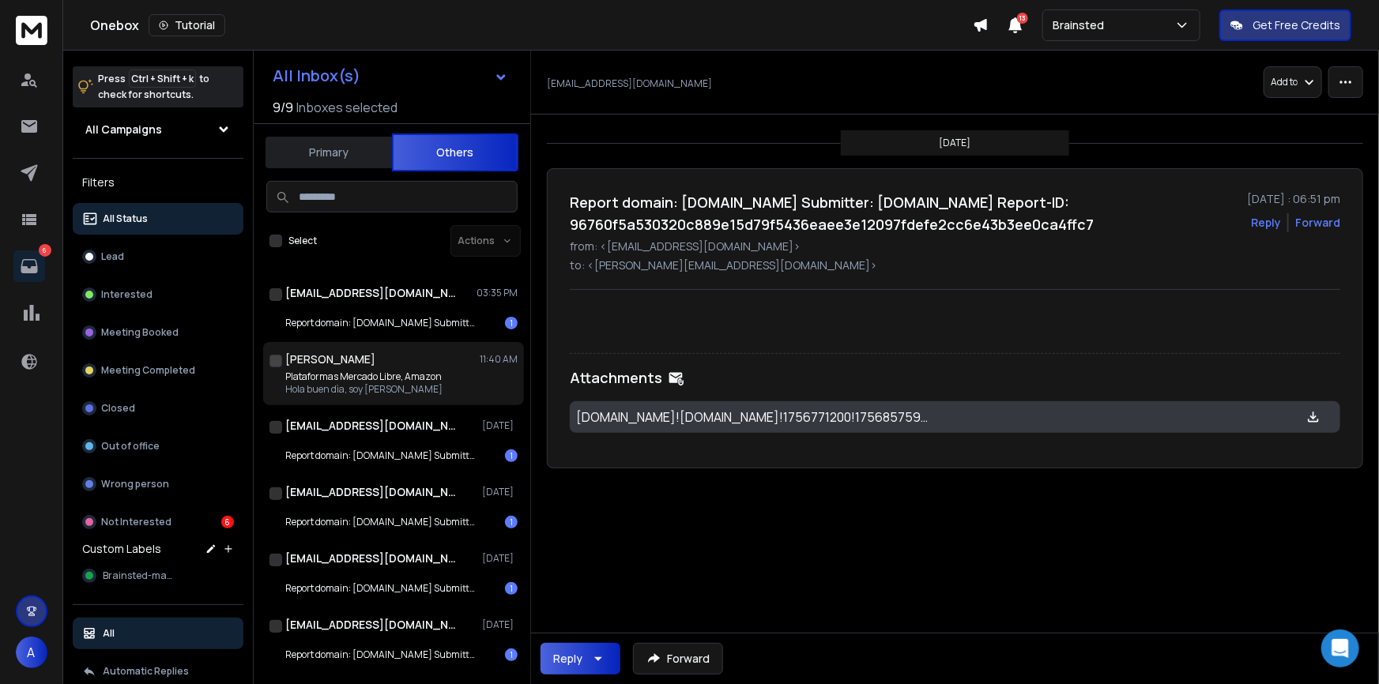
click at [375, 376] on p "Plataformas Mercado Libre, Amazon" at bounding box center [363, 377] width 157 height 13
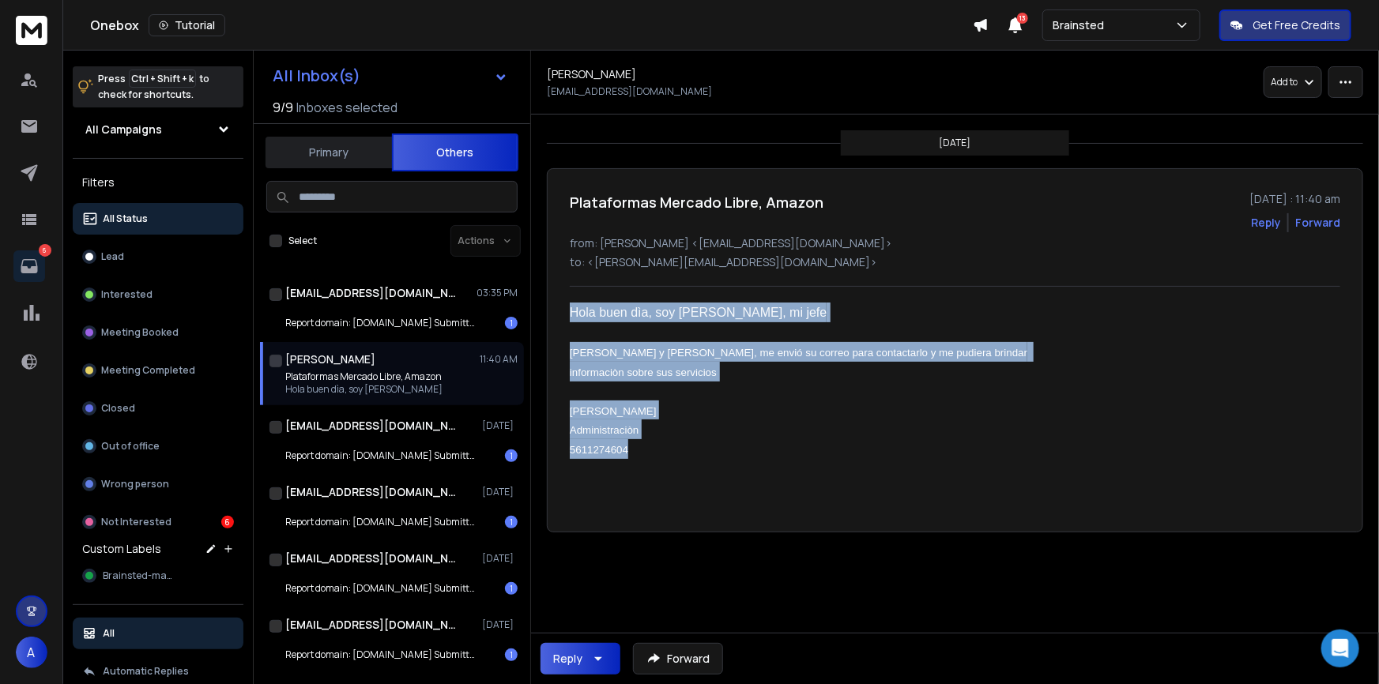
drag, startPoint x: 665, startPoint y: 448, endPoint x: 571, endPoint y: 313, distance: 164.2
click at [571, 313] on div "Hola buen dìa, soy Gabriela Montoya, mi jefe Luis Antonio Gonzalez y Cortina, m…" at bounding box center [801, 381] width 462 height 156
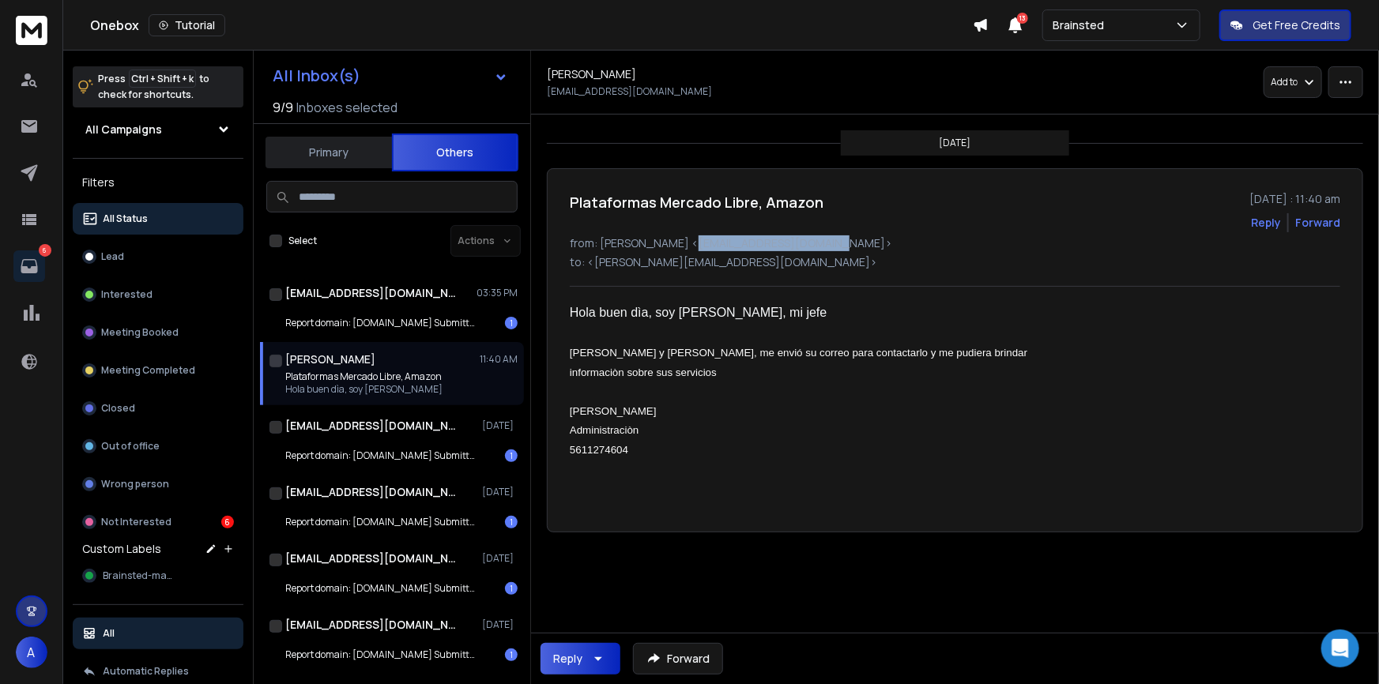
drag, startPoint x: 687, startPoint y: 243, endPoint x: 822, endPoint y: 243, distance: 135.1
click at [822, 243] on p "from: zulem Montoya <zulemcontable@gmail.com>" at bounding box center [955, 244] width 771 height 16
copy p "zulemcontable@gmail.com"
click at [1302, 81] on div "Add to" at bounding box center [1292, 82] width 57 height 30
click at [1349, 81] on icon "button" at bounding box center [1346, 82] width 14 height 14
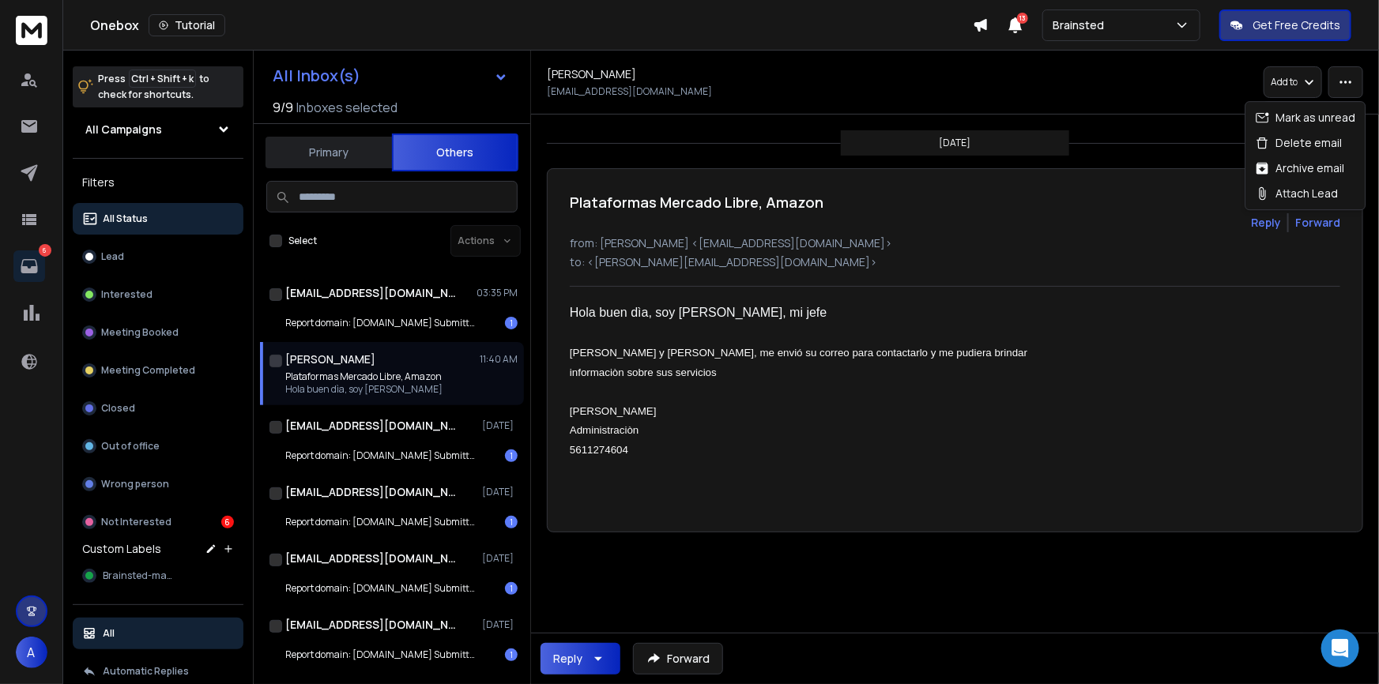
click at [1291, 82] on p "Add to" at bounding box center [1284, 82] width 27 height 13
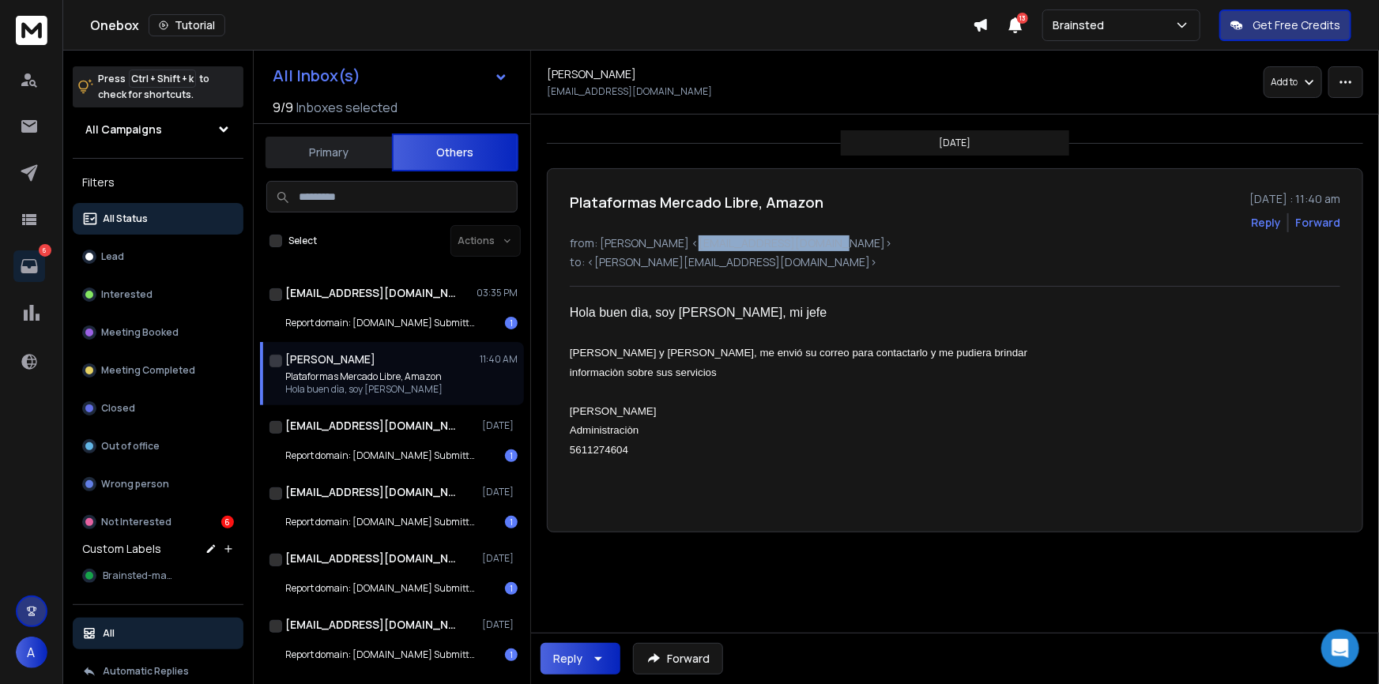
drag, startPoint x: 684, startPoint y: 240, endPoint x: 821, endPoint y: 244, distance: 137.6
click at [821, 244] on p "from: zulem Montoya <zulemcontable@gmail.com>" at bounding box center [955, 244] width 771 height 16
copy p "zulemcontable@gmail.com"
drag, startPoint x: 595, startPoint y: 262, endPoint x: 760, endPoint y: 261, distance: 165.2
click at [760, 261] on p "to: <dario.conti@brainstedecom.com>" at bounding box center [955, 262] width 771 height 16
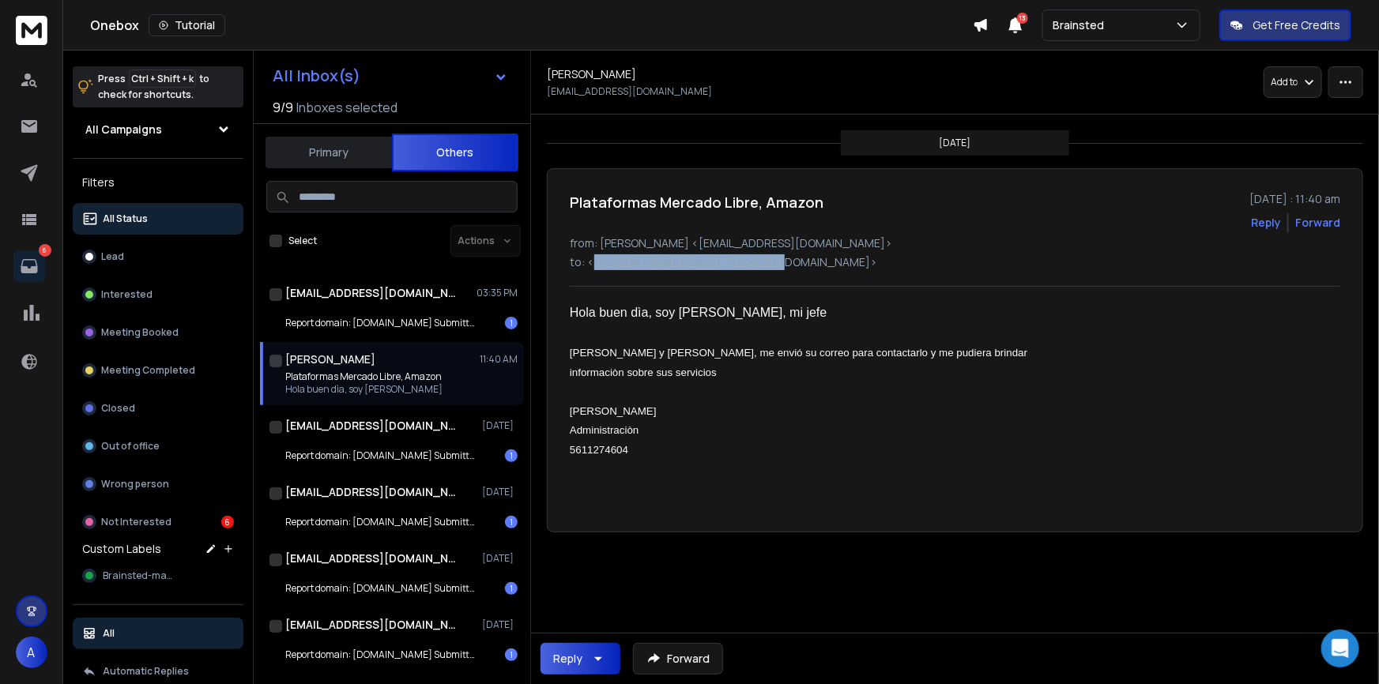
copy p "dario.conti@brainstedecom.com"
click at [646, 232] on div "Plataformas Mercado Libre, Amazon 8 October 2025 : 11:40 am Reply Forward" at bounding box center [955, 211] width 771 height 41
drag, startPoint x: 614, startPoint y: 409, endPoint x: 552, endPoint y: 408, distance: 61.6
click at [552, 408] on div "Plataformas Mercado Libre, Amazon 8 October 2025 : 11:40 am Reply Forward from:…" at bounding box center [955, 350] width 816 height 364
copy font "Gabriela"
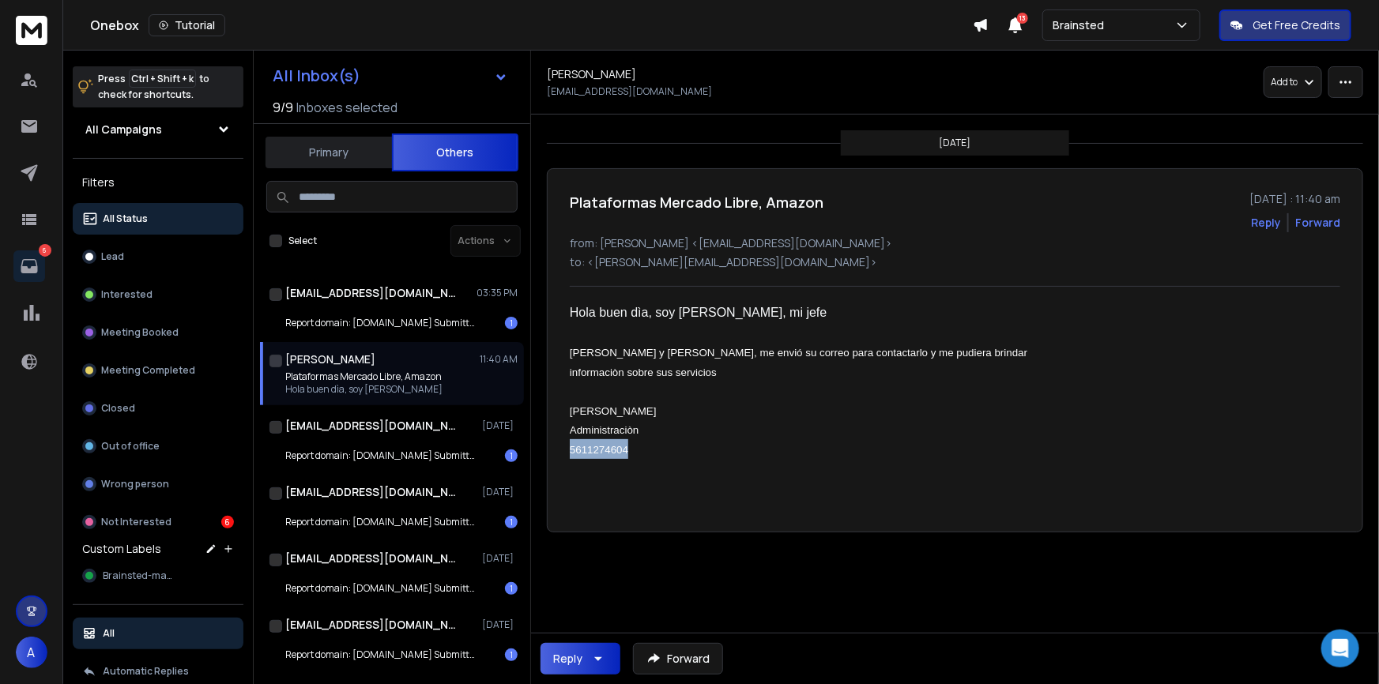
drag, startPoint x: 643, startPoint y: 447, endPoint x: 563, endPoint y: 446, distance: 79.0
click at [563, 446] on div "Plataformas Mercado Libre, Amazon 8 October 2025 : 11:40 am Reply Forward from:…" at bounding box center [955, 350] width 816 height 364
copy span "5611274604"
click at [686, 458] on div "Hola buen dìa, soy Gabriela Montoya, mi jefe Luis Antonio Gonzalez y Cortina, m…" at bounding box center [807, 406] width 474 height 207
drag, startPoint x: 686, startPoint y: 458, endPoint x: 565, endPoint y: 316, distance: 186.1
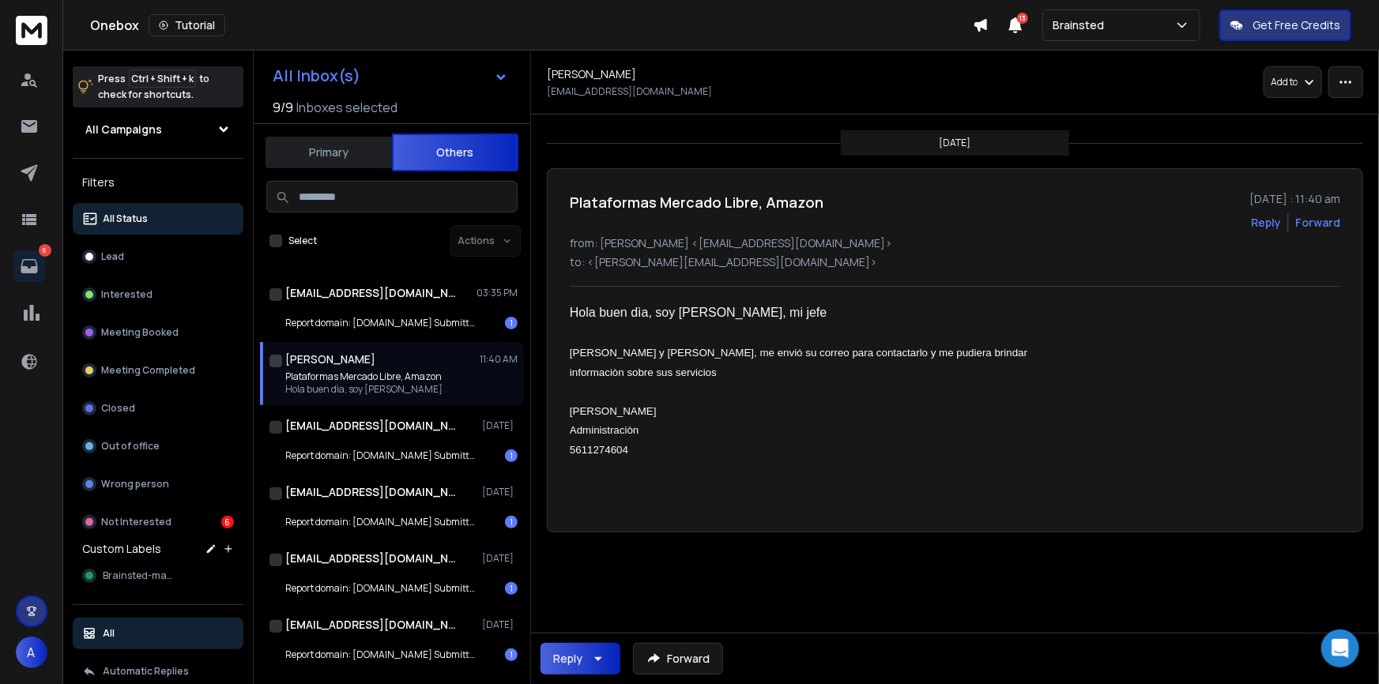
click at [565, 316] on div "Plataformas Mercado Libre, Amazon 8 October 2025 : 11:40 am Reply Forward from:…" at bounding box center [955, 350] width 816 height 364
copy font
click at [1298, 72] on div "Add to" at bounding box center [1292, 82] width 57 height 30
click at [1301, 110] on div "Campaign" at bounding box center [1309, 118] width 72 height 16
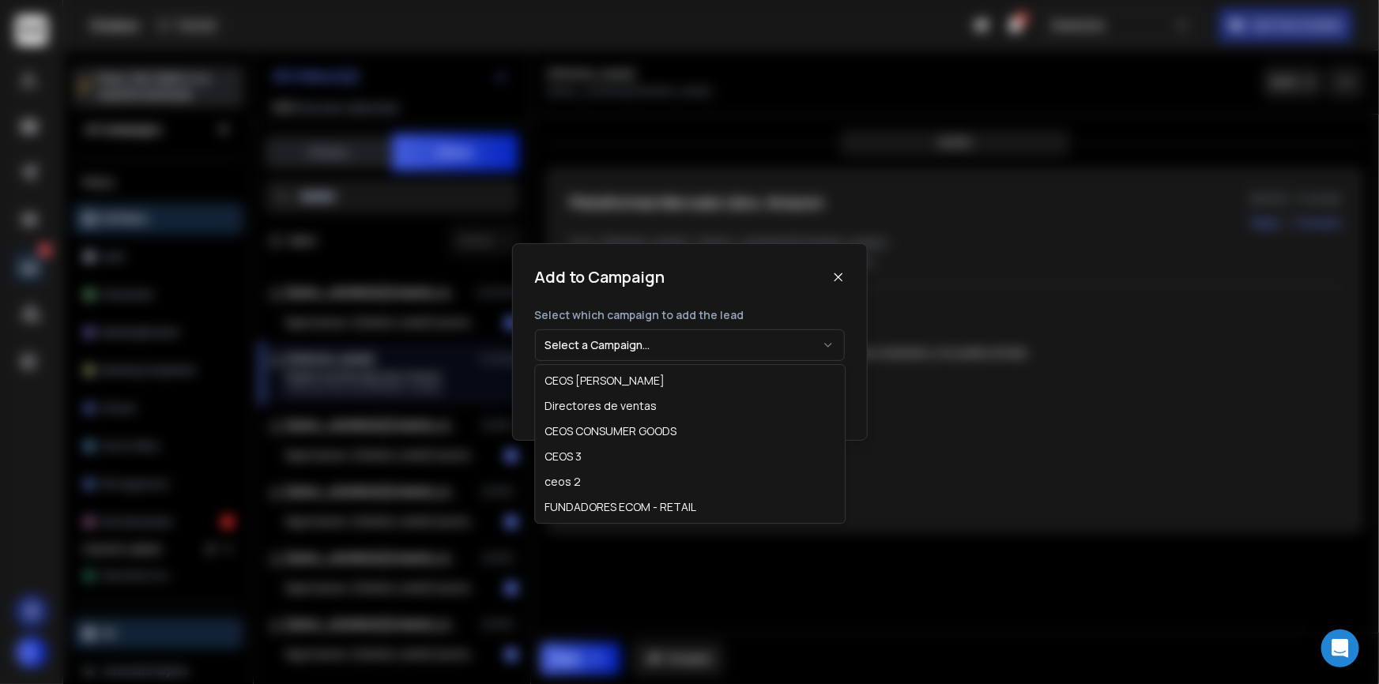
click at [776, 351] on button "Select a Campaign..." at bounding box center [690, 346] width 310 height 32
click at [741, 341] on button "Directores de ventas" at bounding box center [690, 346] width 310 height 32
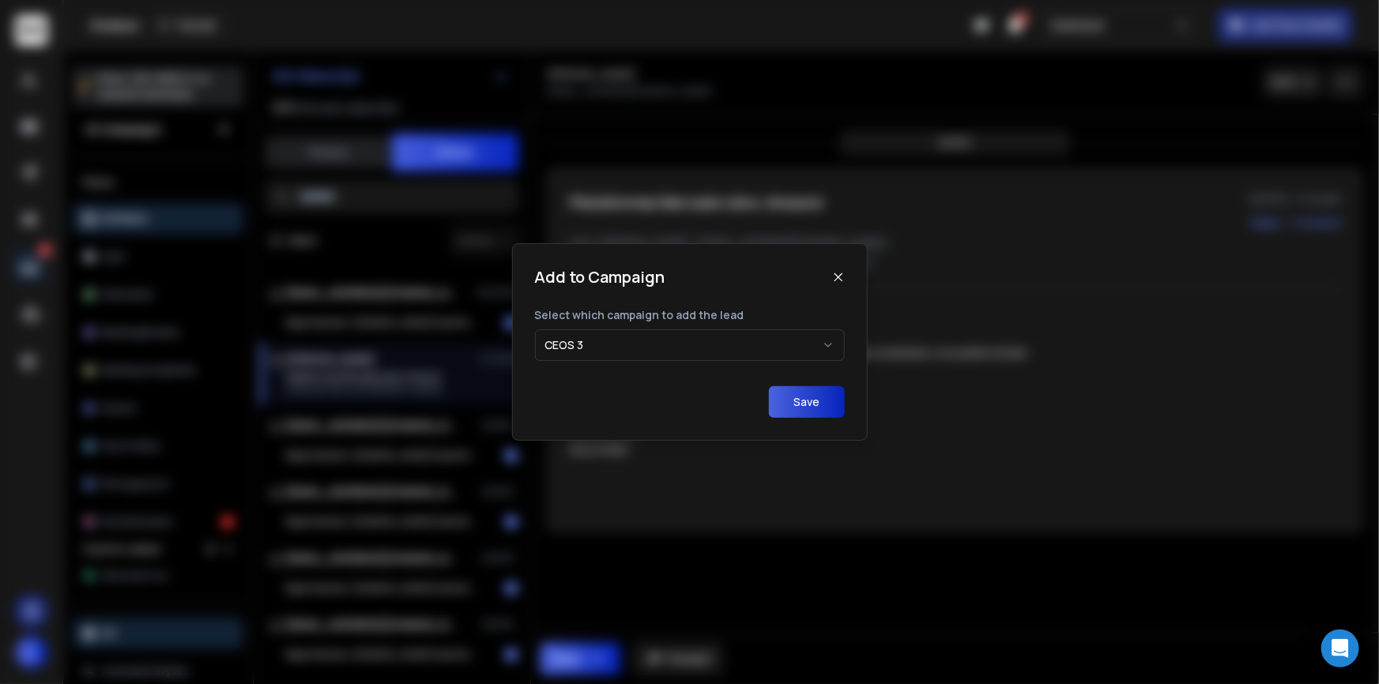
click at [820, 403] on button "Save" at bounding box center [807, 402] width 76 height 32
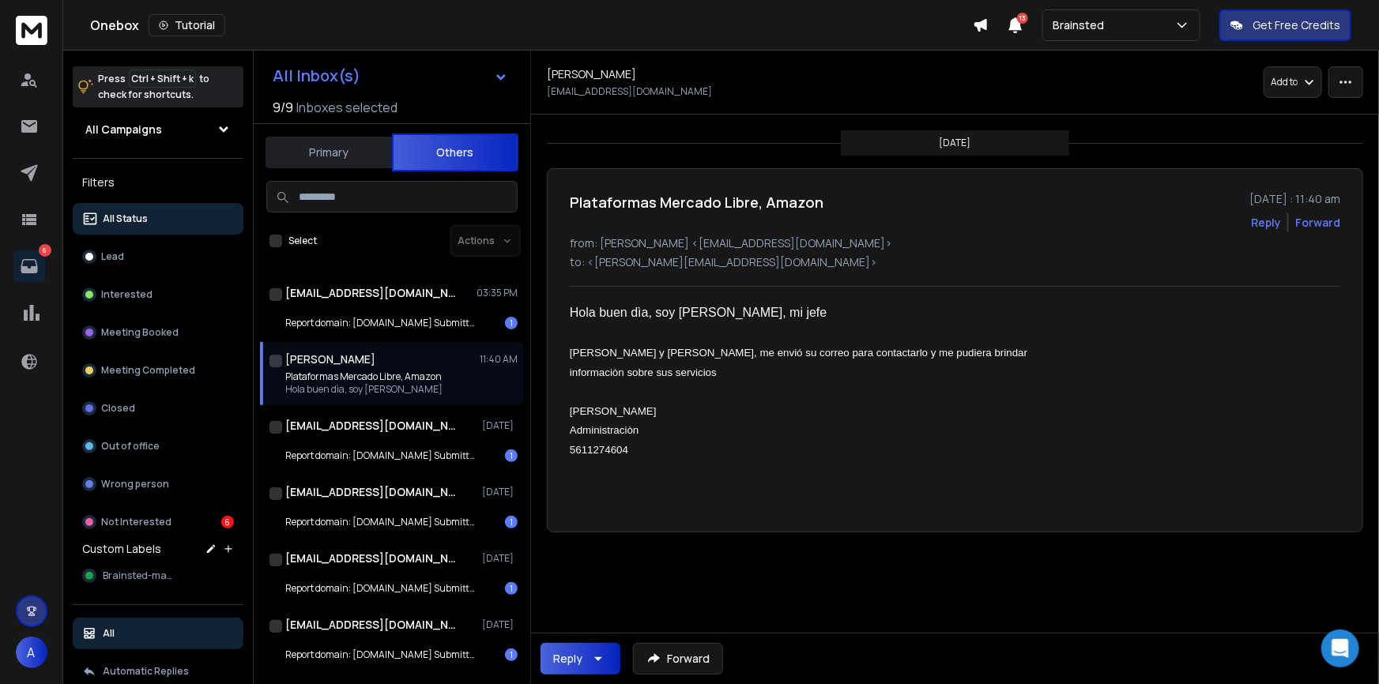
click at [343, 149] on button "Primary" at bounding box center [329, 152] width 126 height 35
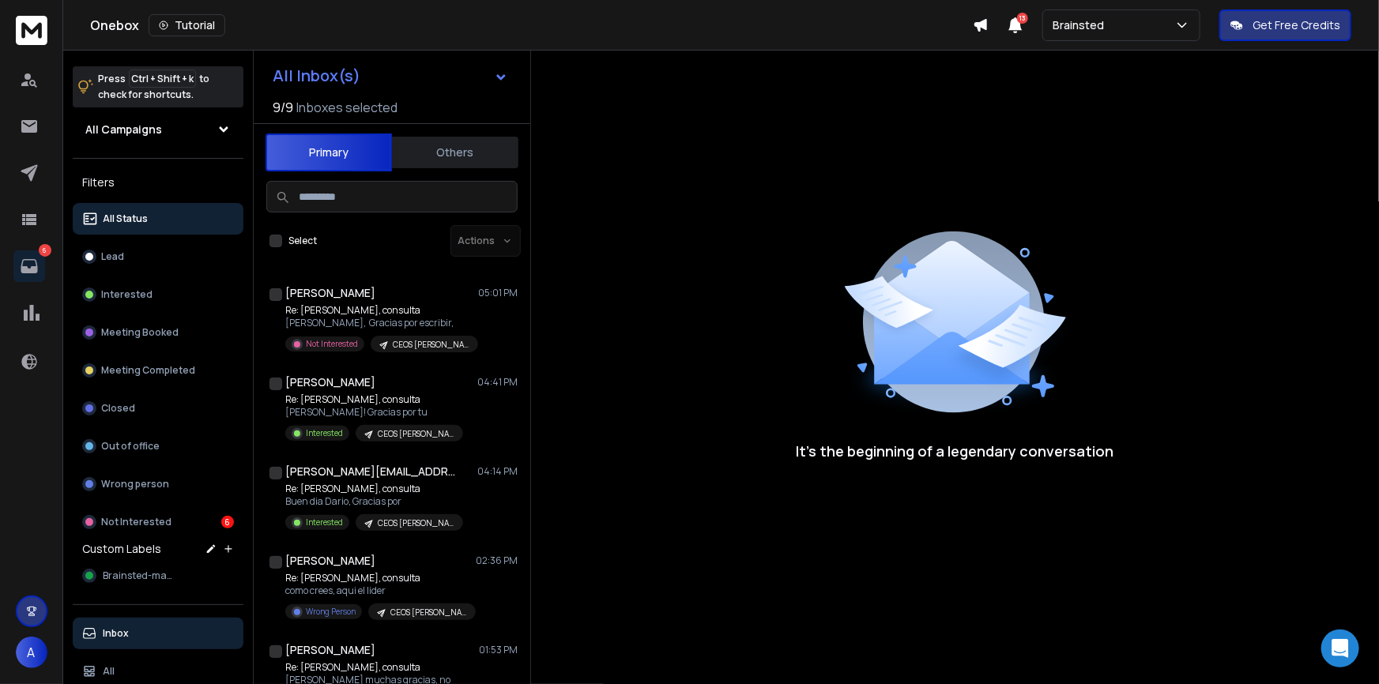
click at [427, 210] on input at bounding box center [391, 197] width 251 height 32
type input "*****"
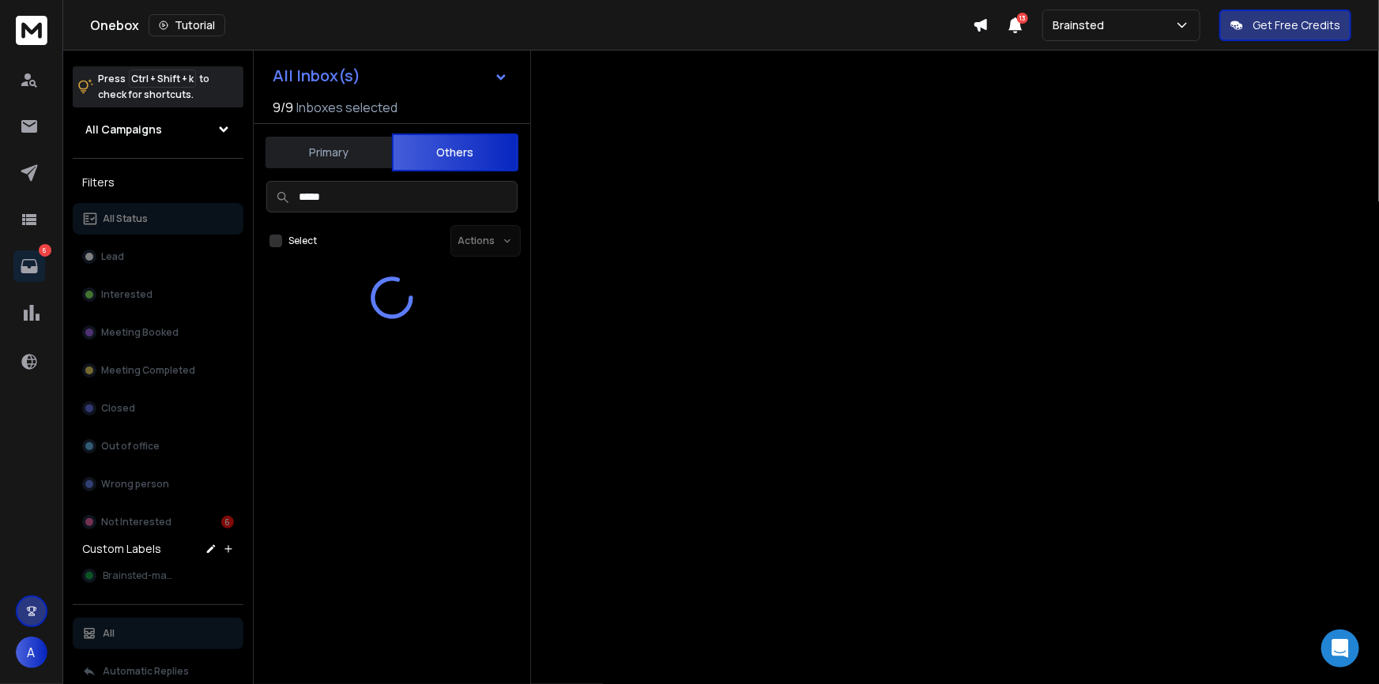
click at [462, 155] on button "Others" at bounding box center [455, 153] width 126 height 38
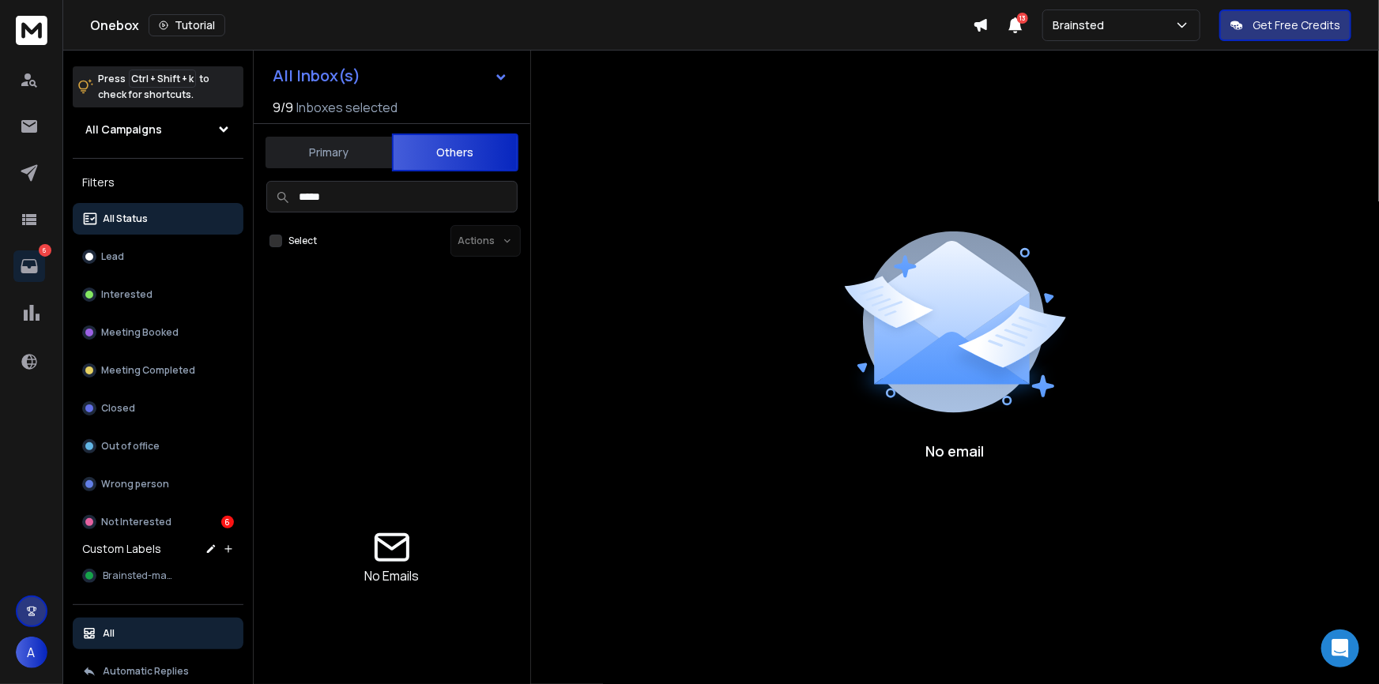
click at [386, 197] on input "*****" at bounding box center [391, 197] width 251 height 32
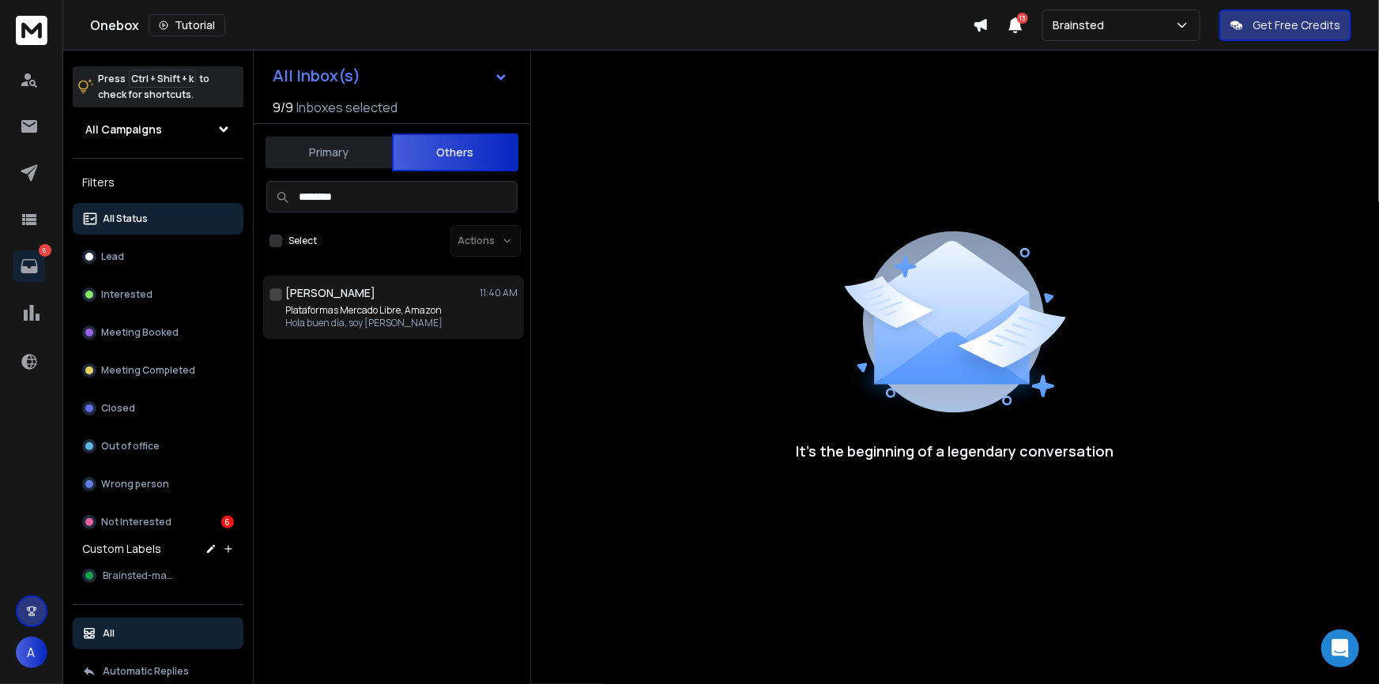
type input "********"
click at [383, 290] on div "zulem Montoya 11:40 AM" at bounding box center [401, 293] width 232 height 16
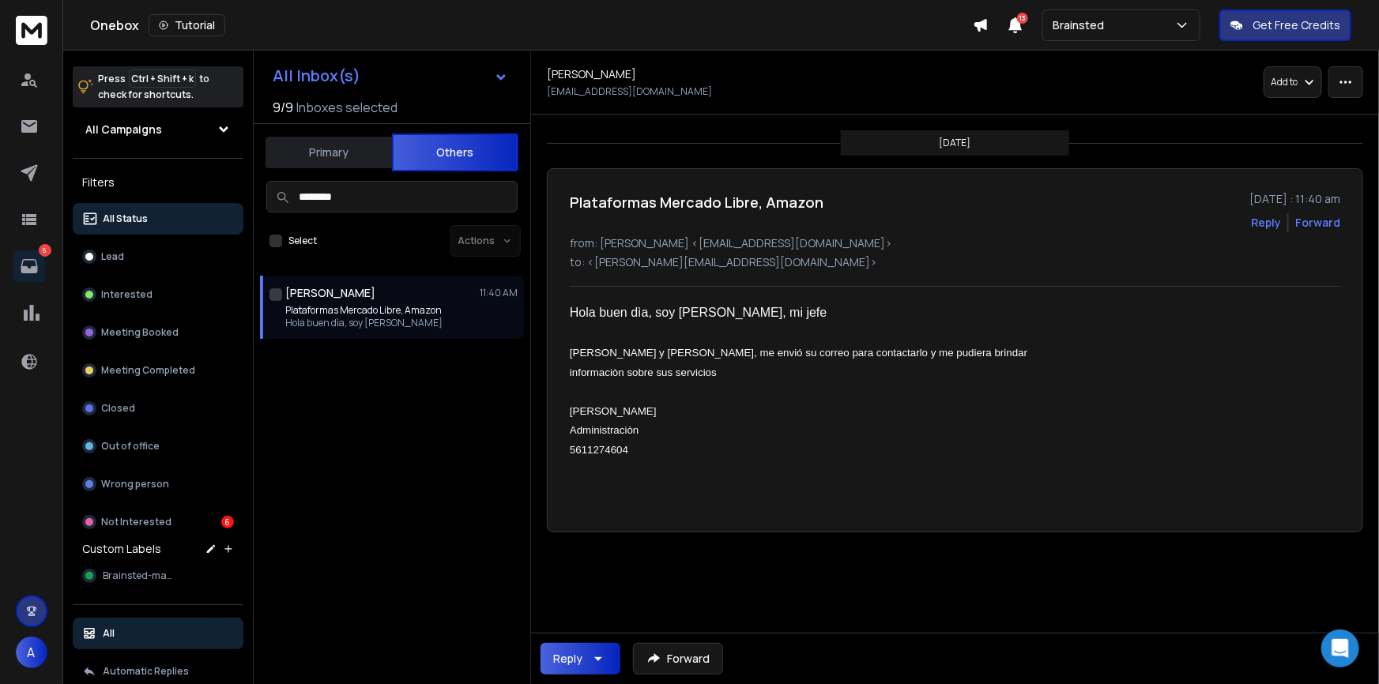
click at [506, 254] on div "Actions" at bounding box center [485, 241] width 70 height 32
click at [273, 240] on button "SELECT THIS PAGE" at bounding box center [275, 241] width 13 height 13
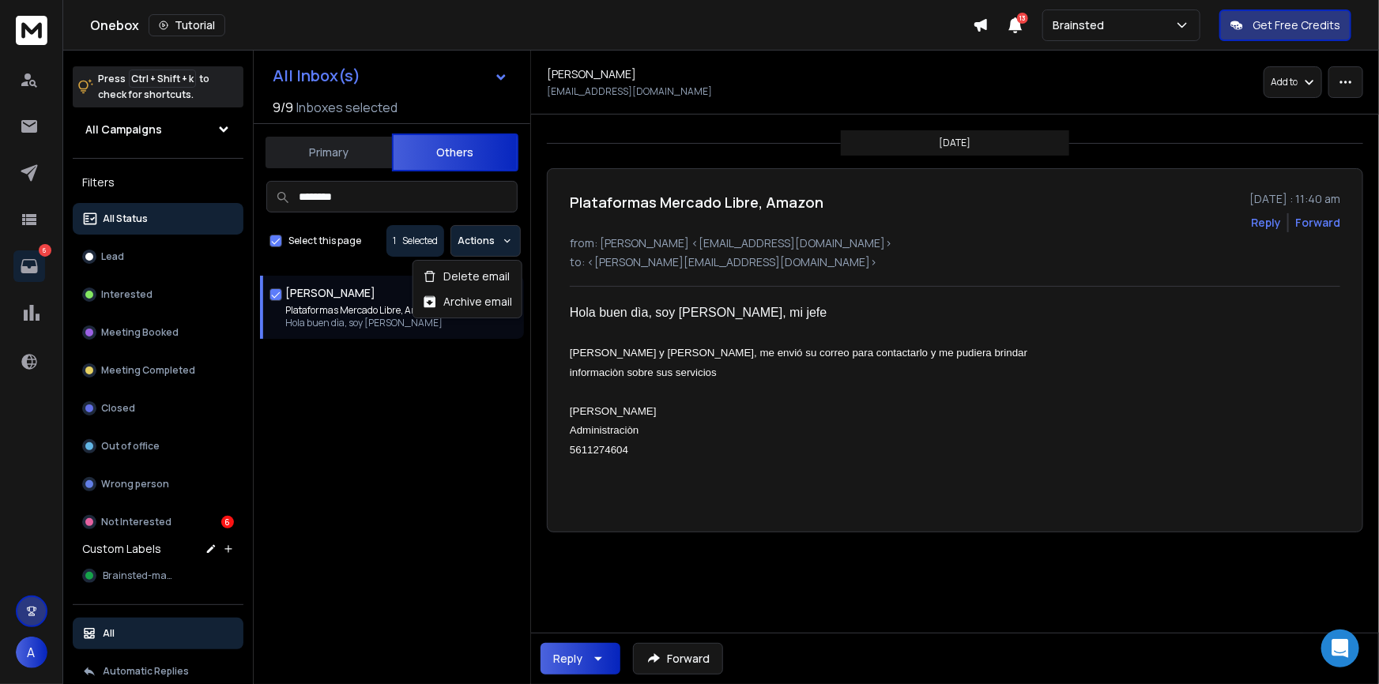
click at [501, 233] on button "Actions" at bounding box center [485, 241] width 70 height 32
click at [1286, 93] on div "Add to" at bounding box center [1292, 82] width 57 height 30
click at [1343, 94] on button "button" at bounding box center [1345, 82] width 35 height 32
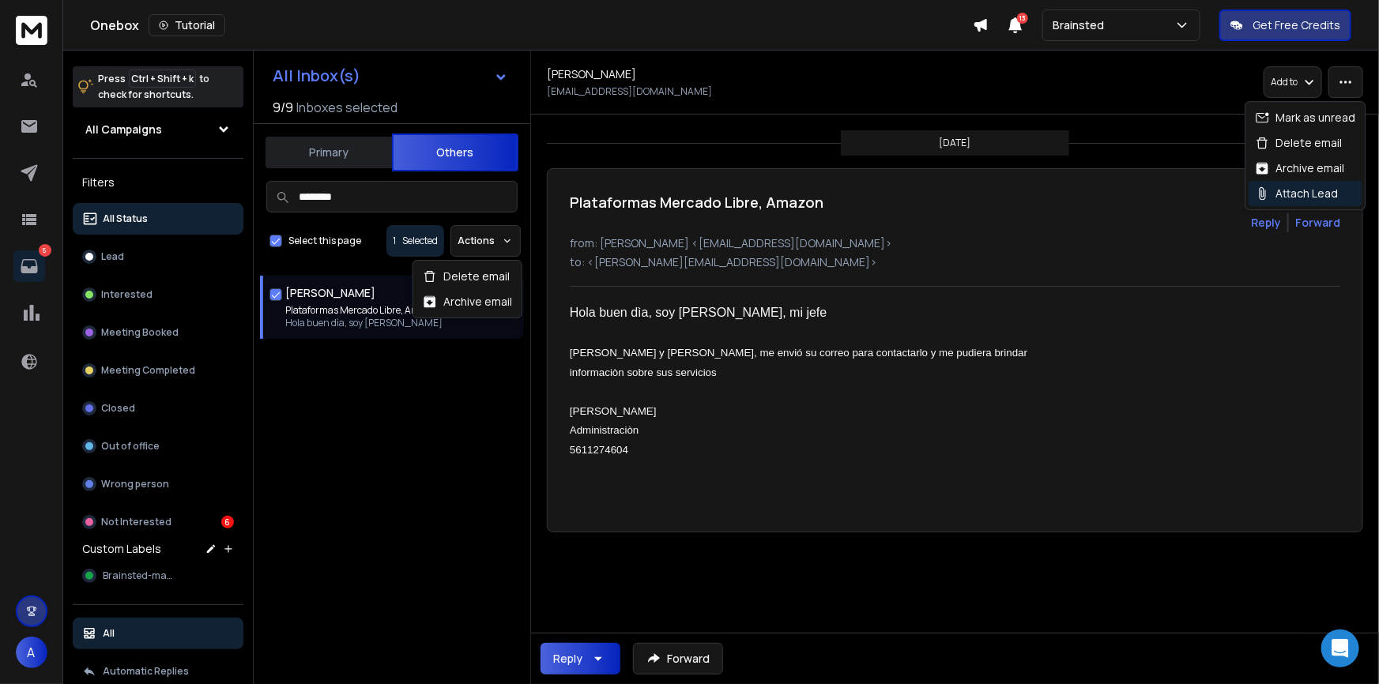
click at [1325, 200] on div "Attach Lead" at bounding box center [1296, 194] width 83 height 16
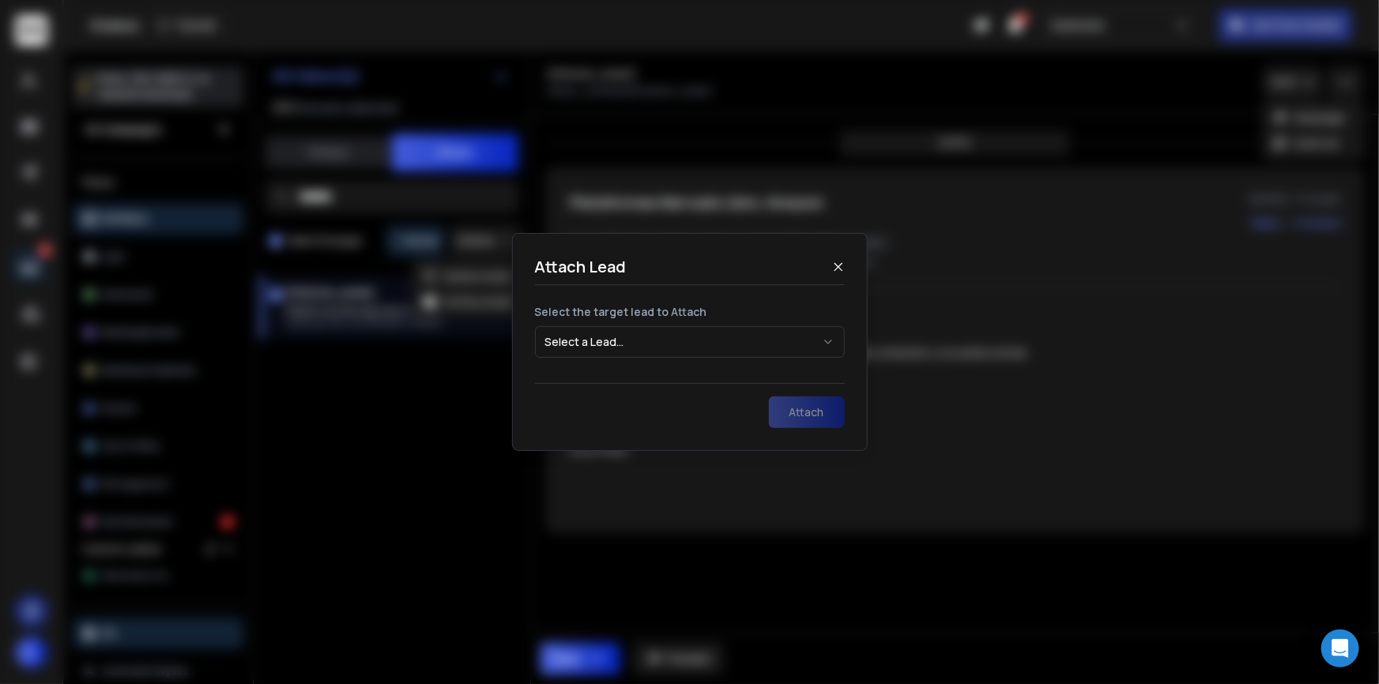
click at [837, 271] on icon at bounding box center [838, 267] width 13 height 13
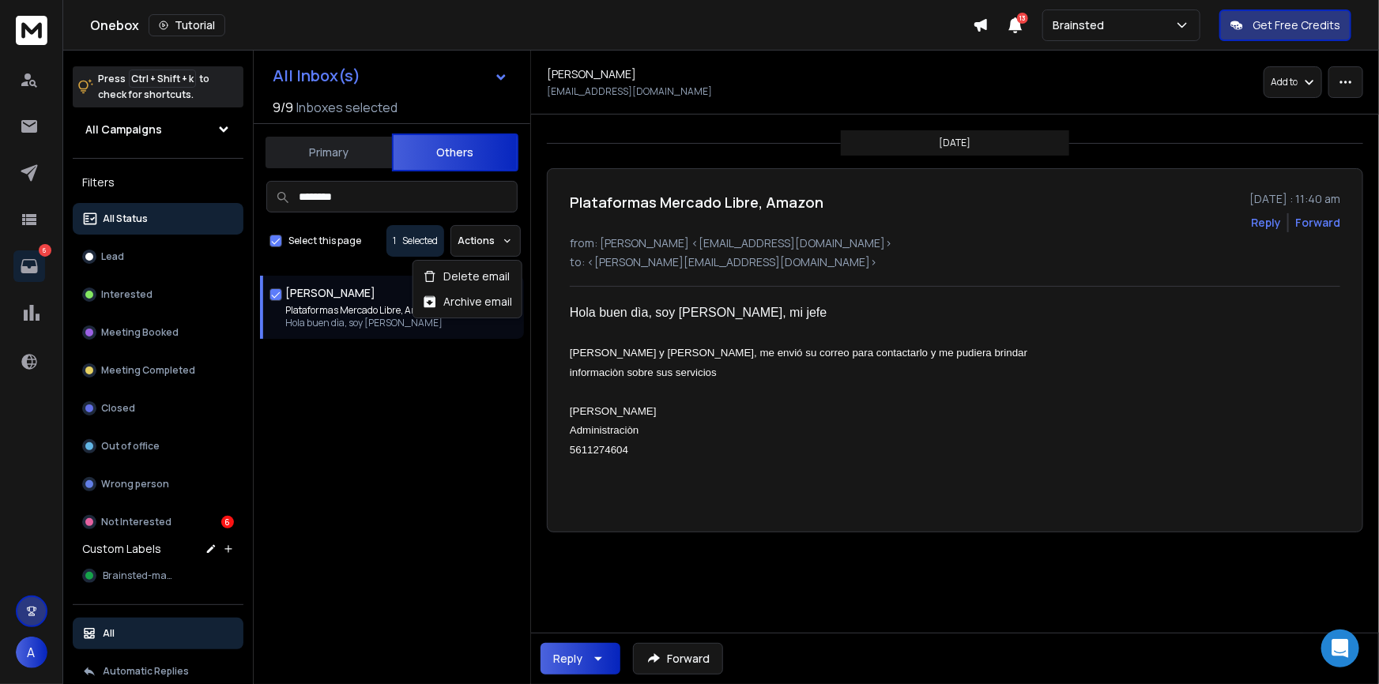
click at [1343, 86] on icon "button" at bounding box center [1346, 82] width 14 height 14
drag, startPoint x: 687, startPoint y: 243, endPoint x: 823, endPoint y: 243, distance: 135.9
click at [823, 243] on p "from: zulem Montoya <zulemcontable@gmail.com>" at bounding box center [955, 244] width 771 height 16
drag, startPoint x: 823, startPoint y: 243, endPoint x: 689, endPoint y: 247, distance: 133.6
click at [689, 247] on p "from: zulem Montoya <zulemcontable@gmail.com>" at bounding box center [955, 244] width 771 height 16
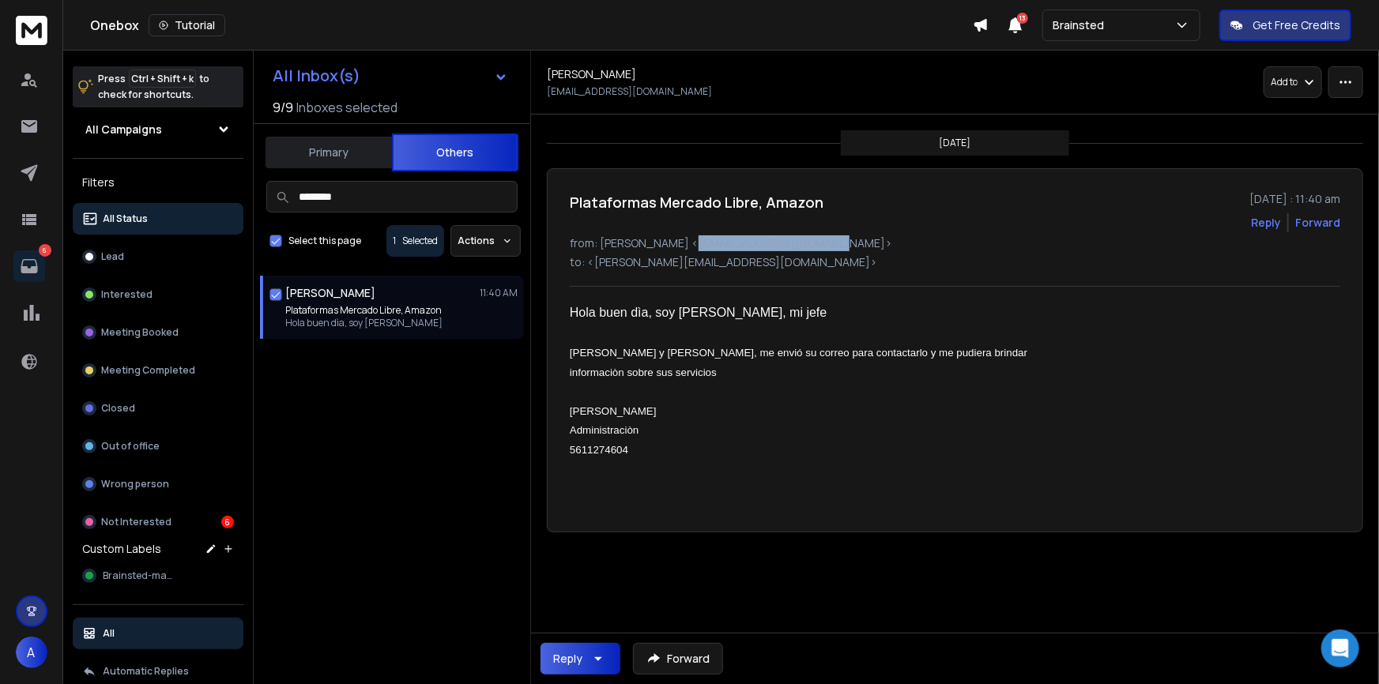
drag, startPoint x: 686, startPoint y: 245, endPoint x: 822, endPoint y: 239, distance: 136.1
click at [822, 239] on p "from: zulem Montoya <zulemcontable@gmail.com>" at bounding box center [955, 244] width 771 height 16
copy p "zulemcontable@gmail.com"
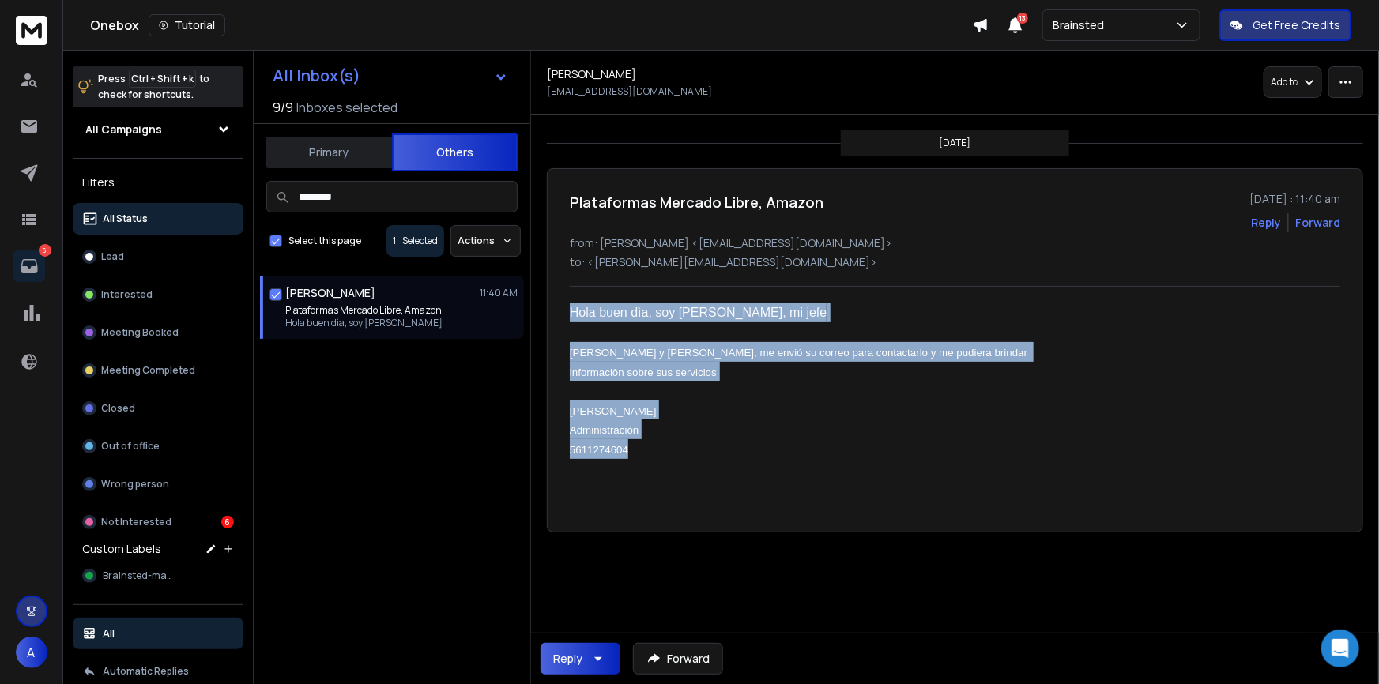
drag, startPoint x: 656, startPoint y: 446, endPoint x: 567, endPoint y: 313, distance: 159.6
click at [567, 313] on div "Plataformas Mercado Libre, Amazon 8 October 2025 : 11:40 am Reply Forward from:…" at bounding box center [955, 350] width 816 height 364
copy div "Hola buen dìa, soy Gabriela Montoya, mi jefe Luis Antonio Gonzalez y Cortina, m…"
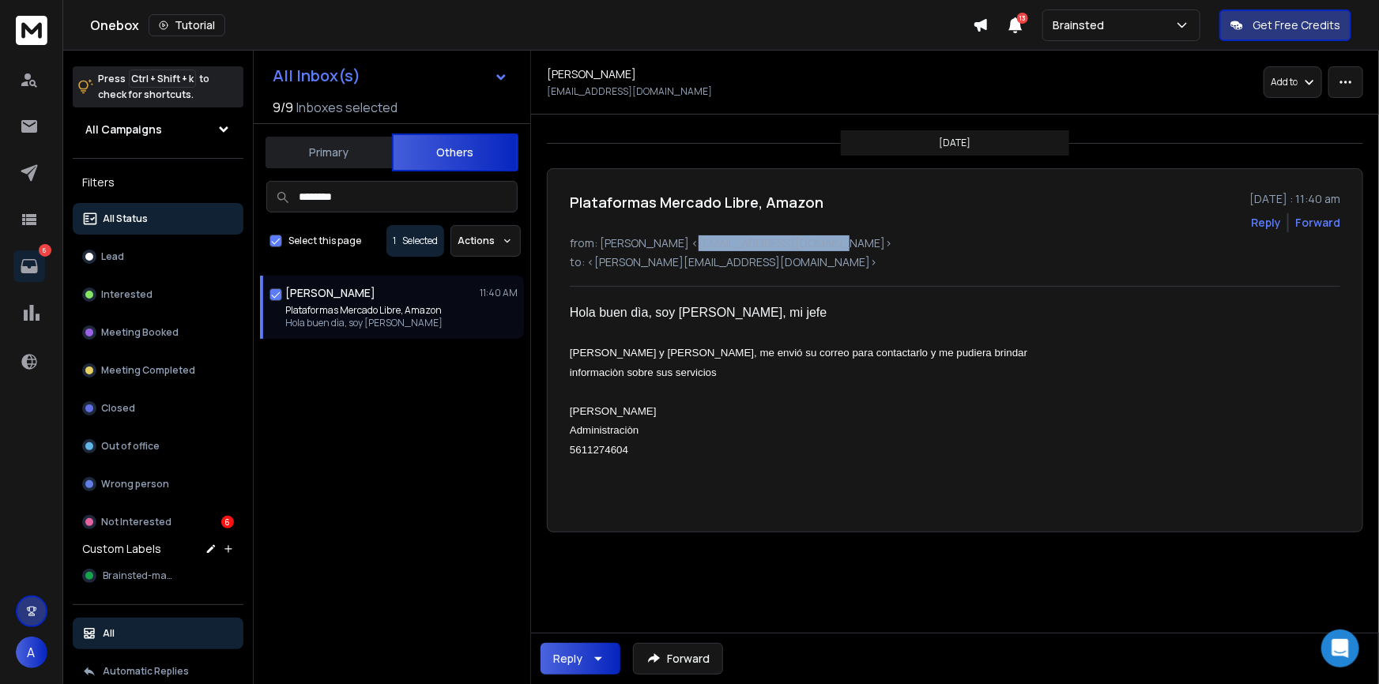
drag, startPoint x: 685, startPoint y: 242, endPoint x: 820, endPoint y: 245, distance: 134.4
click at [820, 245] on p "from: zulem Montoya <zulemcontable@gmail.com>" at bounding box center [955, 244] width 771 height 16
drag, startPoint x: 823, startPoint y: 245, endPoint x: 684, endPoint y: 246, distance: 139.1
click at [684, 246] on p "from: zulem Montoya <zulemcontable@gmail.com>" at bounding box center [955, 244] width 771 height 16
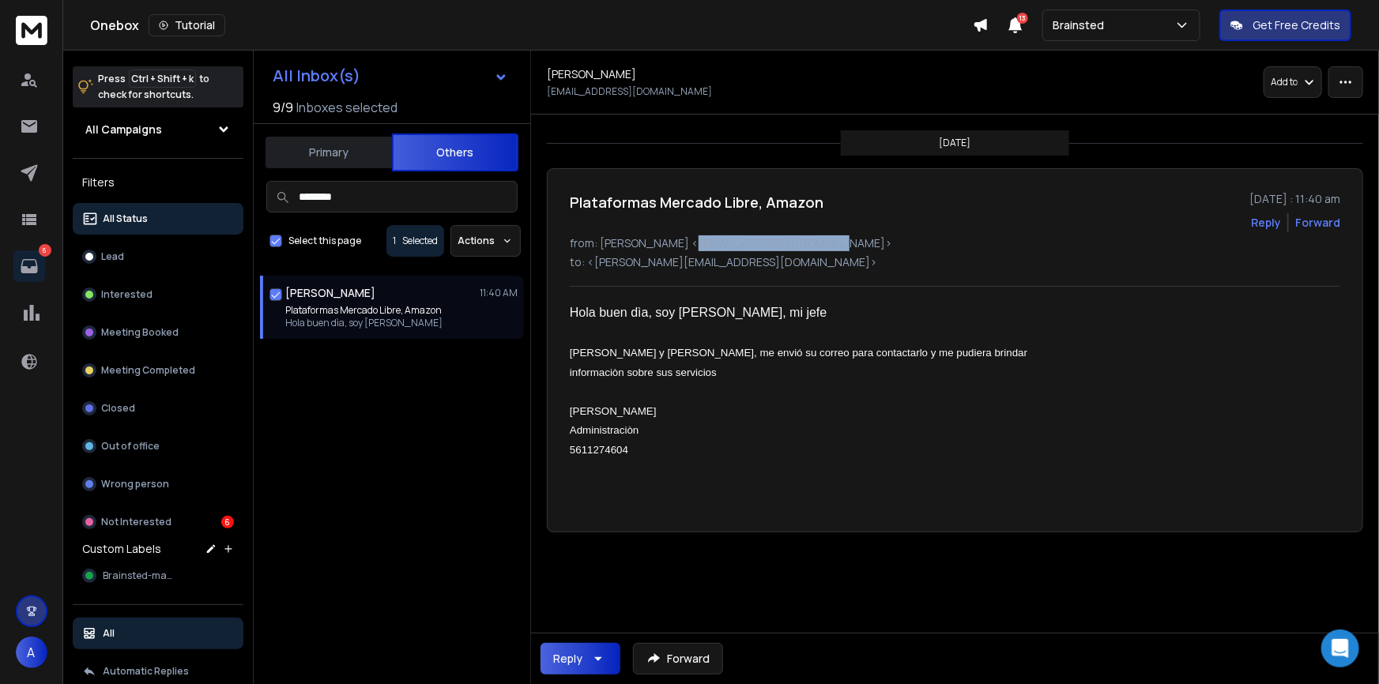
copy p "zulemcontable@gmail.com"
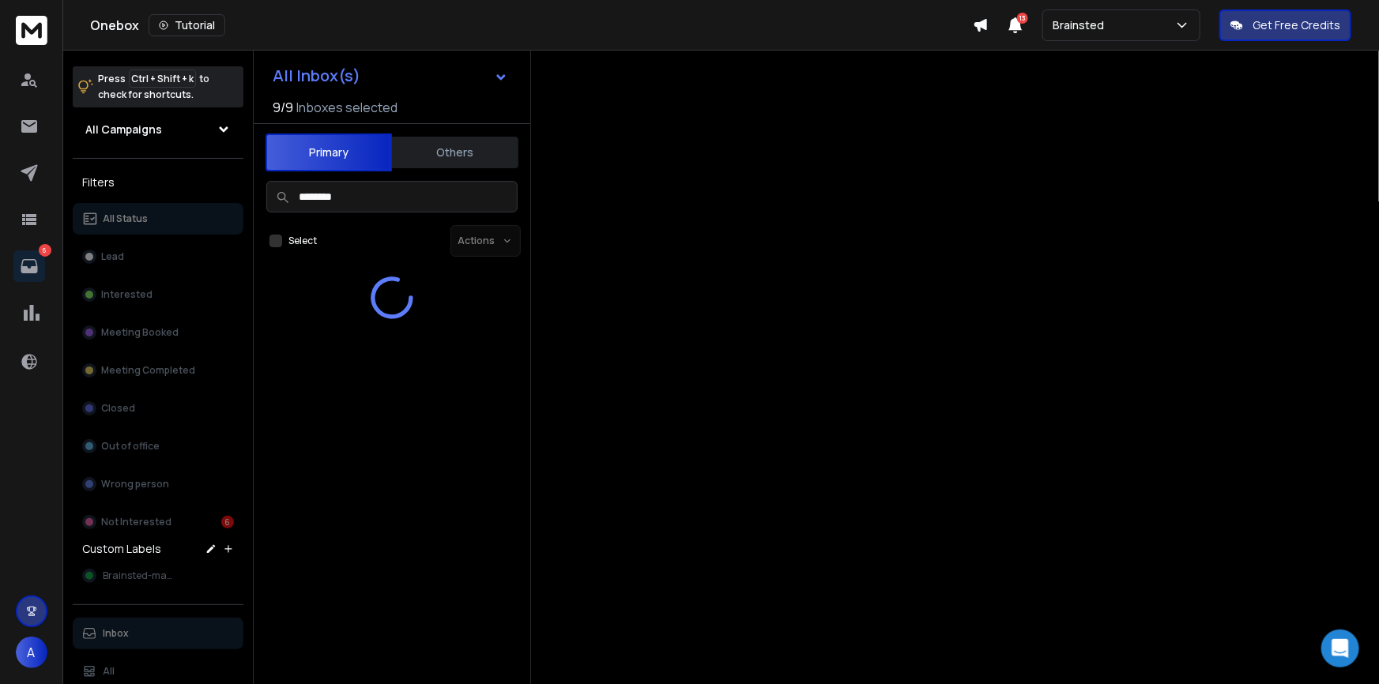
click at [328, 150] on button "Primary" at bounding box center [329, 153] width 126 height 38
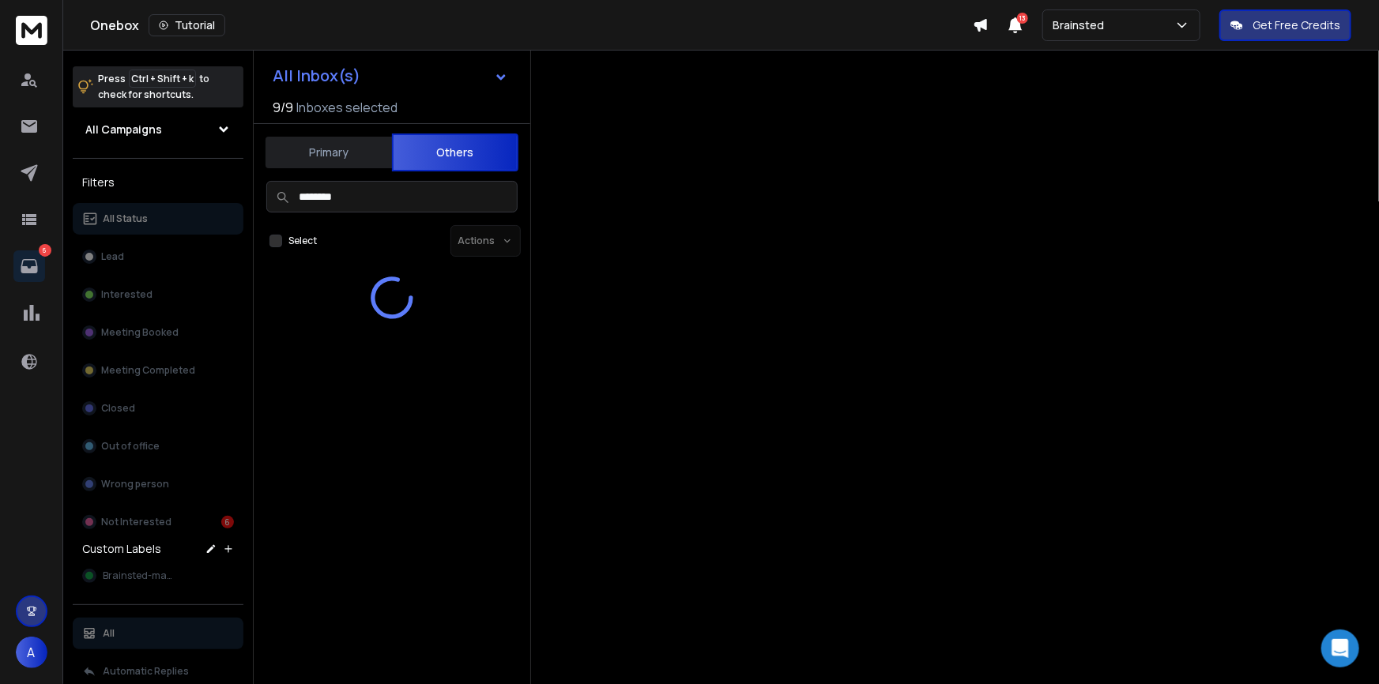
click at [458, 141] on button "Others" at bounding box center [455, 153] width 126 height 38
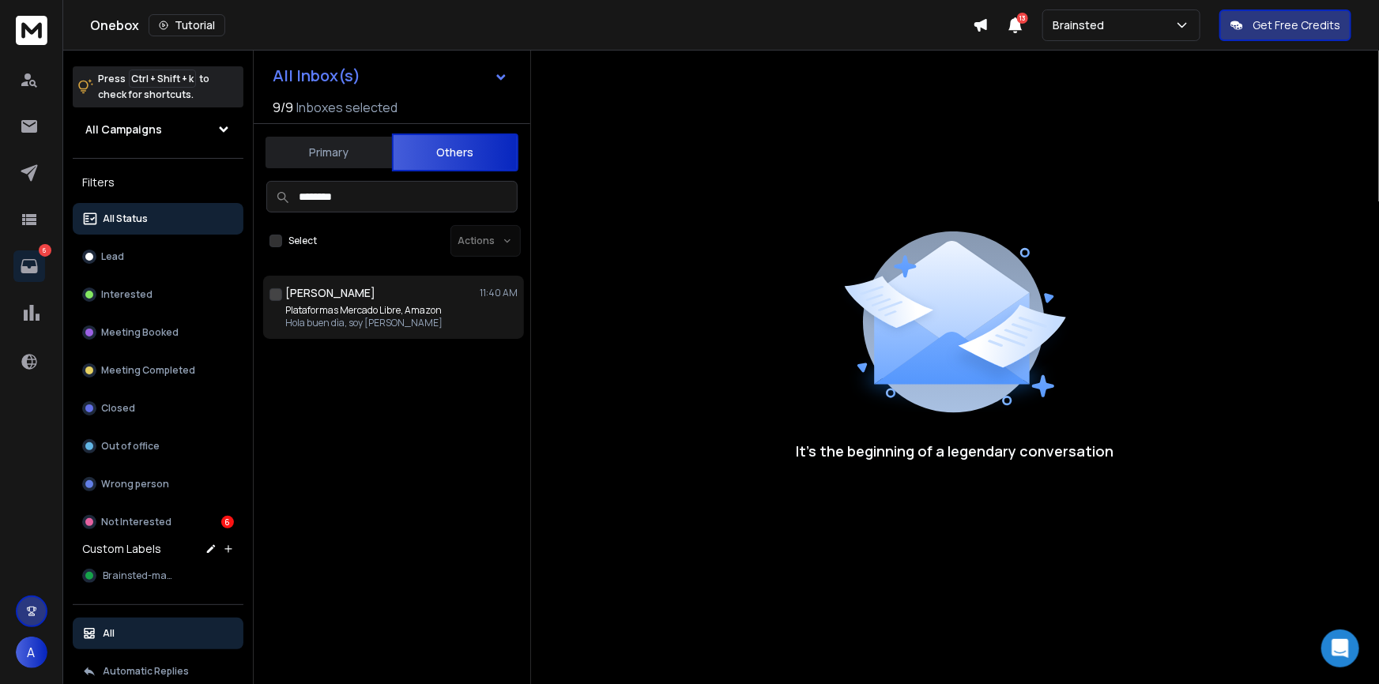
click at [365, 304] on p "Plataformas Mercado Libre, Amazon" at bounding box center [363, 310] width 157 height 13
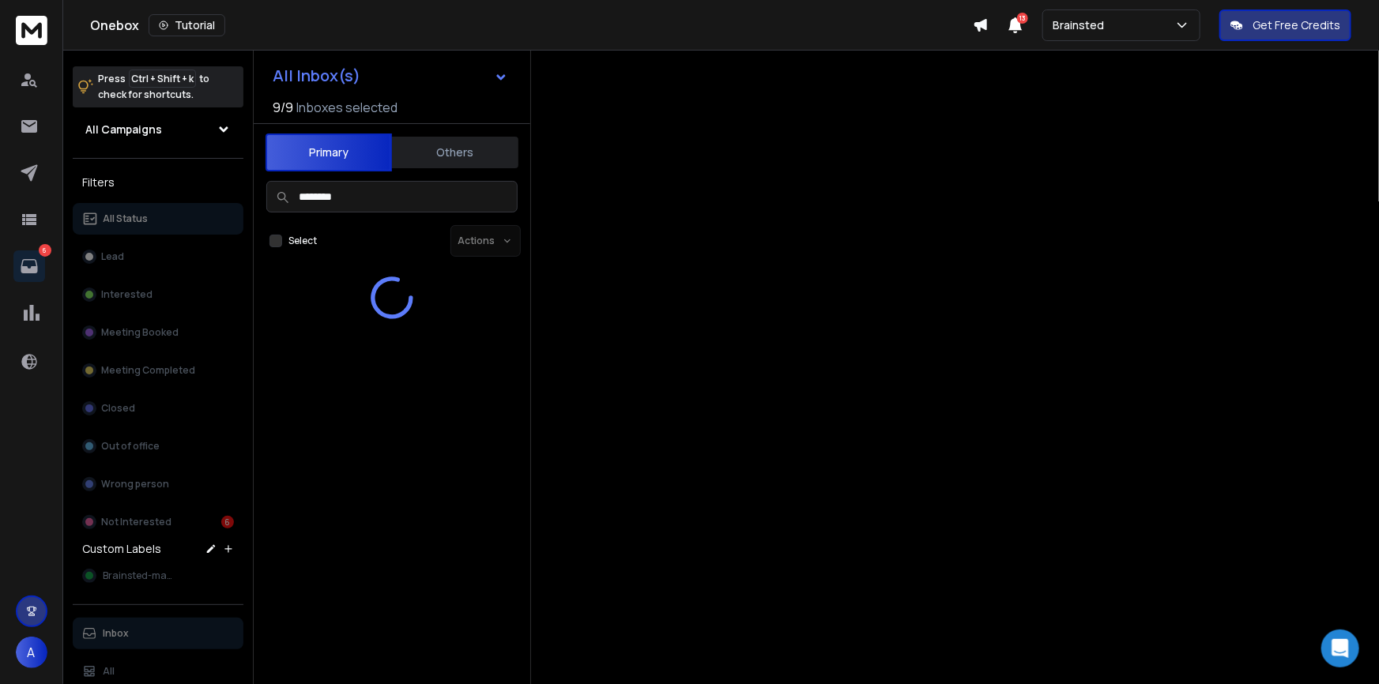
click at [344, 146] on button "Primary" at bounding box center [329, 153] width 126 height 38
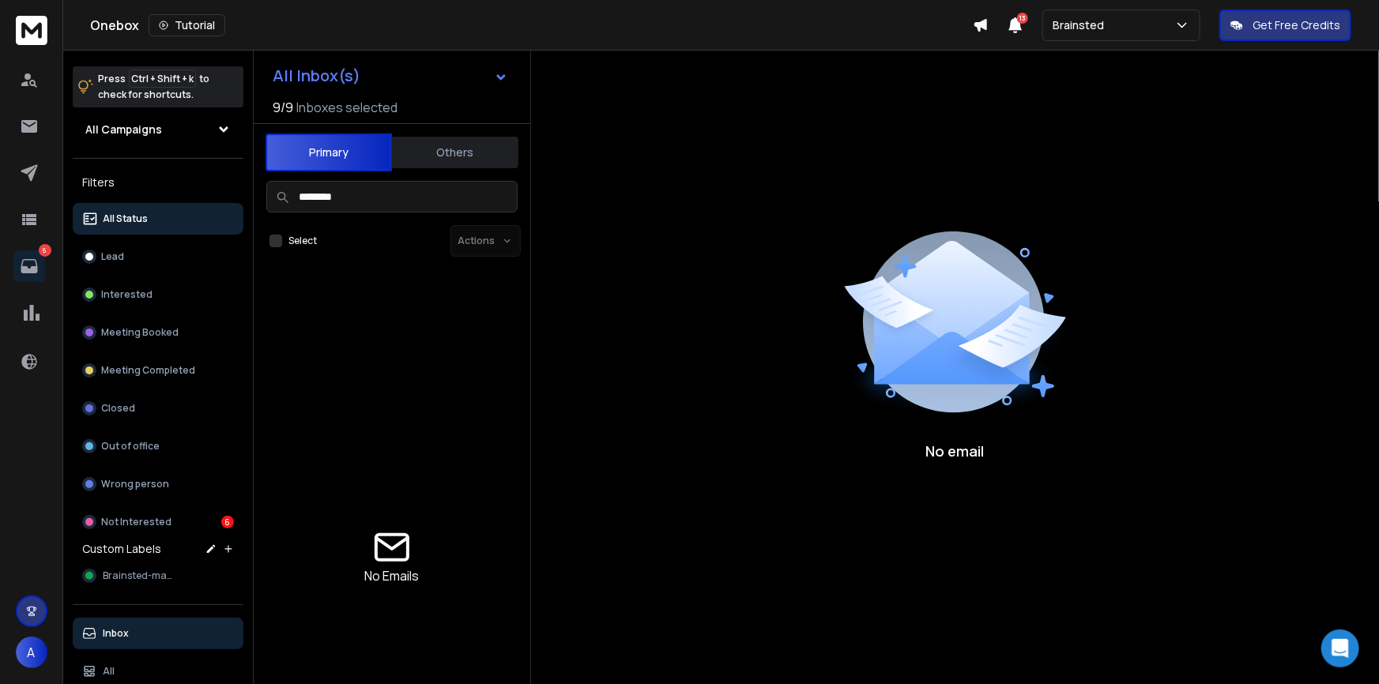
click at [378, 184] on input "********" at bounding box center [391, 197] width 251 height 32
click at [32, 269] on icon at bounding box center [29, 266] width 17 height 14
click at [407, 190] on input at bounding box center [391, 197] width 251 height 32
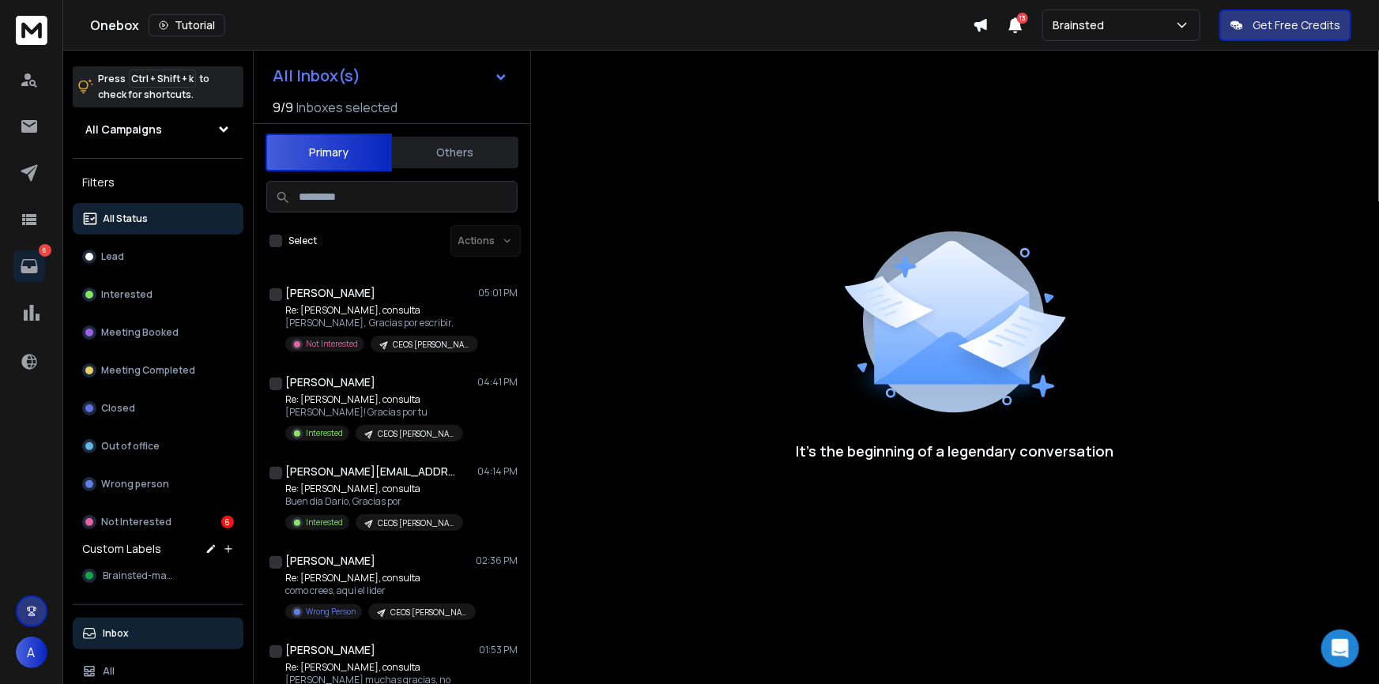
click at [502, 245] on div "Actions" at bounding box center [485, 241] width 70 height 32
click at [289, 324] on button "SELECT THIS PAGE" at bounding box center [287, 327] width 13 height 13
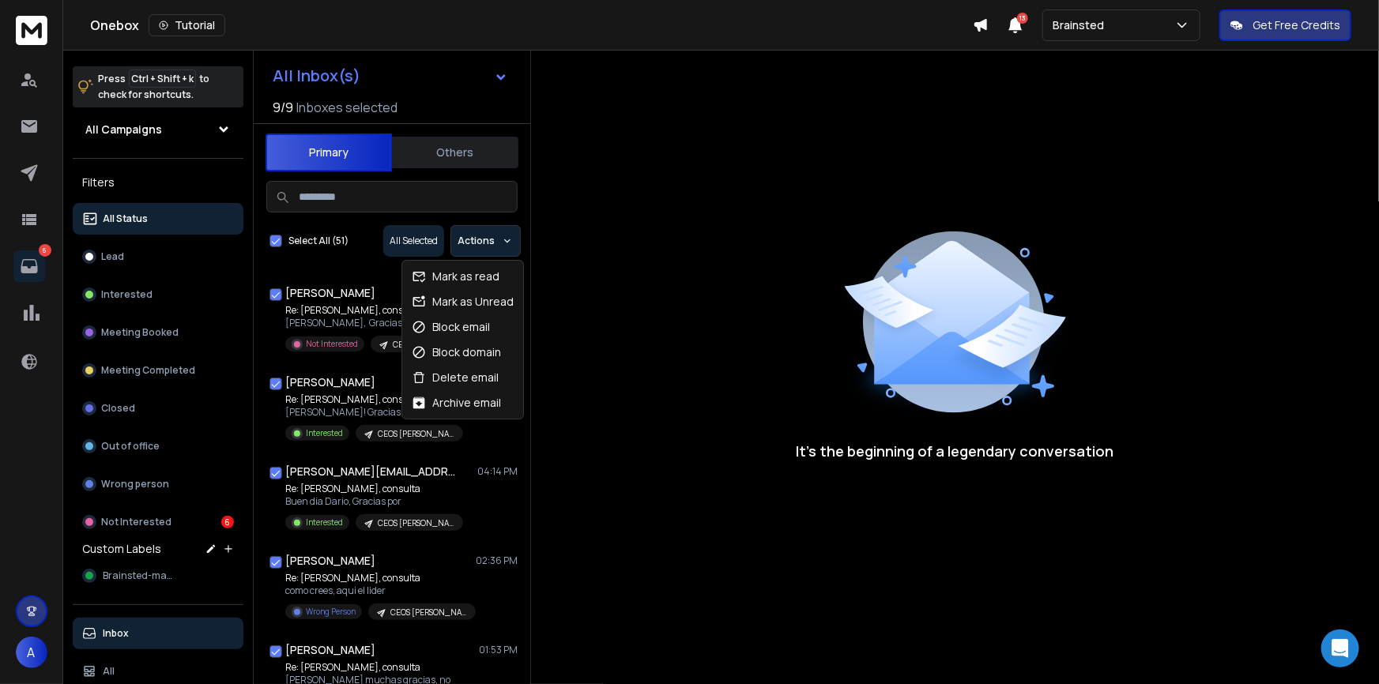
click at [492, 242] on p "Actions" at bounding box center [476, 241] width 37 height 13
click at [714, 323] on div "It’s the beginning of a legendary conversation" at bounding box center [955, 342] width 848 height 582
click at [492, 238] on p "Actions" at bounding box center [476, 241] width 37 height 13
click at [665, 239] on div "It’s the beginning of a legendary conversation" at bounding box center [955, 342] width 848 height 582
